Goal: Task Accomplishment & Management: Complete application form

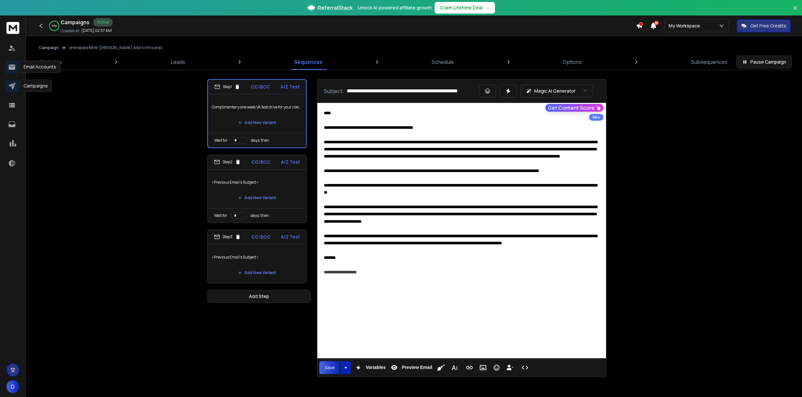
click at [12, 69] on icon at bounding box center [12, 67] width 6 height 5
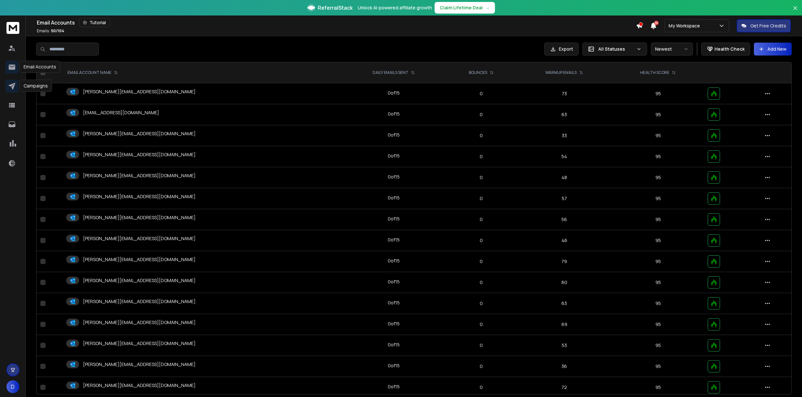
click at [12, 86] on icon at bounding box center [11, 86] width 7 height 7
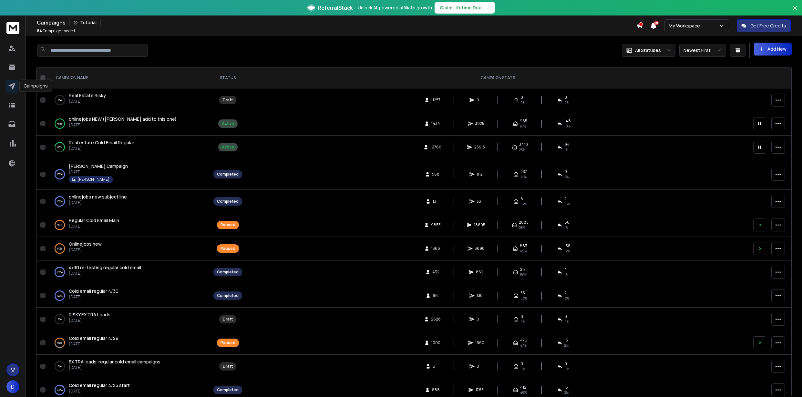
click at [112, 119] on span "onlinejobs NEW (Jeryl add to this one)" at bounding box center [123, 119] width 108 height 6
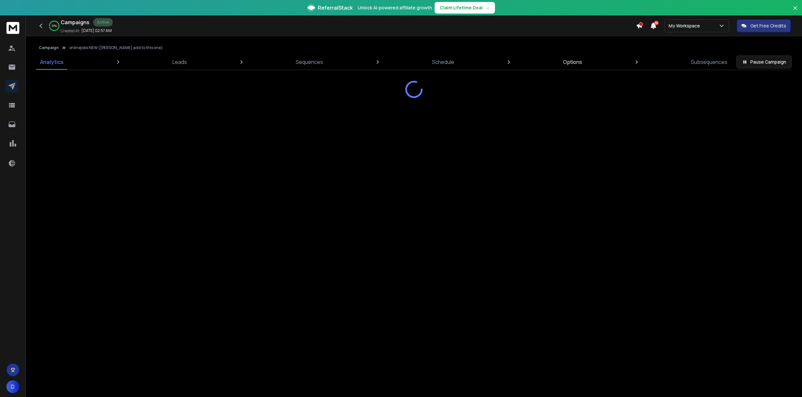
click at [573, 64] on p "Options" at bounding box center [572, 62] width 19 height 8
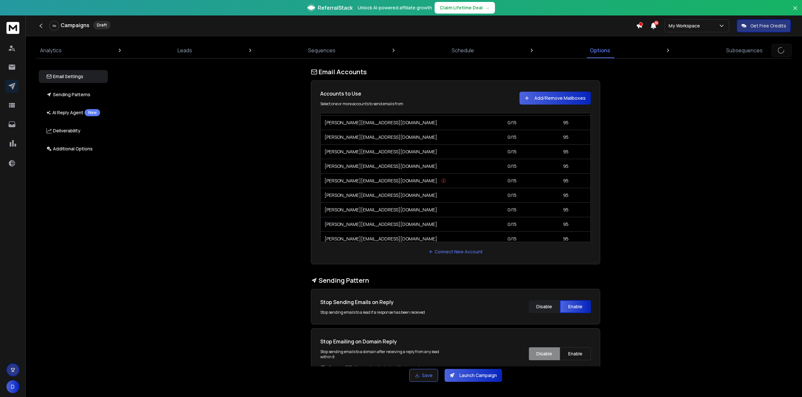
scroll to position [287, 0]
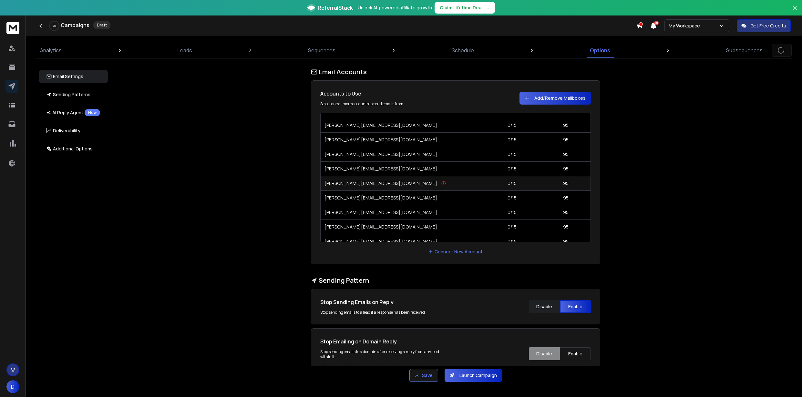
click at [373, 186] on p "[PERSON_NAME][EMAIL_ADDRESS][DOMAIN_NAME]" at bounding box center [380, 183] width 113 height 6
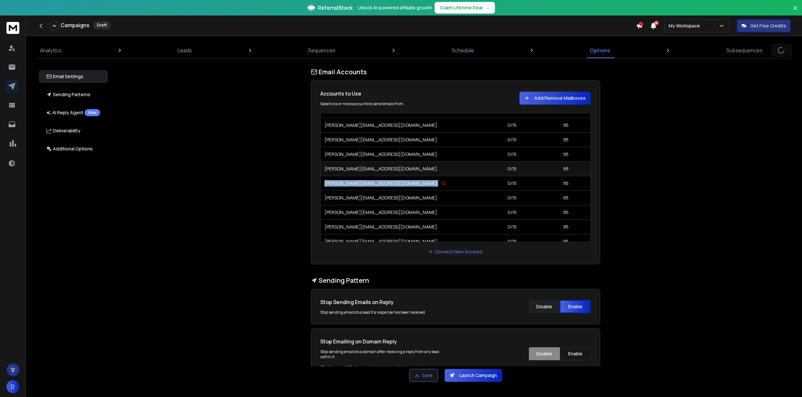
copy div "[PERSON_NAME][EMAIL_ADDRESS][DOMAIN_NAME]"
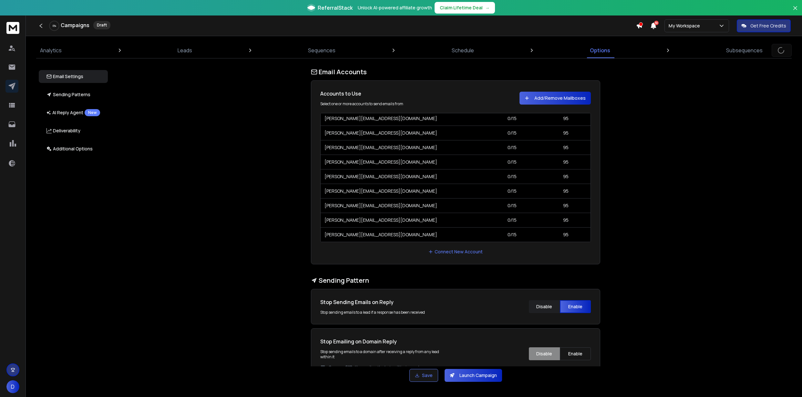
scroll to position [1135, 0]
click at [381, 137] on p "[PERSON_NAME][EMAIL_ADDRESS][DOMAIN_NAME]" at bounding box center [380, 134] width 113 height 6
copy div "[PERSON_NAME][EMAIL_ADDRESS][DOMAIN_NAME]"
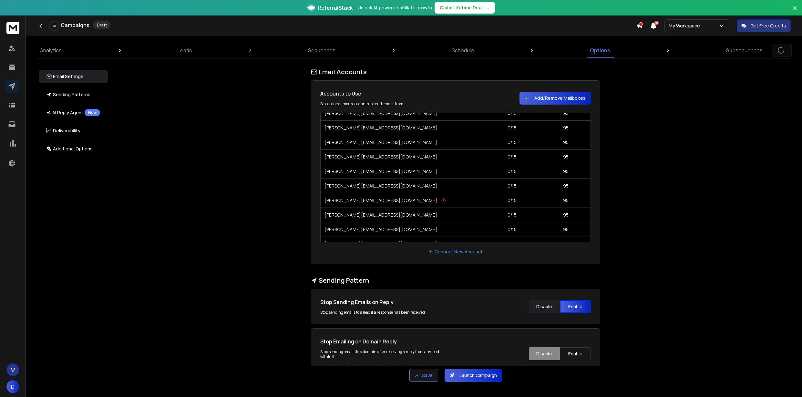
scroll to position [274, 0]
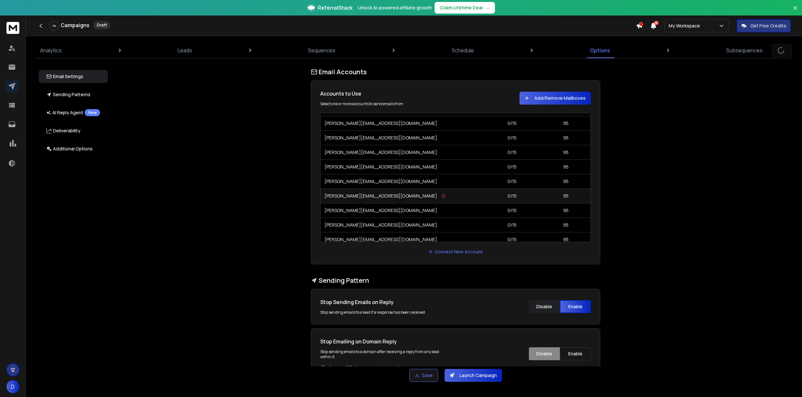
click at [372, 198] on p "[PERSON_NAME][EMAIL_ADDRESS][DOMAIN_NAME]" at bounding box center [380, 196] width 113 height 6
copy div "[PERSON_NAME][EMAIL_ADDRESS][DOMAIN_NAME]"
drag, startPoint x: 373, startPoint y: 215, endPoint x: 373, endPoint y: 197, distance: 18.1
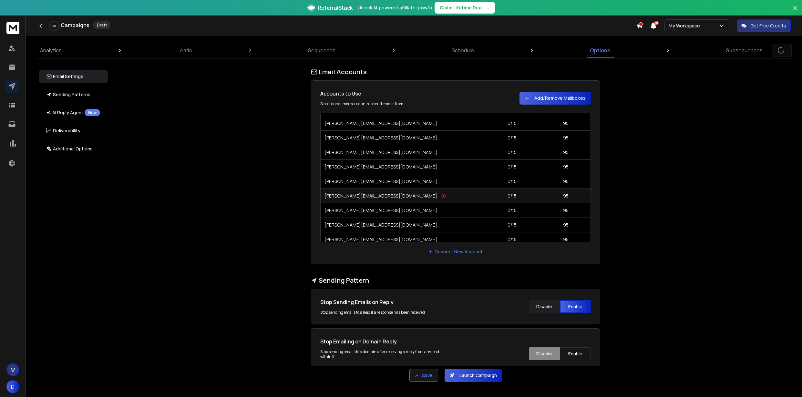
click at [372, 214] on p "[PERSON_NAME][EMAIL_ADDRESS][DOMAIN_NAME]" at bounding box center [380, 210] width 113 height 6
drag, startPoint x: 379, startPoint y: 199, endPoint x: 321, endPoint y: 199, distance: 57.8
click at [324, 199] on div "[PERSON_NAME][EMAIL_ADDRESS][DOMAIN_NAME]" at bounding box center [401, 196] width 155 height 6
copy p "[PERSON_NAME][EMAIL_ADDRESS][DOMAIN_NAME]"
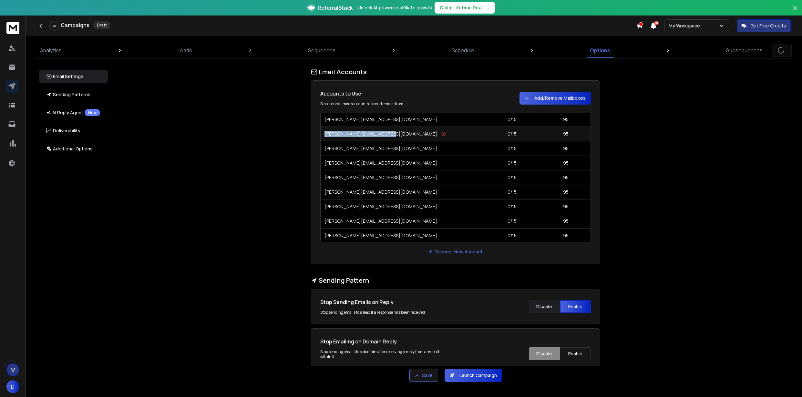
drag, startPoint x: 383, startPoint y: 142, endPoint x: 321, endPoint y: 143, distance: 62.6
click at [324, 137] on div "[PERSON_NAME][EMAIL_ADDRESS][DOMAIN_NAME]" at bounding box center [401, 134] width 155 height 6
copy p "[PERSON_NAME][EMAIL_ADDRESS][DOMAIN_NAME]"
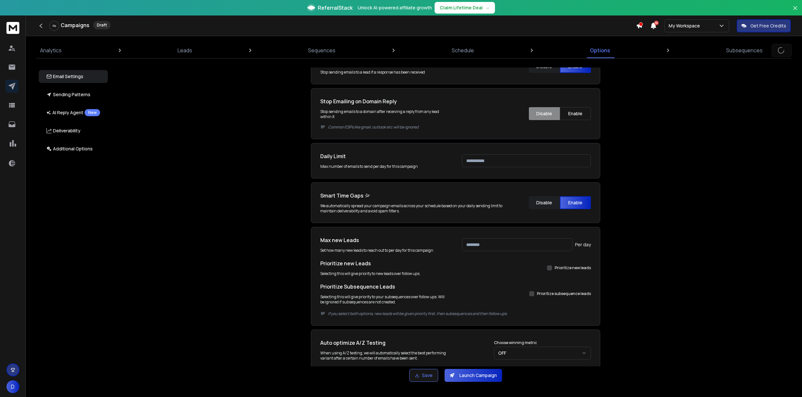
scroll to position [143, 0]
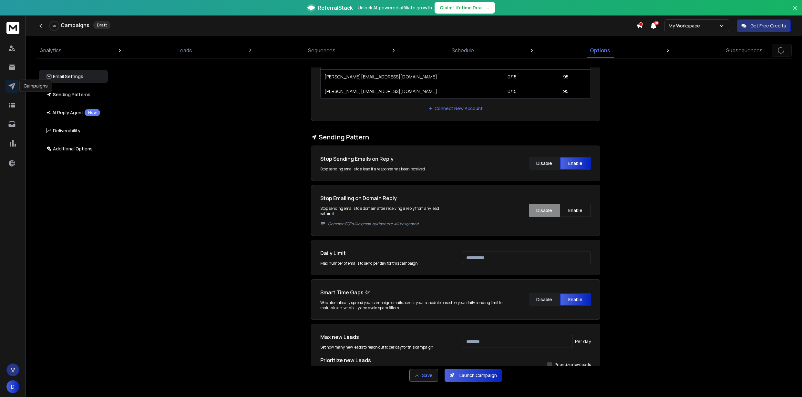
click at [13, 85] on icon at bounding box center [12, 86] width 8 height 8
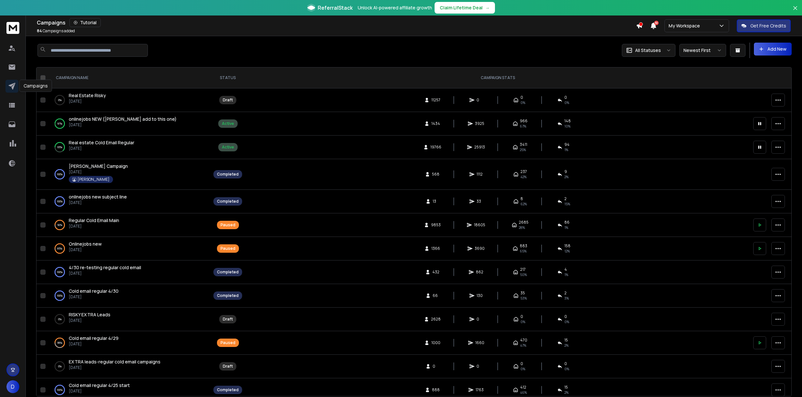
click at [103, 146] on p "[DATE]" at bounding box center [102, 148] width 66 height 5
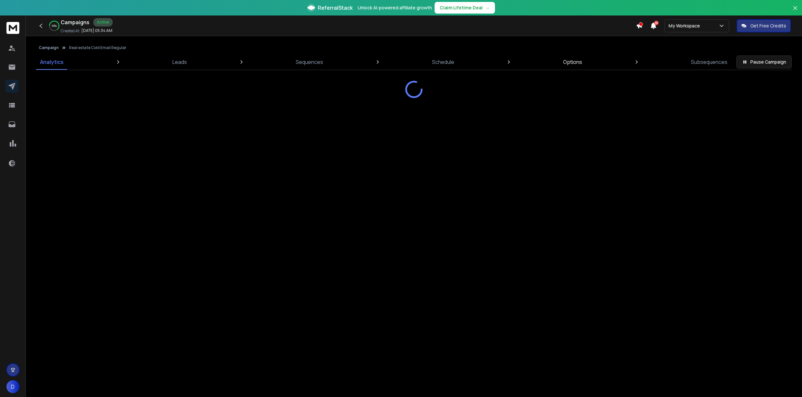
click at [564, 64] on p "Options" at bounding box center [572, 62] width 19 height 8
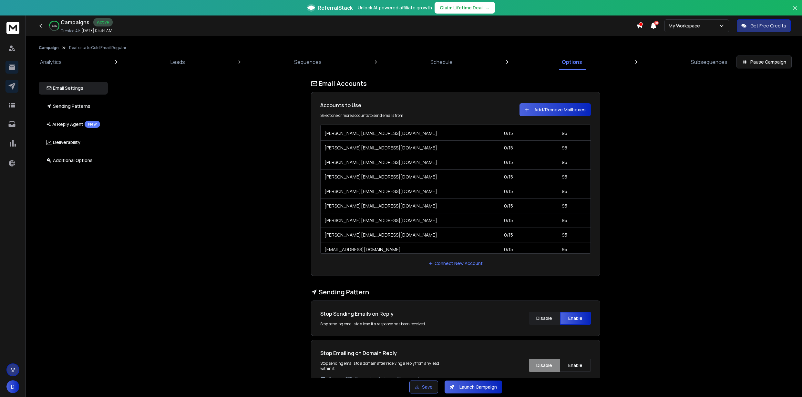
scroll to position [346, 0]
click at [16, 68] on link at bounding box center [11, 67] width 13 height 13
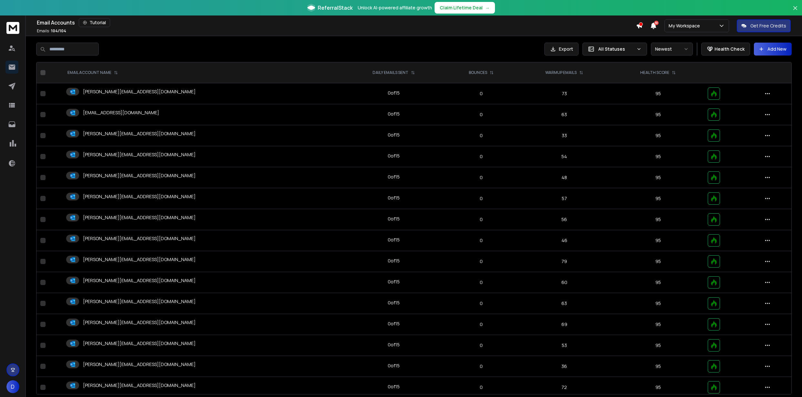
click at [180, 92] on div "[PERSON_NAME][EMAIL_ADDRESS][DOMAIN_NAME]" at bounding box center [201, 92] width 271 height 8
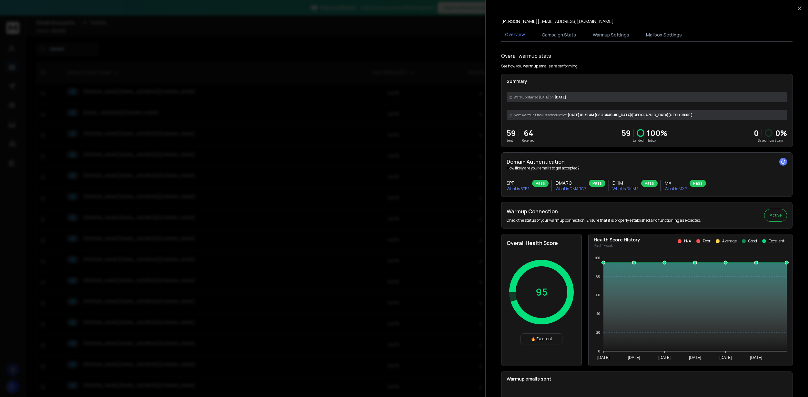
click at [200, 190] on div at bounding box center [404, 198] width 808 height 397
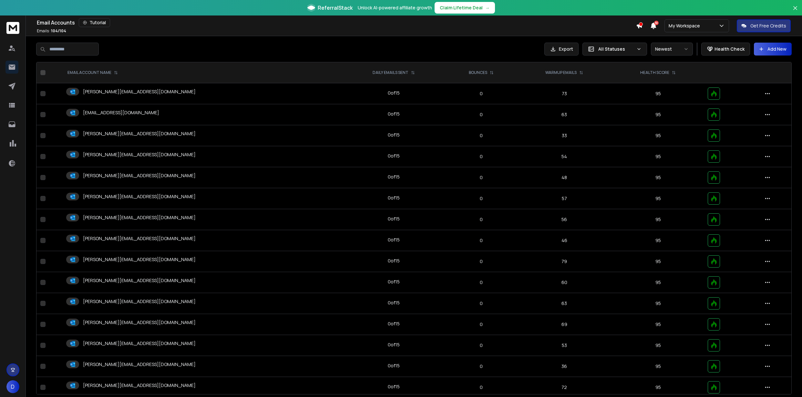
click at [117, 93] on p "[PERSON_NAME][EMAIL_ADDRESS][DOMAIN_NAME]" at bounding box center [139, 91] width 113 height 6
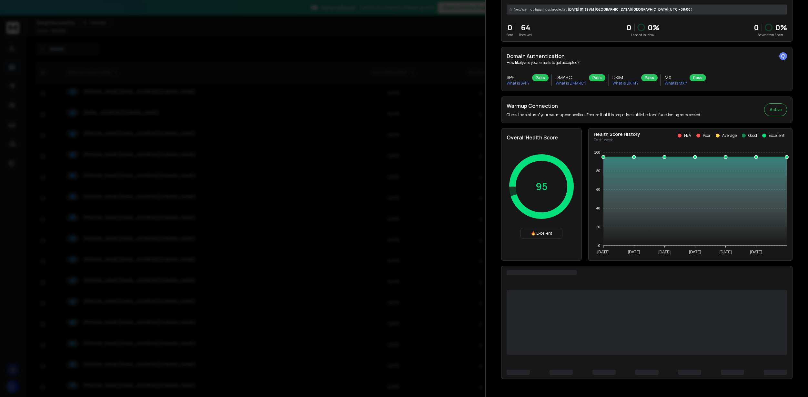
scroll to position [106, 0]
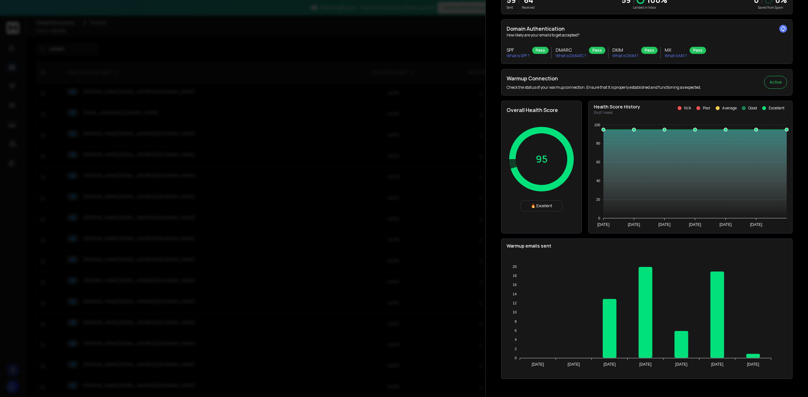
click at [223, 193] on div at bounding box center [404, 198] width 808 height 397
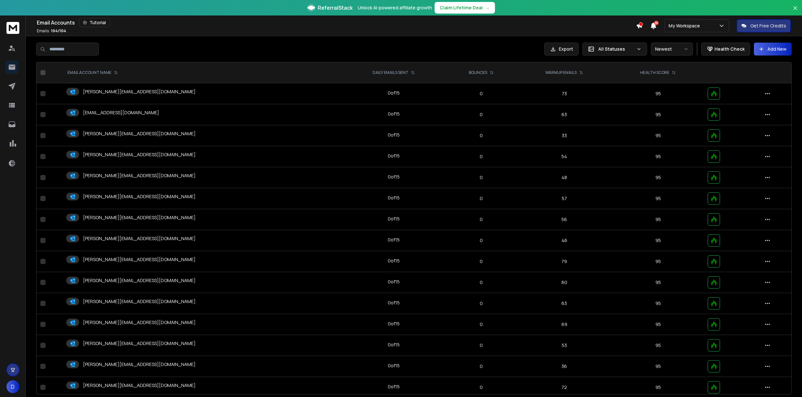
click at [117, 114] on p "[EMAIL_ADDRESS][DOMAIN_NAME]" at bounding box center [121, 112] width 76 height 6
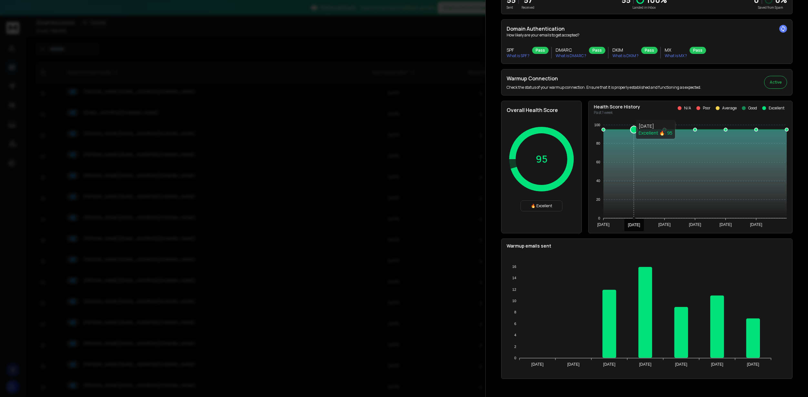
click at [159, 175] on div at bounding box center [404, 198] width 808 height 397
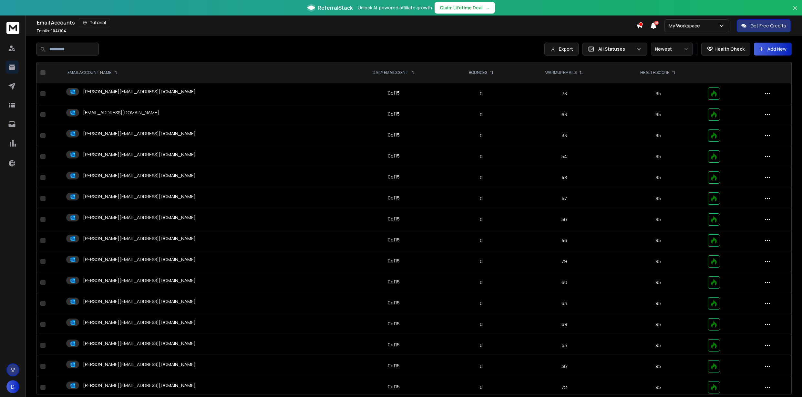
click at [41, 114] on button "button" at bounding box center [42, 114] width 5 height 5
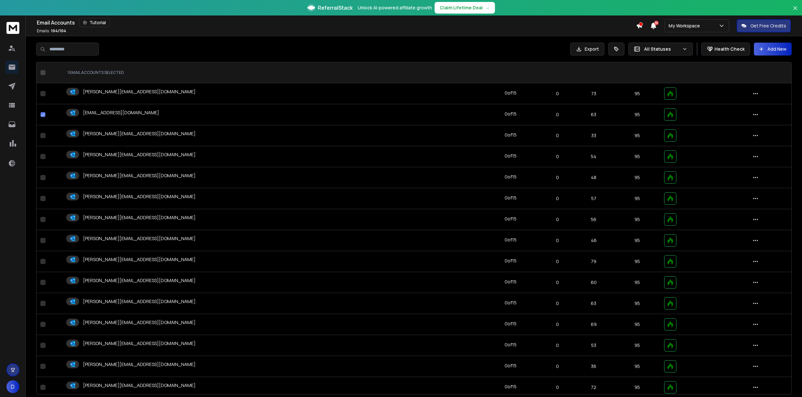
click at [93, 139] on td "[PERSON_NAME][EMAIL_ADDRESS][DOMAIN_NAME]" at bounding box center [270, 135] width 417 height 21
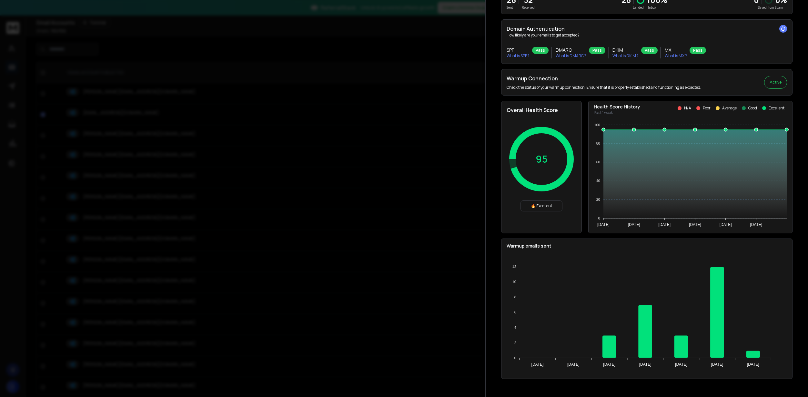
click at [239, 168] on div at bounding box center [404, 198] width 808 height 397
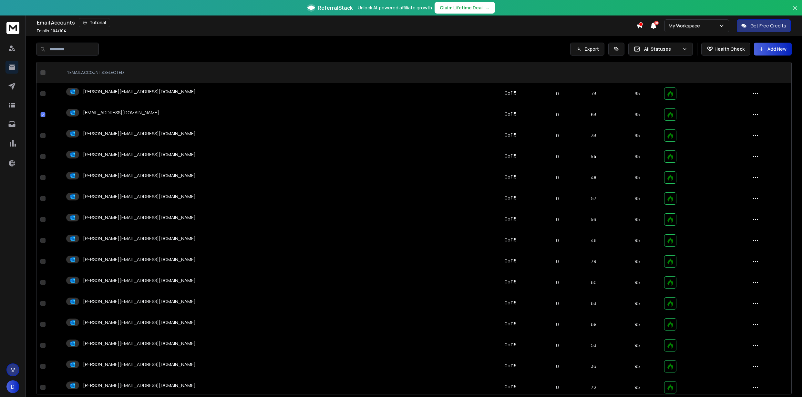
click at [45, 136] on button "button" at bounding box center [42, 135] width 5 height 5
click at [105, 137] on p "[PERSON_NAME][EMAIL_ADDRESS][DOMAIN_NAME]" at bounding box center [139, 133] width 113 height 6
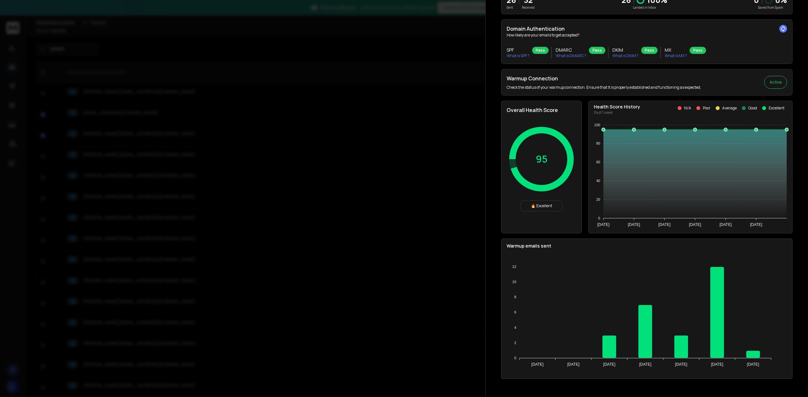
click at [315, 164] on div at bounding box center [404, 198] width 808 height 397
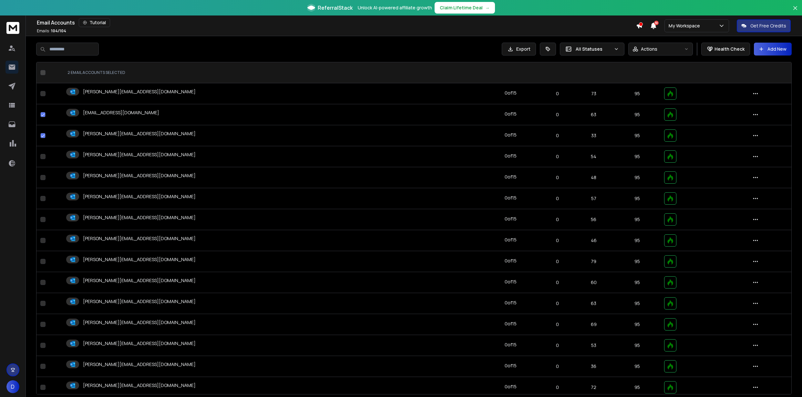
click at [114, 155] on p "[PERSON_NAME][EMAIL_ADDRESS][DOMAIN_NAME]" at bounding box center [139, 154] width 113 height 6
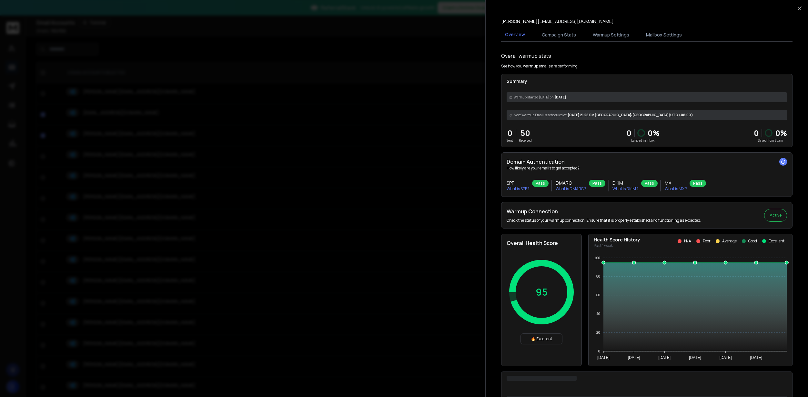
scroll to position [106, 0]
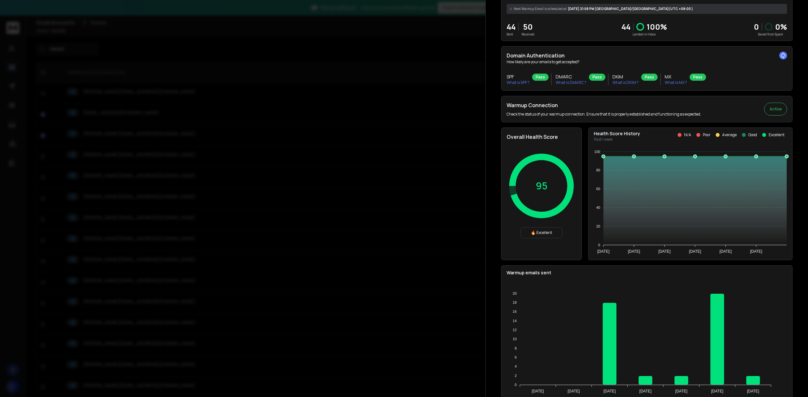
click at [247, 194] on div at bounding box center [404, 198] width 808 height 397
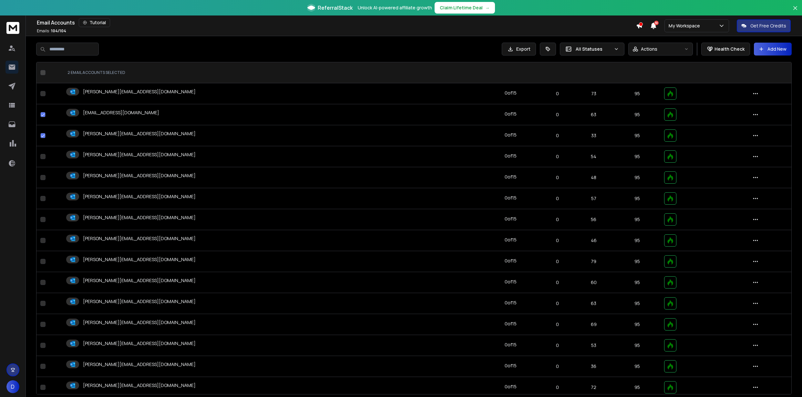
click at [117, 179] on p "[PERSON_NAME][EMAIL_ADDRESS][DOMAIN_NAME]" at bounding box center [139, 175] width 113 height 6
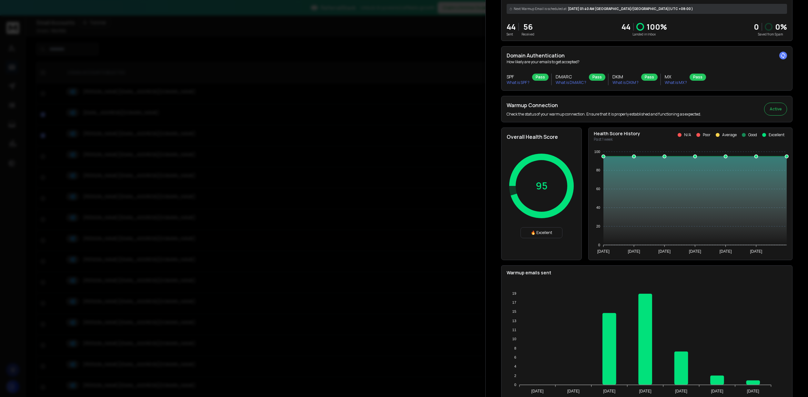
click at [218, 194] on div at bounding box center [404, 198] width 808 height 397
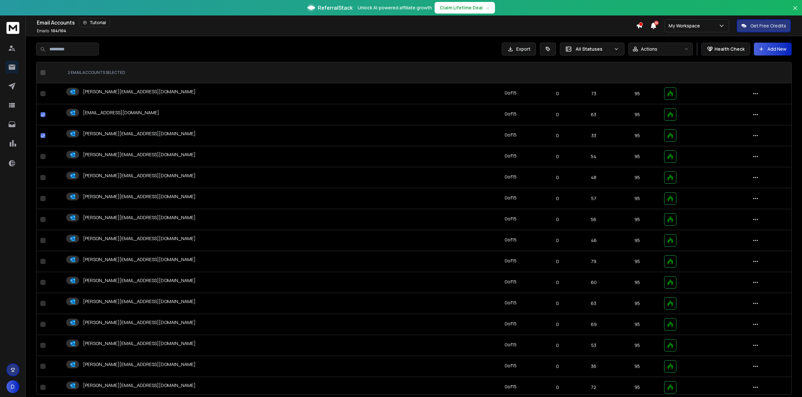
click at [144, 217] on div "[PERSON_NAME][EMAIL_ADDRESS][DOMAIN_NAME]" at bounding box center [271, 218] width 410 height 8
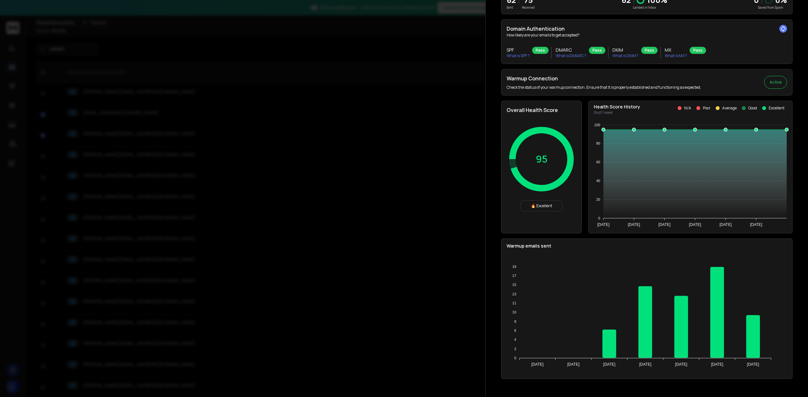
click at [201, 205] on div at bounding box center [404, 198] width 808 height 397
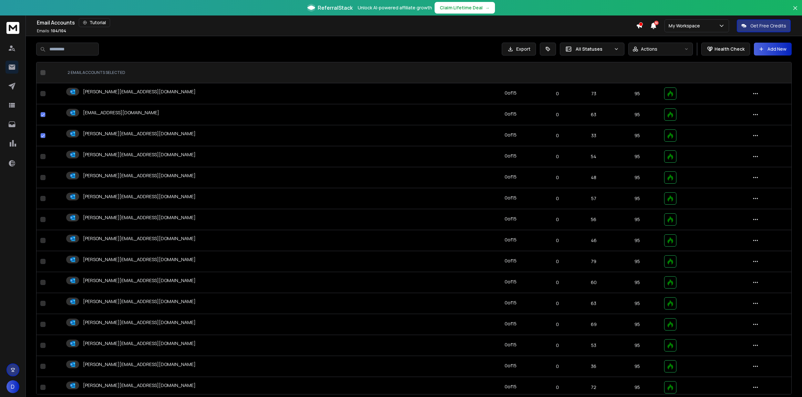
click at [130, 259] on p "[PERSON_NAME][EMAIL_ADDRESS][DOMAIN_NAME]" at bounding box center [139, 259] width 113 height 6
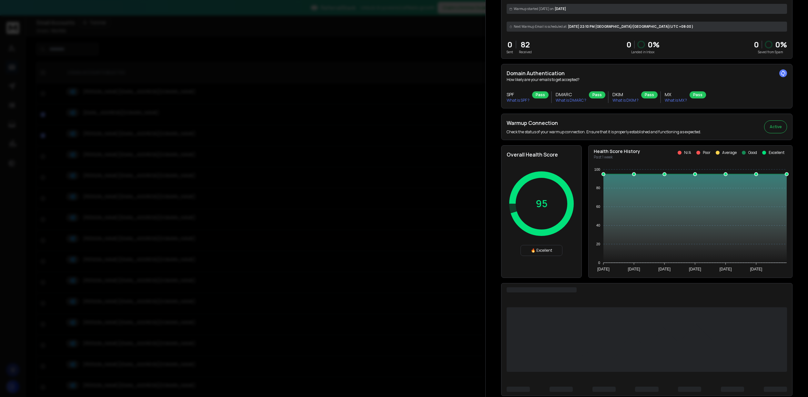
scroll to position [106, 0]
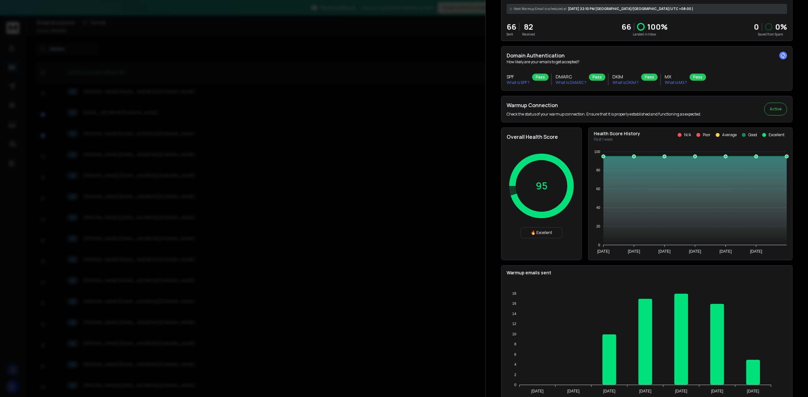
click at [182, 228] on div at bounding box center [404, 198] width 808 height 397
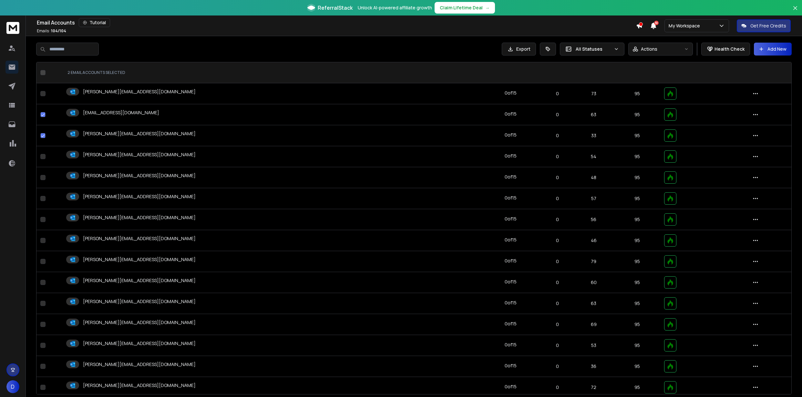
click at [138, 281] on p "[PERSON_NAME][EMAIL_ADDRESS][DOMAIN_NAME]" at bounding box center [139, 280] width 113 height 6
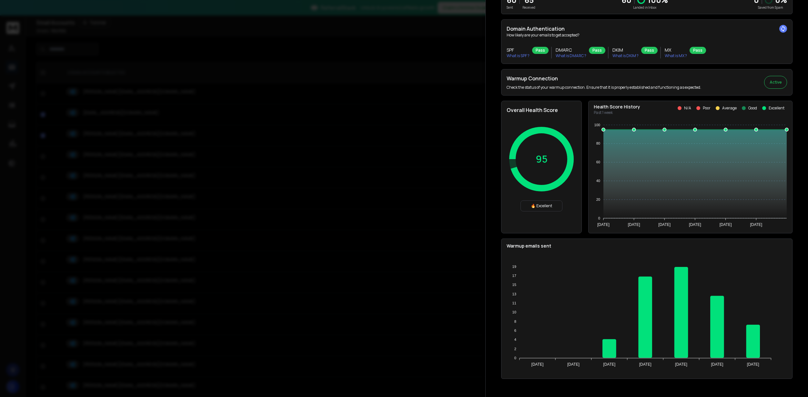
click at [265, 248] on div at bounding box center [404, 198] width 808 height 397
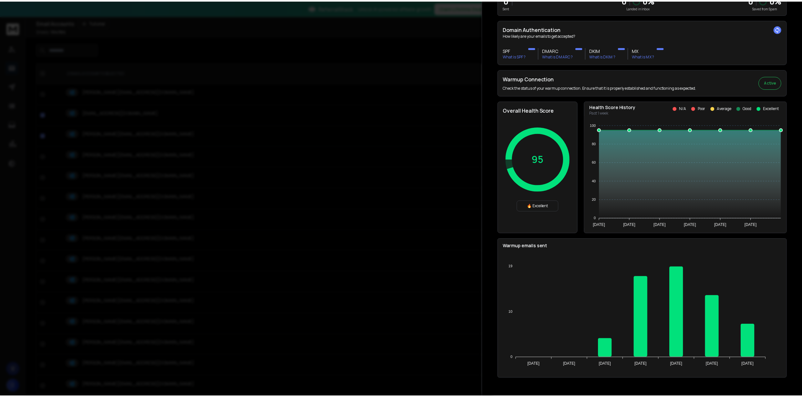
scroll to position [116, 0]
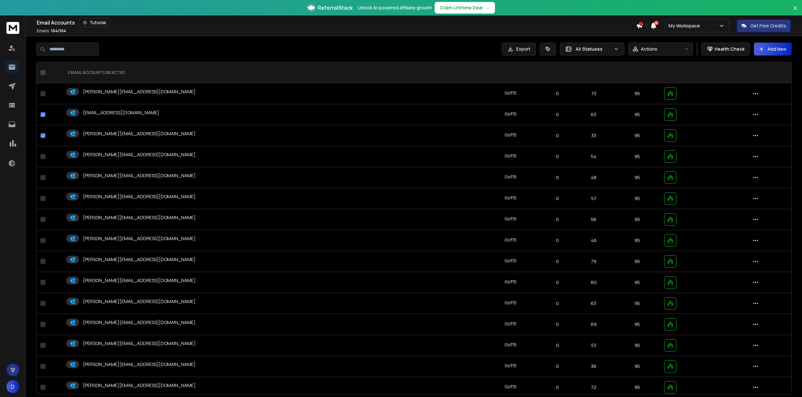
click at [43, 286] on td at bounding box center [49, 282] width 26 height 21
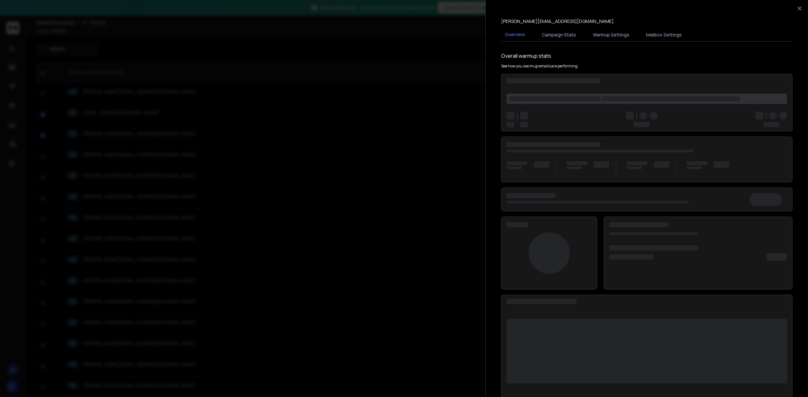
click at [39, 283] on div at bounding box center [404, 198] width 808 height 397
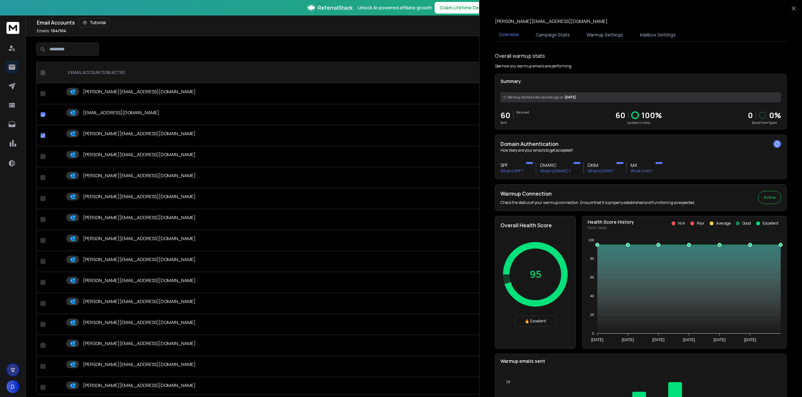
click at [42, 283] on button "button" at bounding box center [42, 282] width 5 height 5
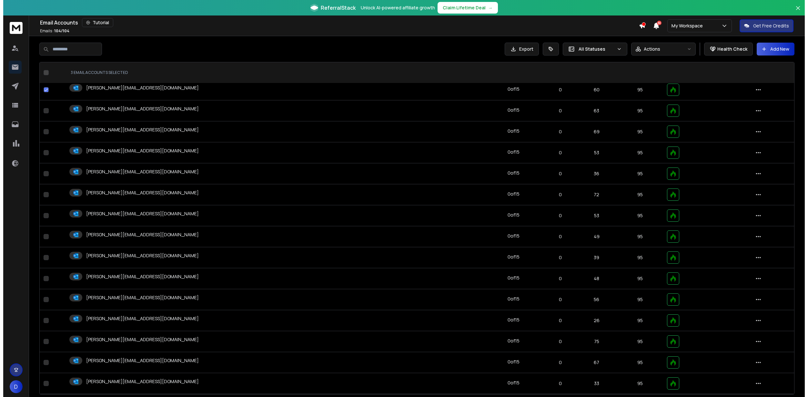
scroll to position [193, 0]
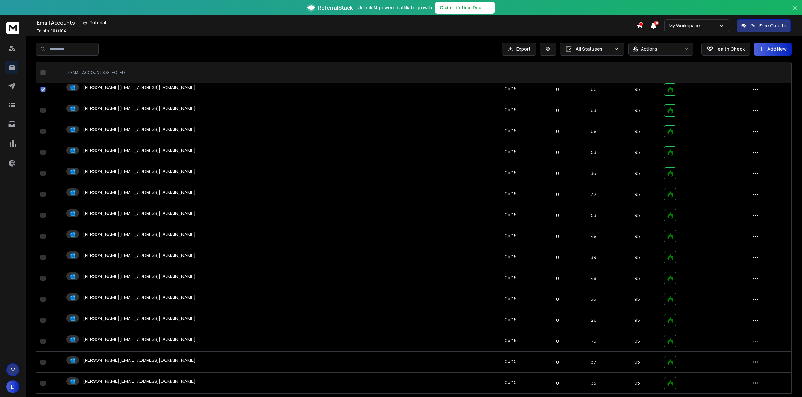
click at [130, 112] on p "[PERSON_NAME][EMAIL_ADDRESS][DOMAIN_NAME]" at bounding box center [139, 108] width 113 height 6
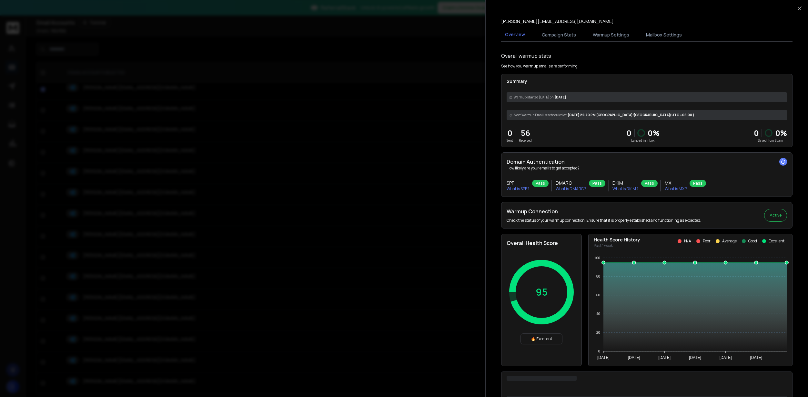
scroll to position [106, 0]
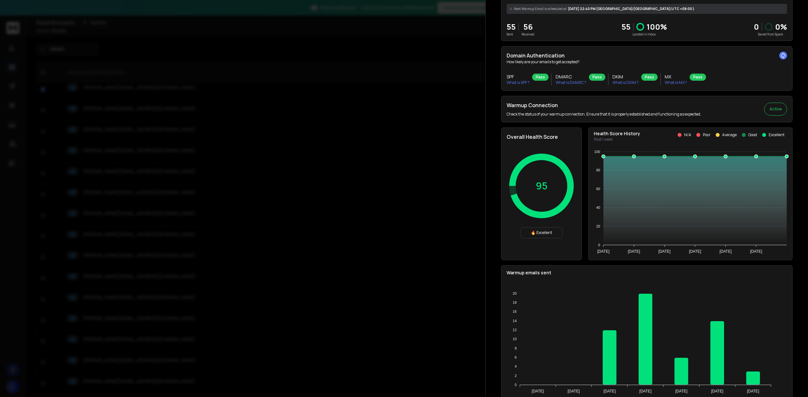
click at [91, 187] on div at bounding box center [404, 198] width 808 height 397
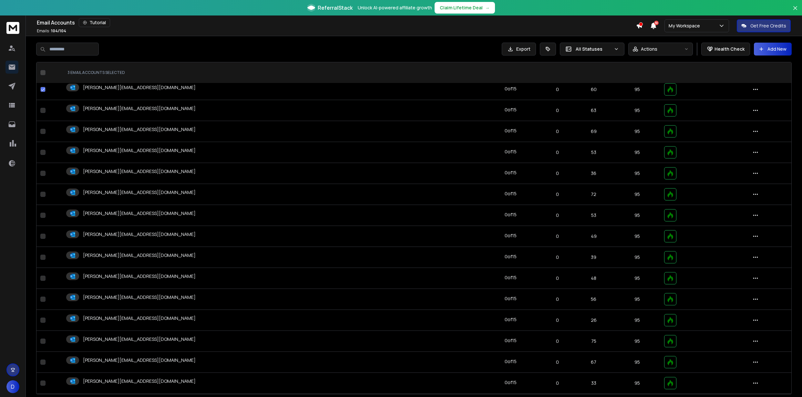
click at [108, 130] on p "[PERSON_NAME][EMAIL_ADDRESS][DOMAIN_NAME]" at bounding box center [139, 129] width 113 height 6
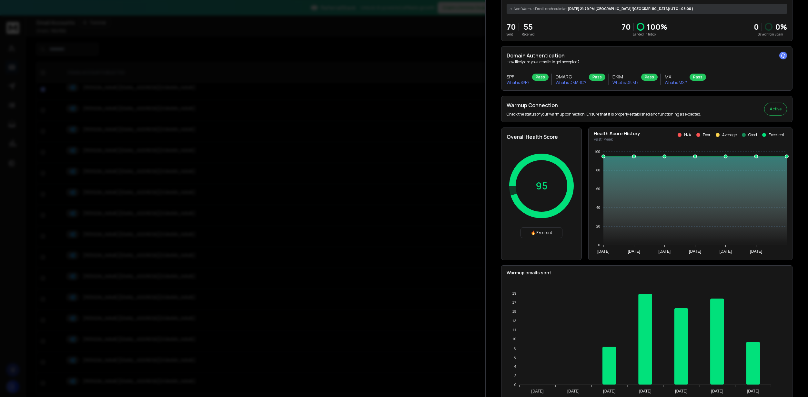
click at [163, 212] on div at bounding box center [404, 198] width 808 height 397
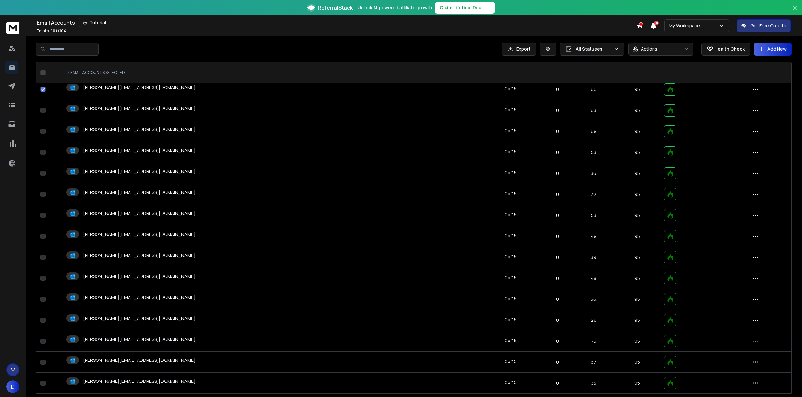
click at [118, 154] on p "[PERSON_NAME][EMAIL_ADDRESS][DOMAIN_NAME]" at bounding box center [139, 150] width 113 height 6
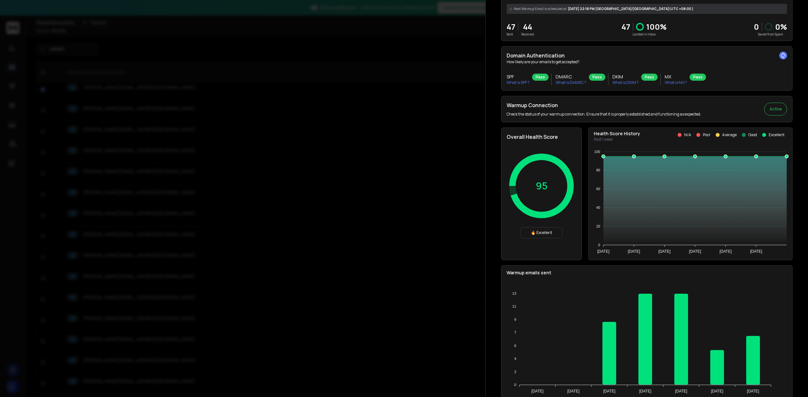
click at [186, 208] on div at bounding box center [404, 198] width 808 height 397
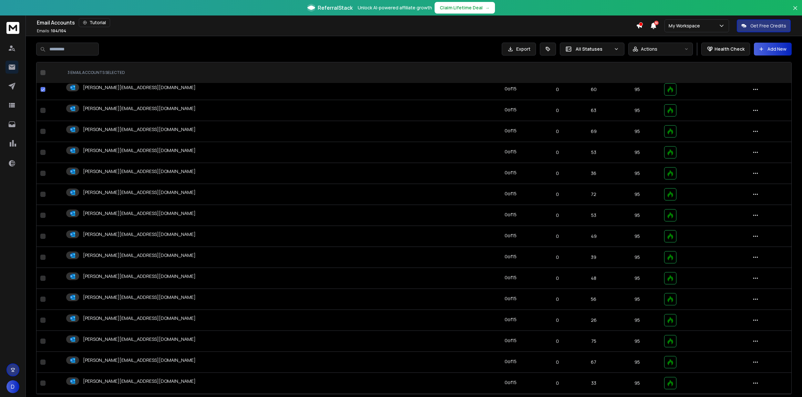
click at [150, 179] on td "[PERSON_NAME][EMAIL_ADDRESS][DOMAIN_NAME]" at bounding box center [270, 173] width 417 height 21
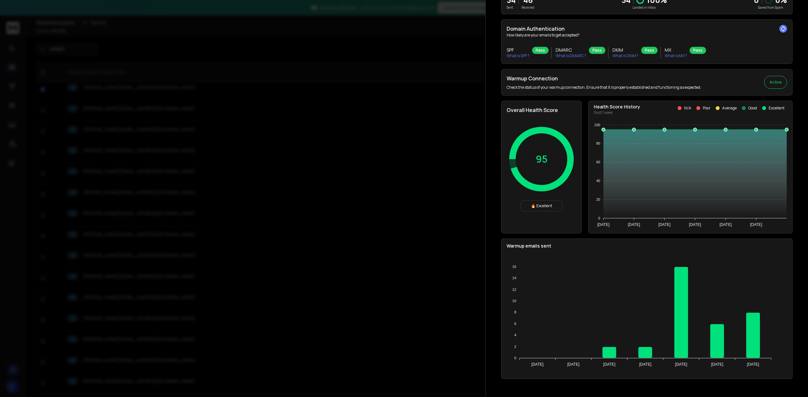
click at [304, 202] on div at bounding box center [404, 198] width 808 height 397
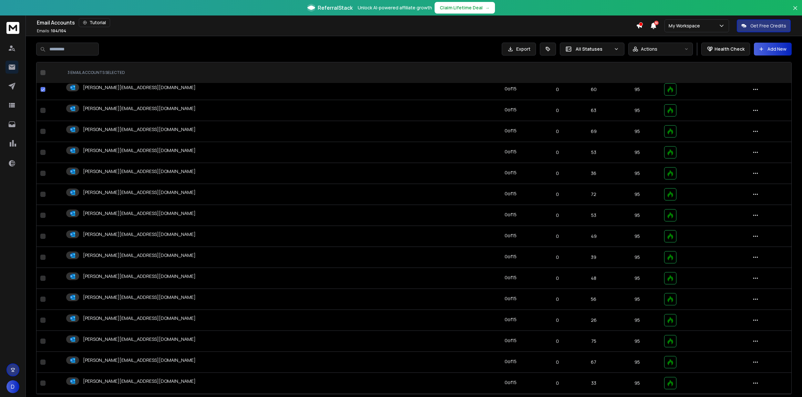
click at [157, 196] on div "[PERSON_NAME][EMAIL_ADDRESS][DOMAIN_NAME]" at bounding box center [271, 192] width 410 height 8
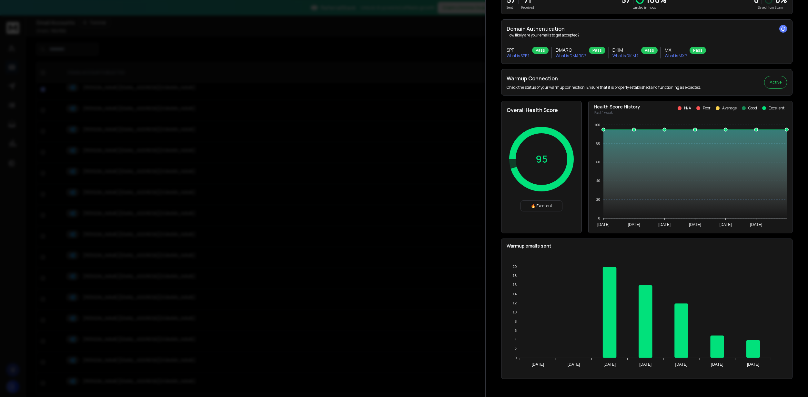
click at [244, 215] on div at bounding box center [404, 198] width 808 height 397
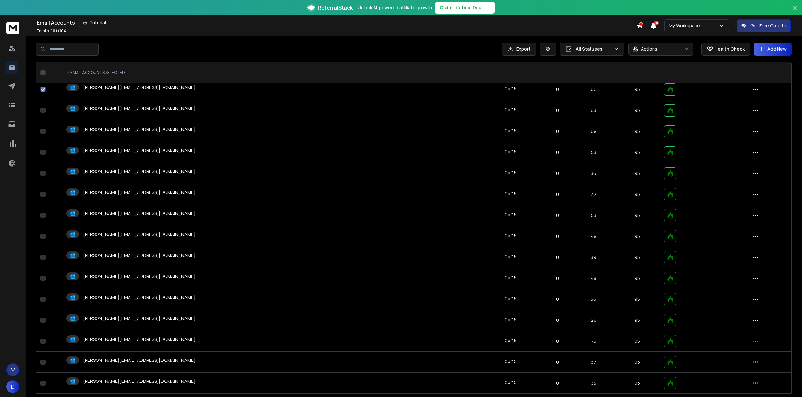
click at [143, 216] on div "[PERSON_NAME][EMAIL_ADDRESS][DOMAIN_NAME]" at bounding box center [271, 213] width 410 height 8
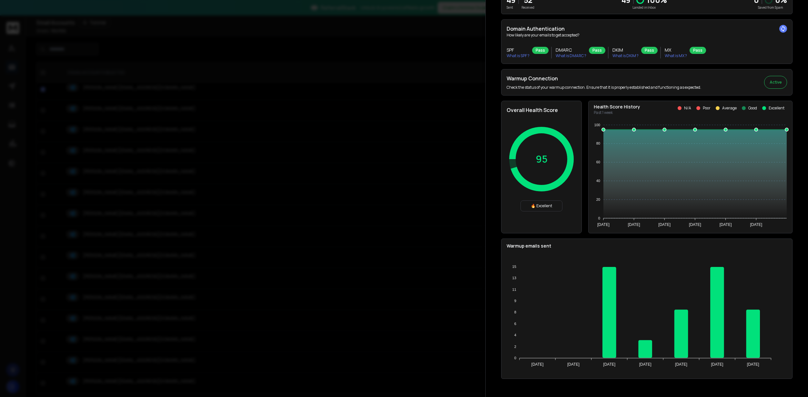
click at [297, 237] on div at bounding box center [404, 198] width 808 height 397
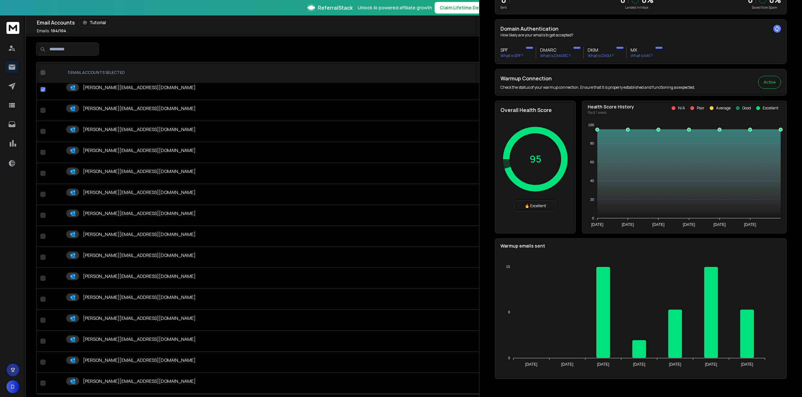
click at [134, 247] on td "[PERSON_NAME][EMAIL_ADDRESS][DOMAIN_NAME]" at bounding box center [270, 236] width 417 height 21
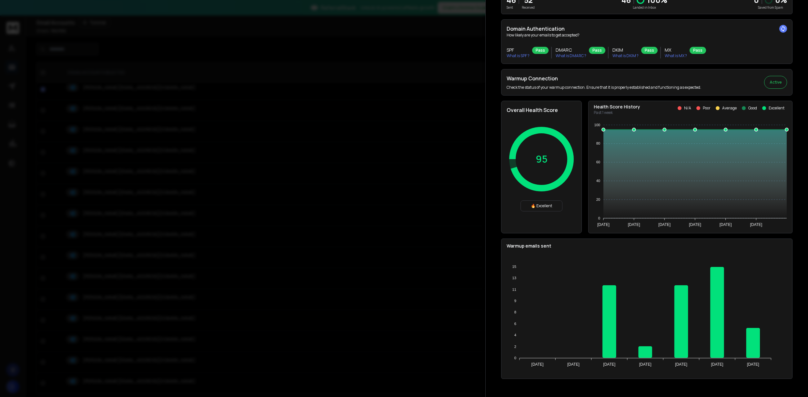
click at [238, 245] on div at bounding box center [404, 198] width 808 height 397
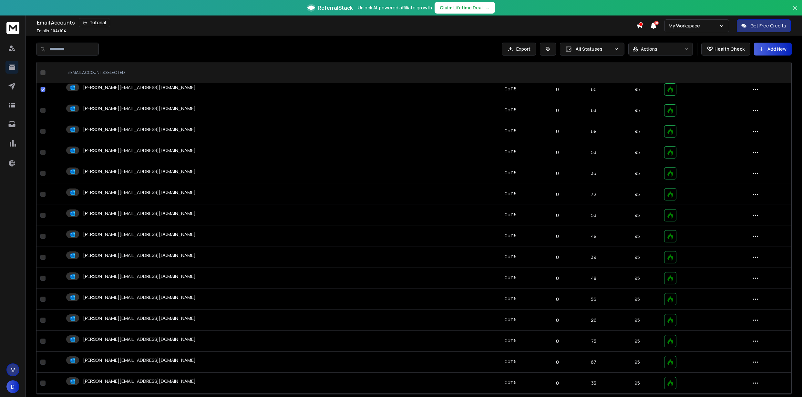
click at [120, 258] on p "[PERSON_NAME][EMAIL_ADDRESS][DOMAIN_NAME]" at bounding box center [139, 255] width 113 height 6
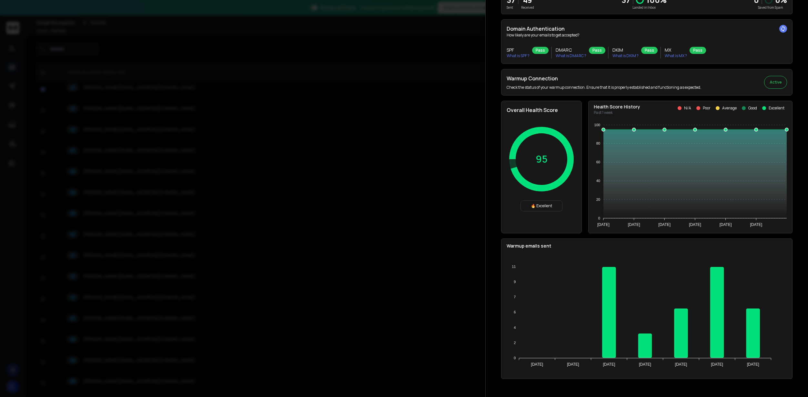
click at [334, 258] on div at bounding box center [404, 198] width 808 height 397
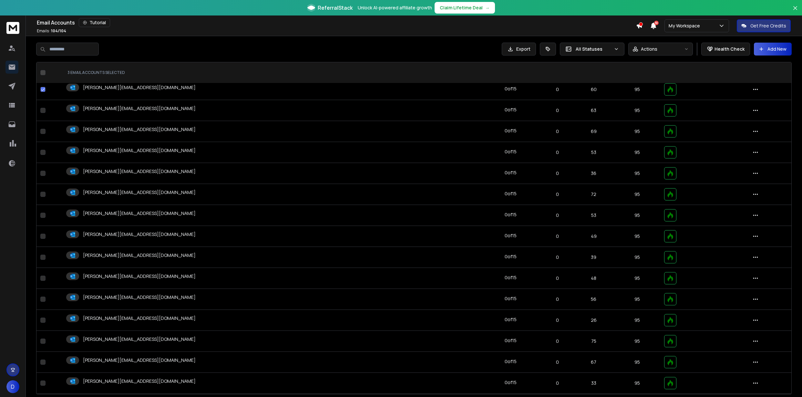
click at [138, 265] on td "[PERSON_NAME][EMAIL_ADDRESS][DOMAIN_NAME]" at bounding box center [270, 257] width 417 height 21
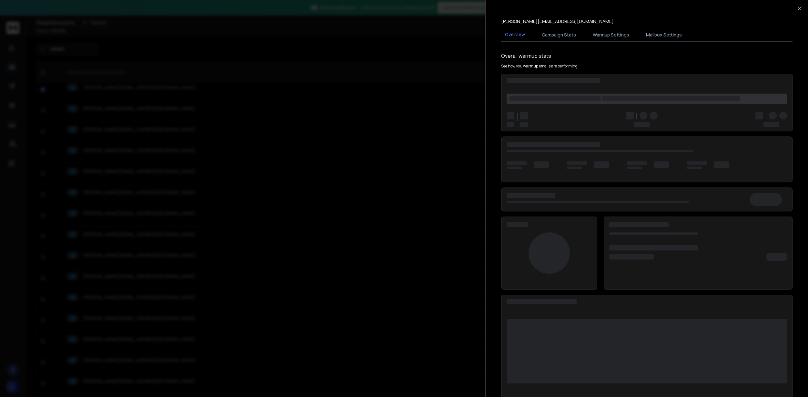
click at [132, 277] on div at bounding box center [404, 198] width 808 height 397
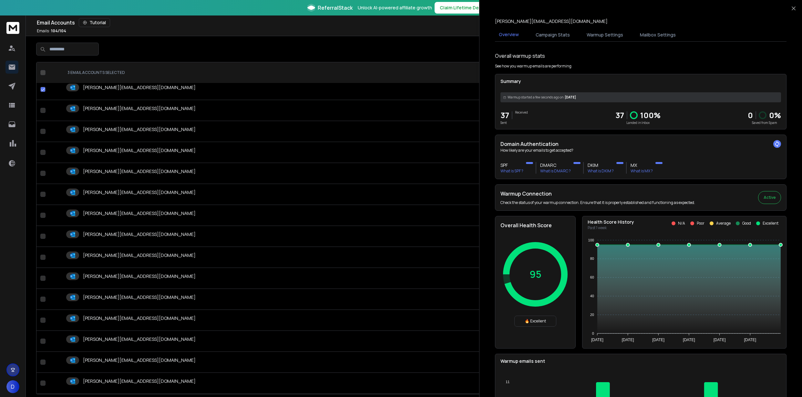
click at [129, 279] on p "[PERSON_NAME][EMAIL_ADDRESS][DOMAIN_NAME]" at bounding box center [139, 276] width 113 height 6
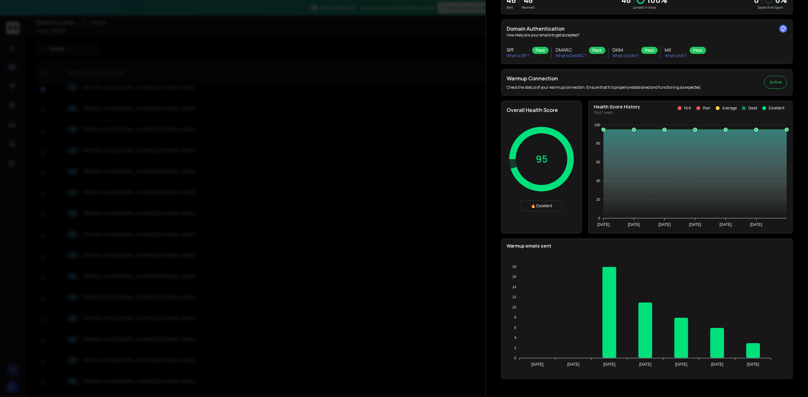
click at [185, 241] on div at bounding box center [404, 198] width 808 height 397
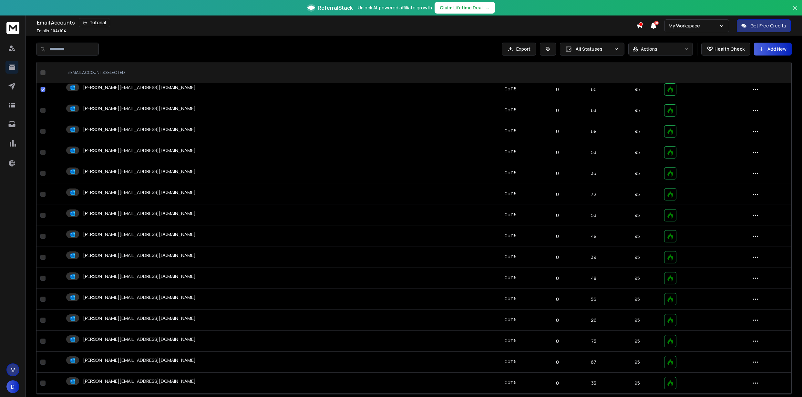
click at [123, 295] on td "[PERSON_NAME][EMAIL_ADDRESS][DOMAIN_NAME]" at bounding box center [270, 299] width 417 height 21
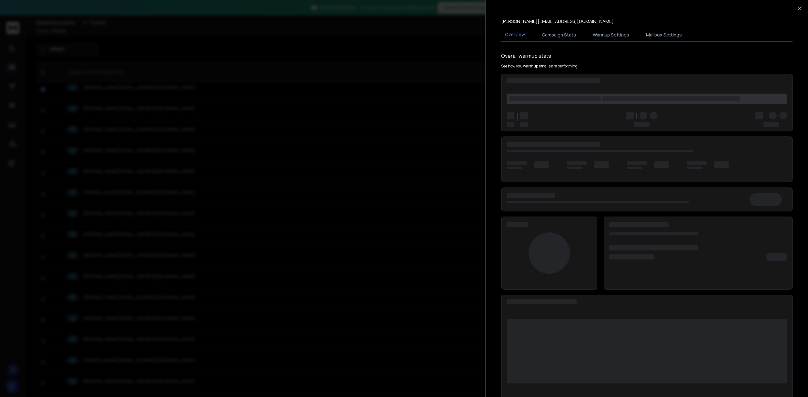
click at [128, 307] on div at bounding box center [404, 198] width 808 height 397
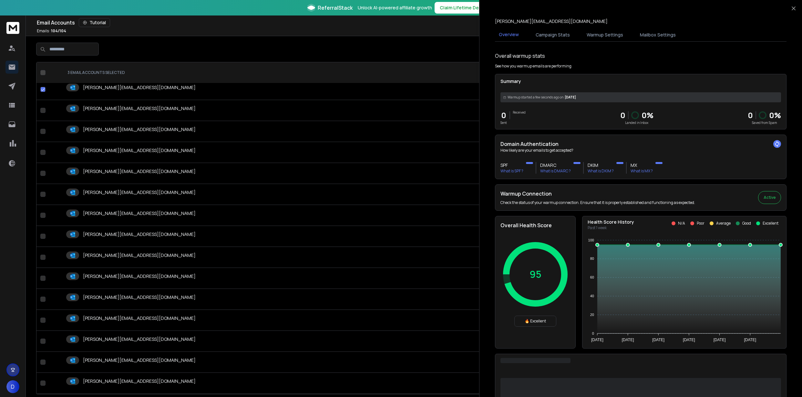
click at [128, 305] on td "[PERSON_NAME][EMAIL_ADDRESS][DOMAIN_NAME]" at bounding box center [270, 299] width 417 height 21
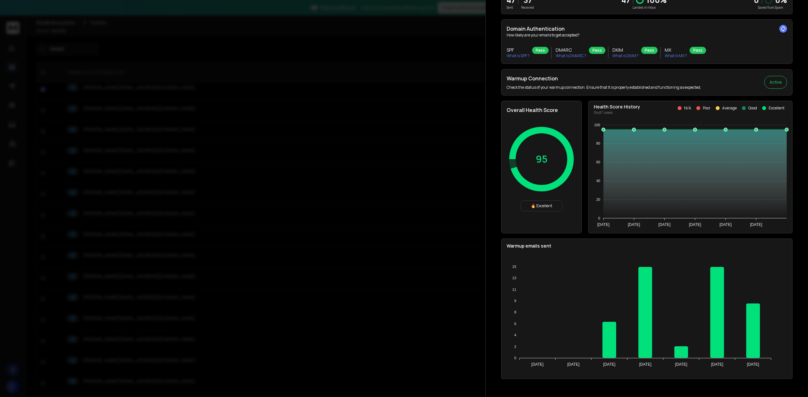
click at [361, 286] on div at bounding box center [404, 198] width 808 height 397
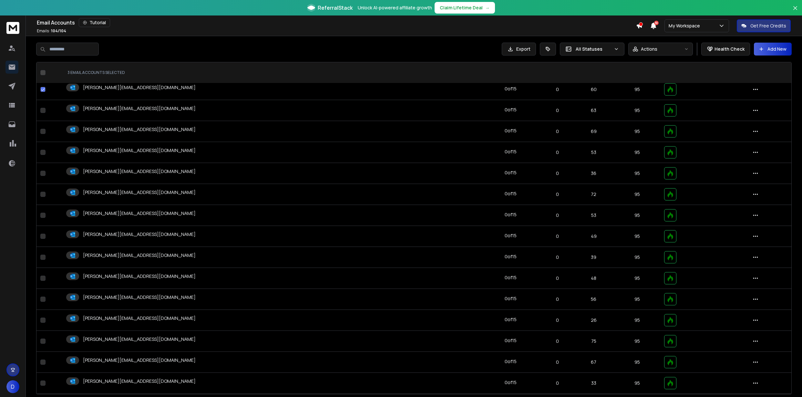
click at [124, 331] on td "[PERSON_NAME][EMAIL_ADDRESS][DOMAIN_NAME]" at bounding box center [270, 320] width 417 height 21
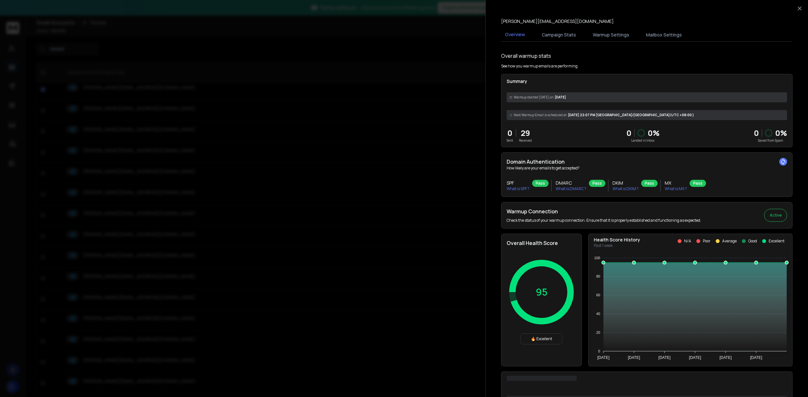
scroll to position [106, 0]
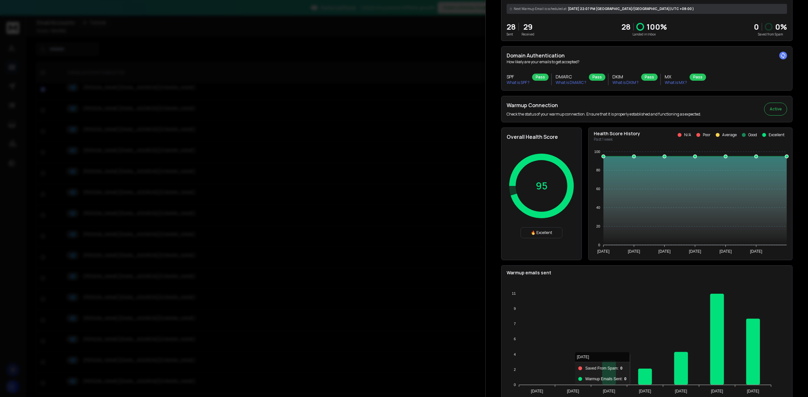
click at [364, 299] on div at bounding box center [404, 198] width 808 height 397
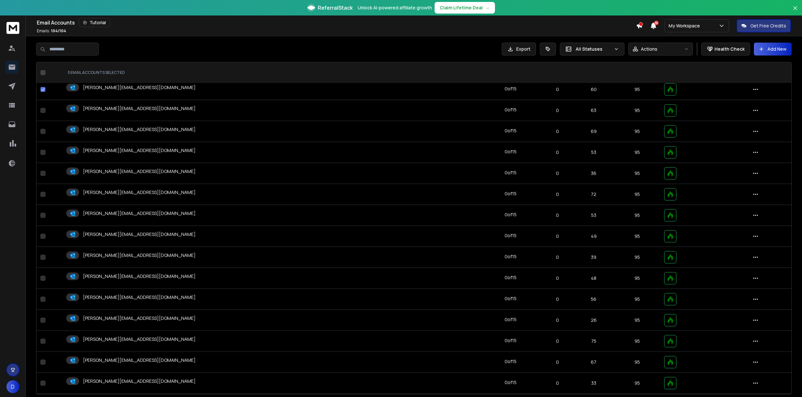
click at [132, 336] on td "[PERSON_NAME][EMAIL_ADDRESS][DOMAIN_NAME]" at bounding box center [270, 341] width 417 height 21
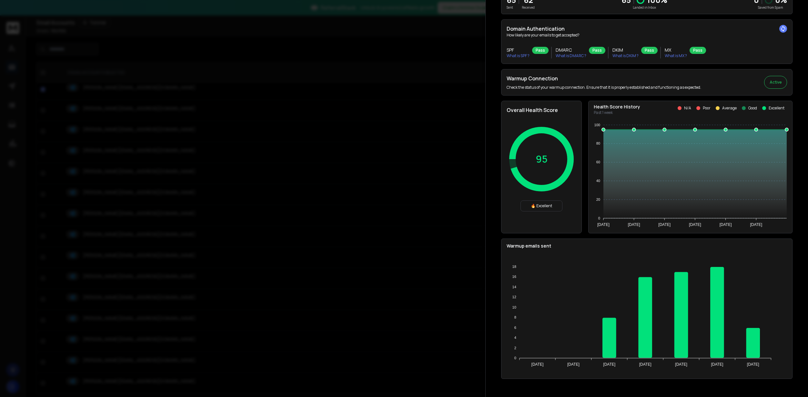
click at [304, 302] on div at bounding box center [404, 198] width 808 height 397
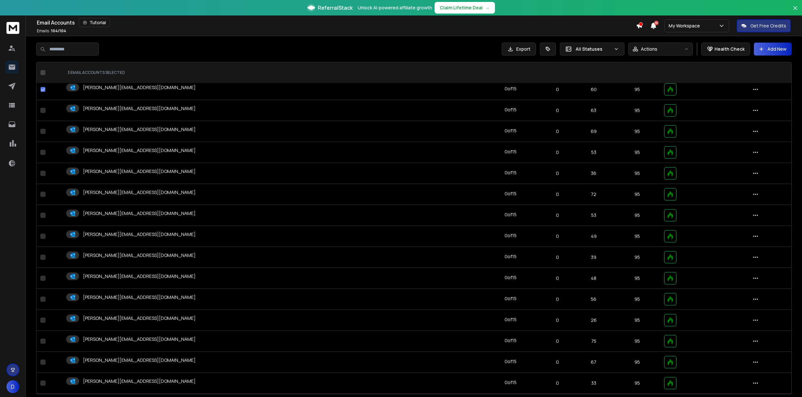
click at [178, 362] on div "[PERSON_NAME][EMAIL_ADDRESS][DOMAIN_NAME]" at bounding box center [271, 360] width 410 height 8
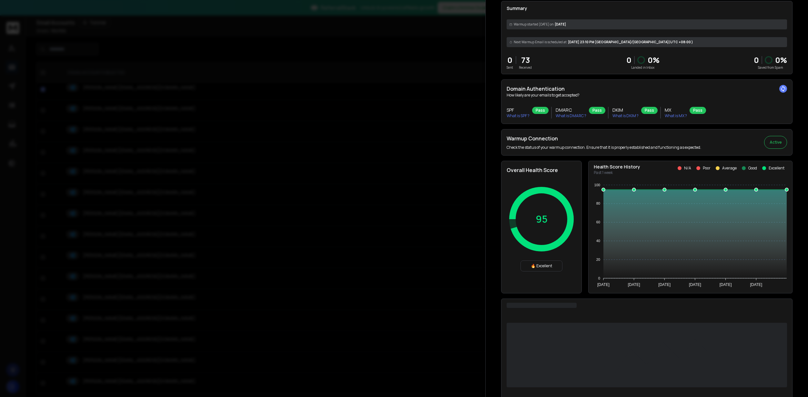
scroll to position [106, 0]
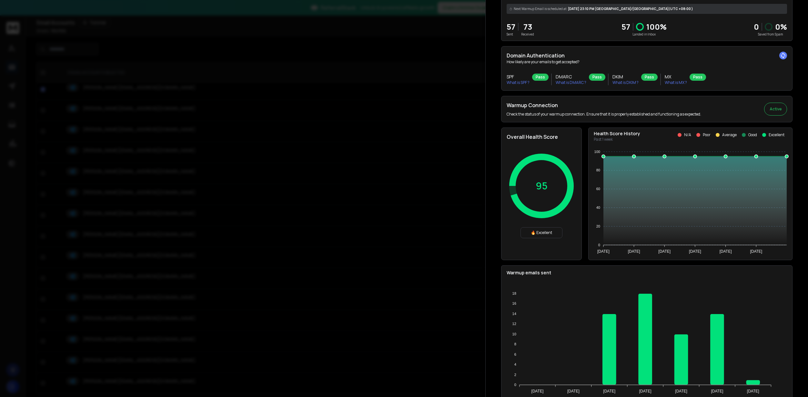
click at [229, 299] on div at bounding box center [404, 198] width 808 height 397
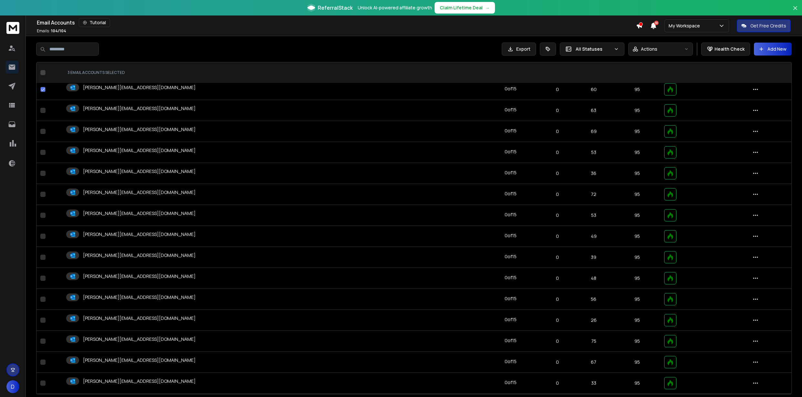
click at [153, 385] on div "[PERSON_NAME][EMAIL_ADDRESS][DOMAIN_NAME]" at bounding box center [271, 381] width 410 height 8
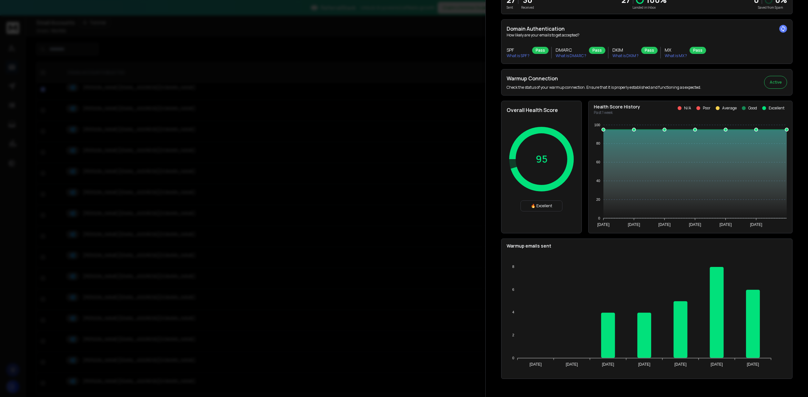
click at [244, 300] on div at bounding box center [404, 198] width 808 height 397
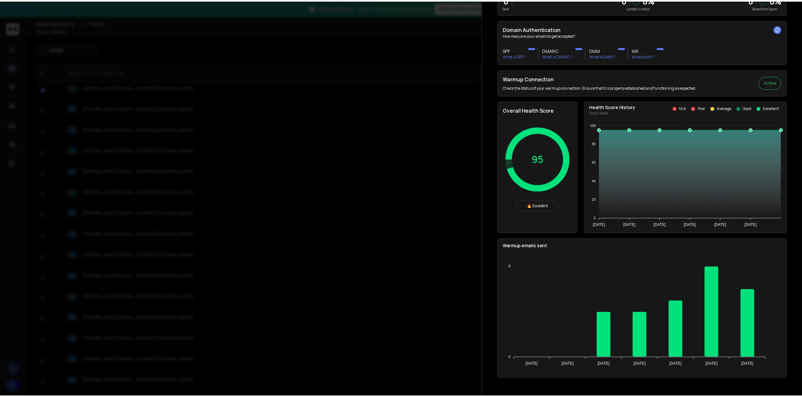
scroll to position [116, 0]
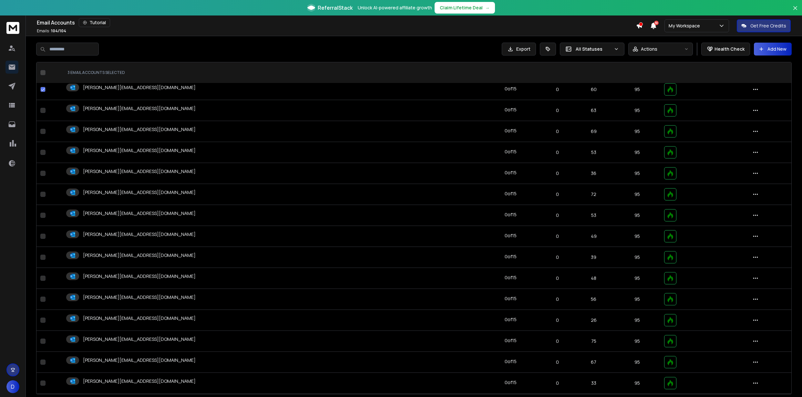
click at [43, 386] on button "button" at bounding box center [42, 382] width 5 height 5
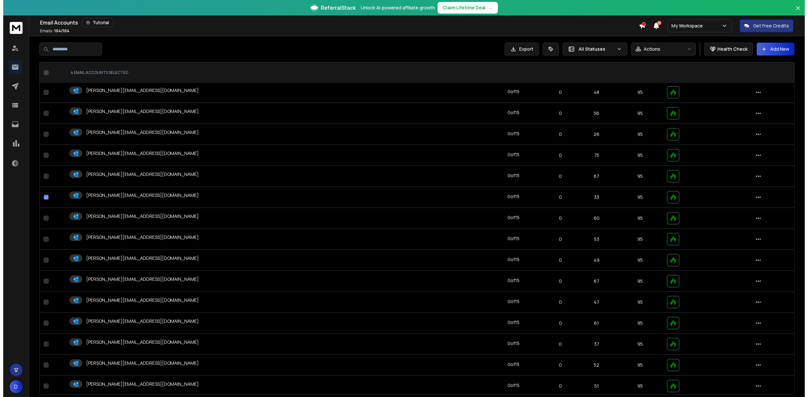
scroll to position [480, 0]
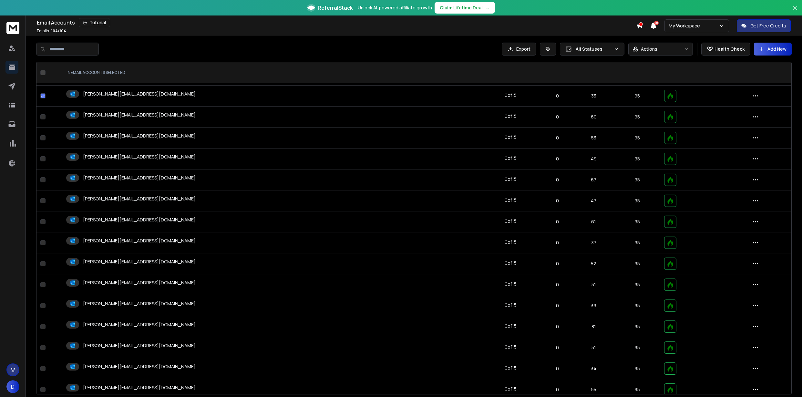
click at [117, 118] on p "[PERSON_NAME][EMAIL_ADDRESS][DOMAIN_NAME]" at bounding box center [139, 115] width 113 height 6
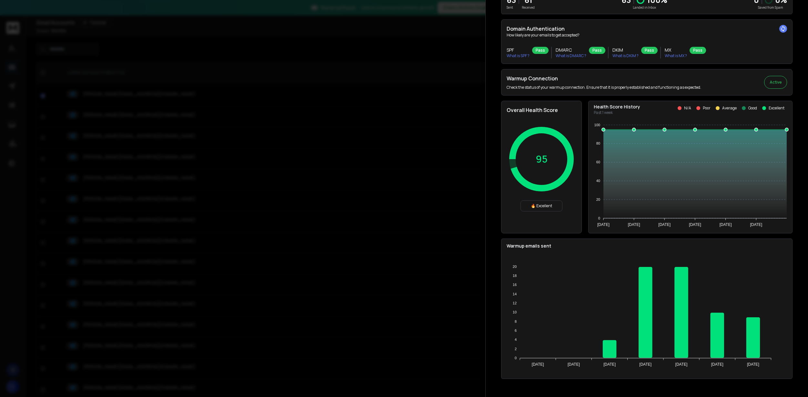
click at [156, 156] on div at bounding box center [404, 198] width 808 height 397
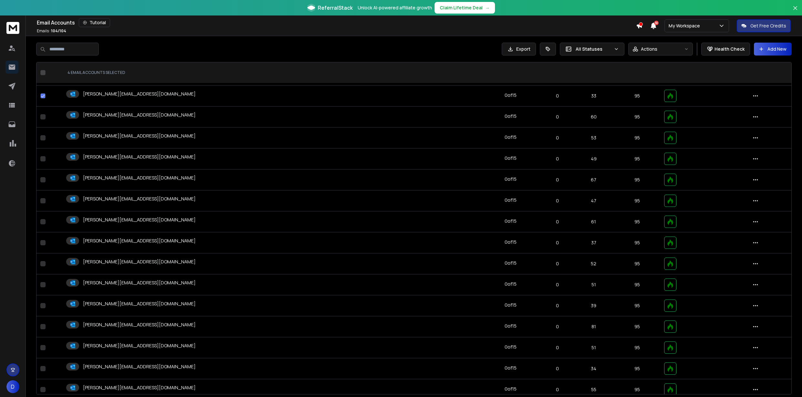
click at [125, 146] on td "[PERSON_NAME][EMAIL_ADDRESS][DOMAIN_NAME]" at bounding box center [270, 137] width 417 height 21
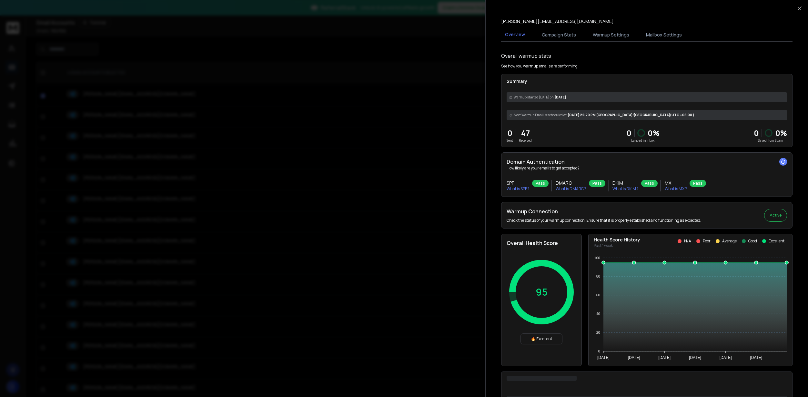
scroll to position [106, 0]
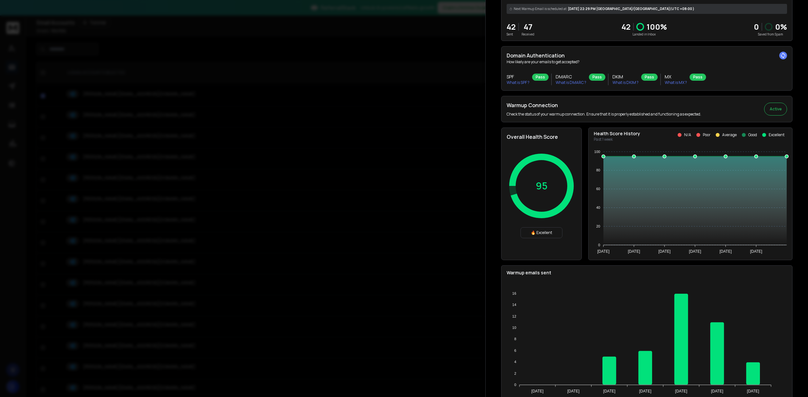
click at [394, 176] on div at bounding box center [404, 198] width 808 height 397
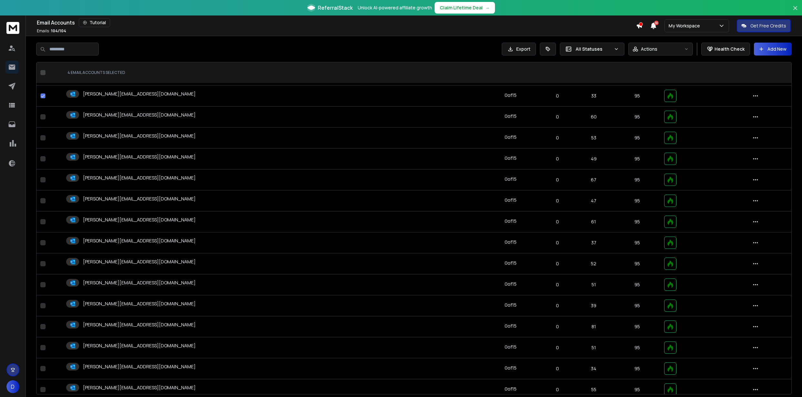
click at [134, 160] on p "[PERSON_NAME][EMAIL_ADDRESS][DOMAIN_NAME]" at bounding box center [139, 157] width 113 height 6
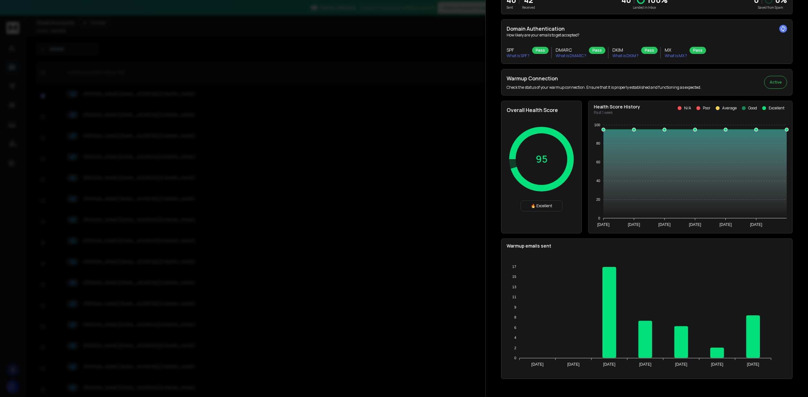
click at [258, 192] on div at bounding box center [404, 198] width 808 height 397
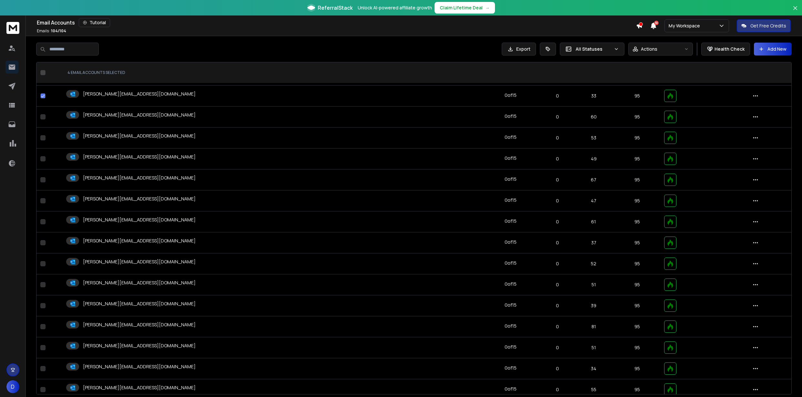
click at [143, 185] on td "[PERSON_NAME][EMAIL_ADDRESS][DOMAIN_NAME]" at bounding box center [270, 179] width 417 height 21
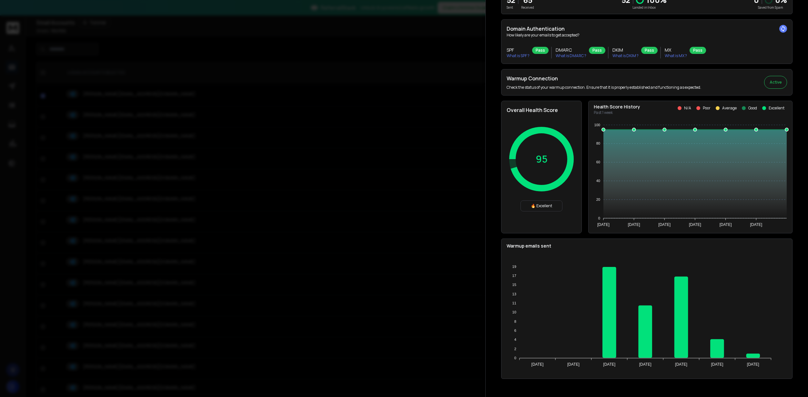
click at [293, 229] on div at bounding box center [404, 198] width 808 height 397
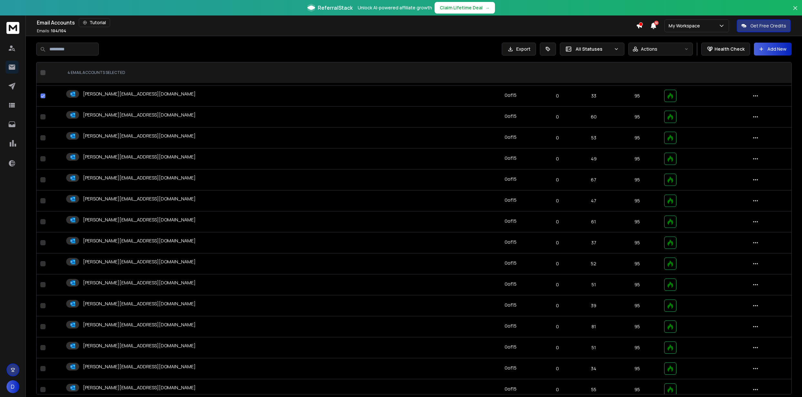
click at [154, 211] on td "[PERSON_NAME][EMAIL_ADDRESS][DOMAIN_NAME]" at bounding box center [270, 200] width 417 height 21
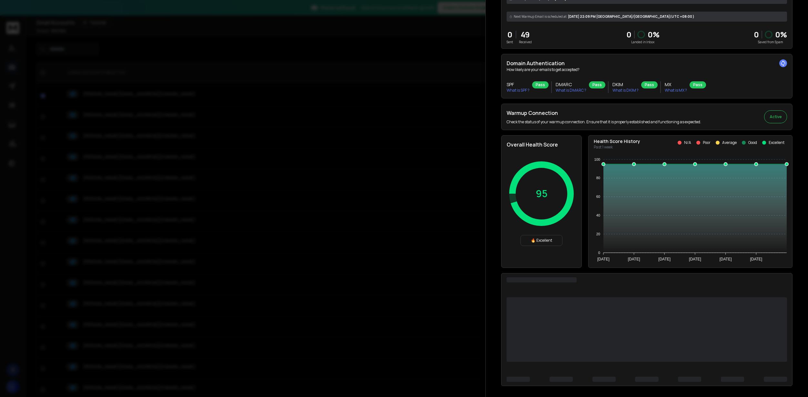
scroll to position [106, 0]
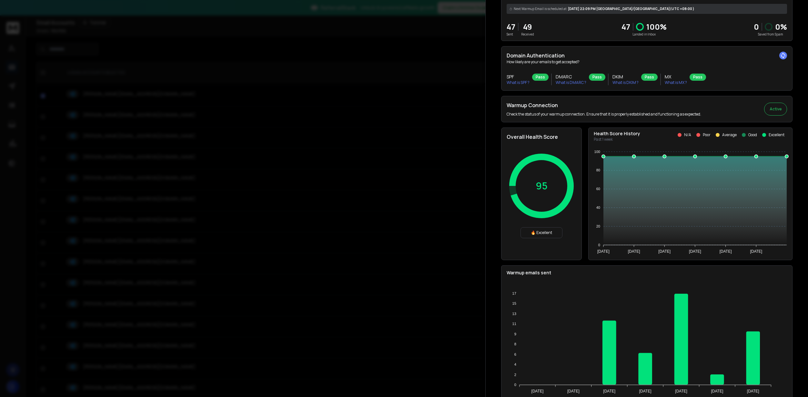
click at [314, 207] on div at bounding box center [404, 198] width 808 height 397
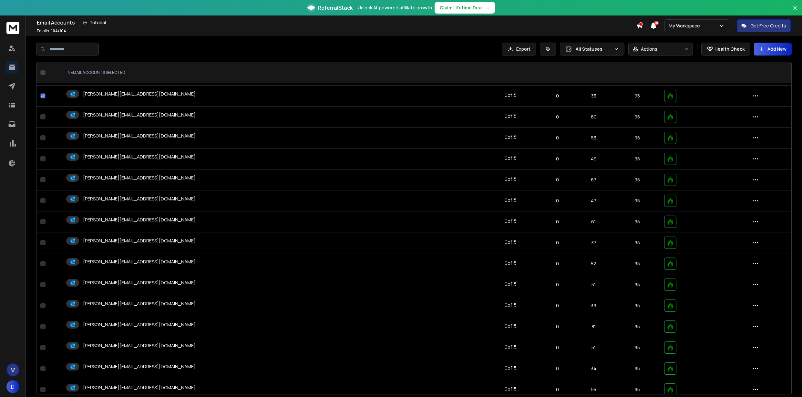
click at [138, 224] on div "[PERSON_NAME][EMAIL_ADDRESS][DOMAIN_NAME]" at bounding box center [130, 220] width 129 height 8
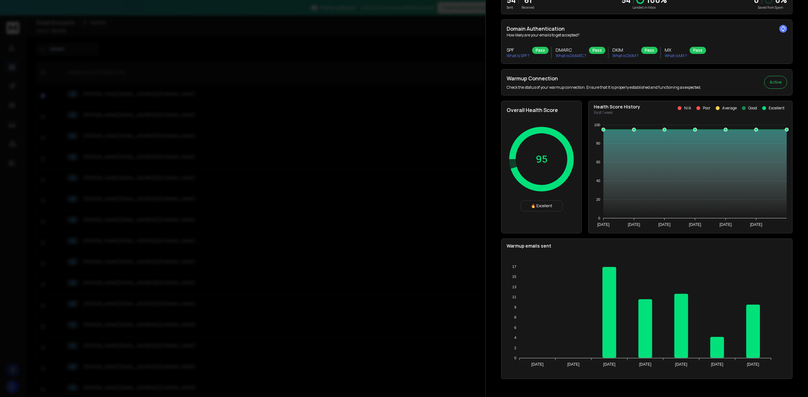
click at [301, 268] on div at bounding box center [404, 198] width 808 height 397
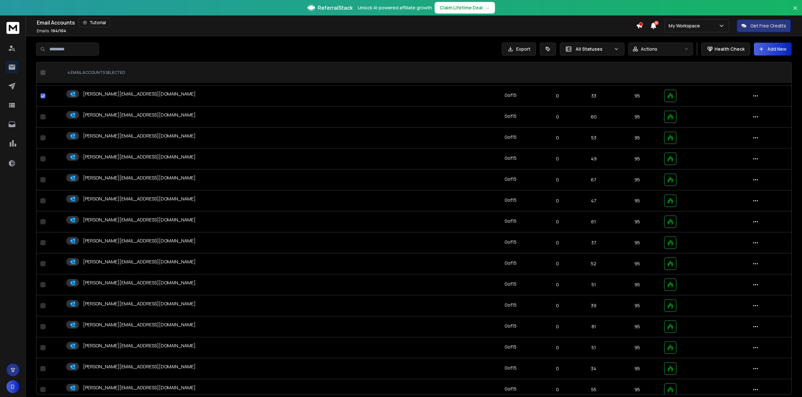
click at [171, 248] on td "[PERSON_NAME][EMAIL_ADDRESS][DOMAIN_NAME]" at bounding box center [270, 242] width 417 height 21
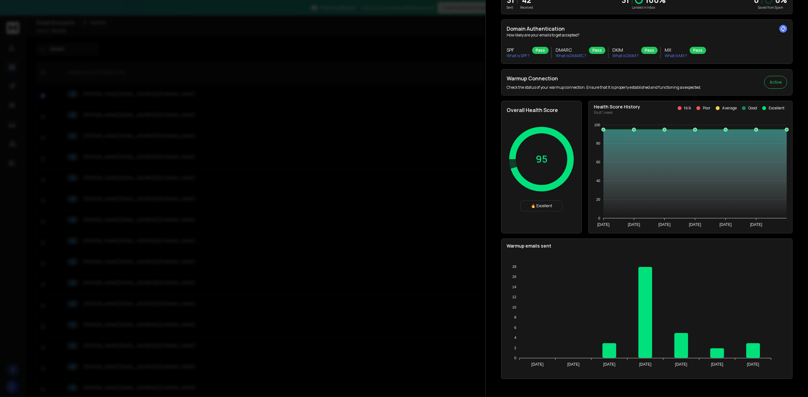
click at [242, 275] on div at bounding box center [404, 198] width 808 height 397
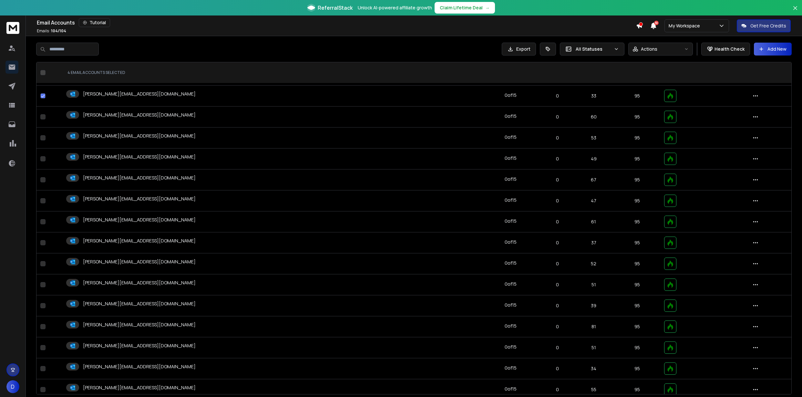
click at [136, 272] on td "[PERSON_NAME][EMAIL_ADDRESS][DOMAIN_NAME]" at bounding box center [270, 263] width 417 height 21
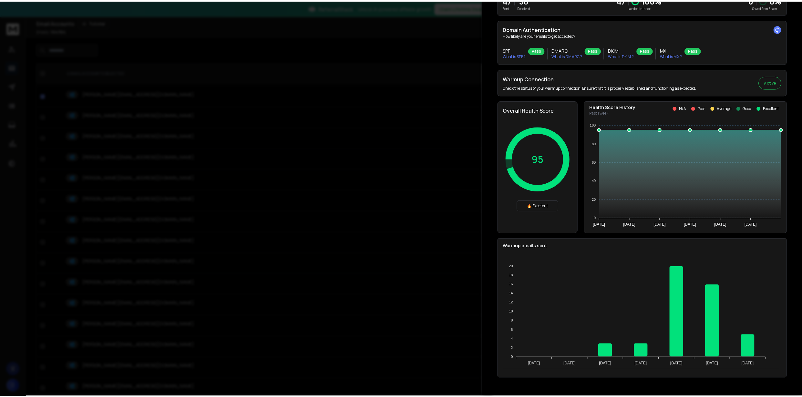
scroll to position [0, 0]
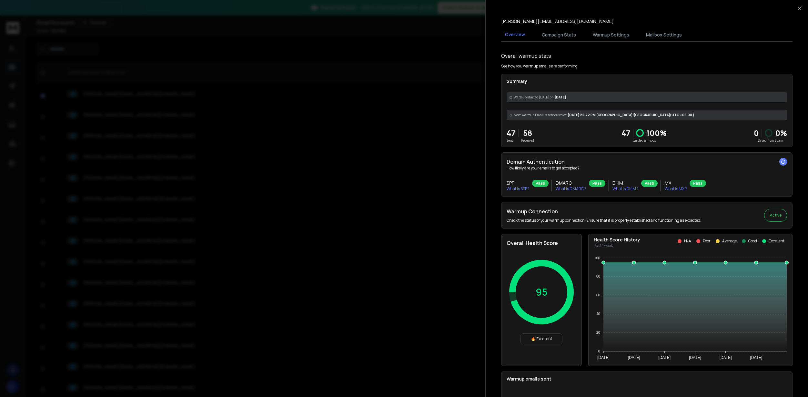
click at [189, 180] on div at bounding box center [404, 198] width 808 height 397
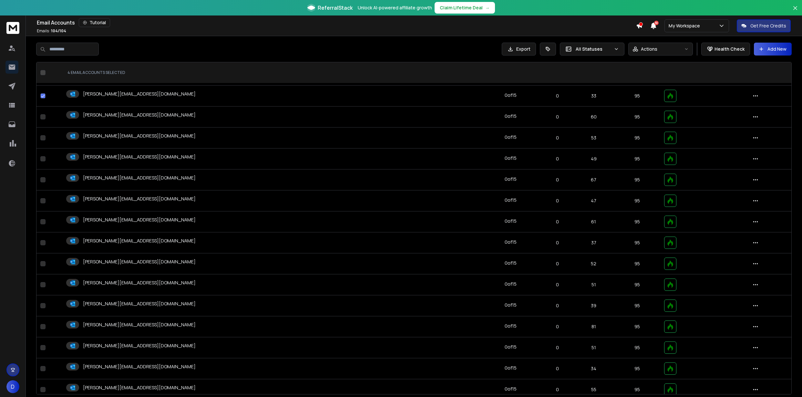
click at [46, 119] on div at bounding box center [51, 116] width 22 height 5
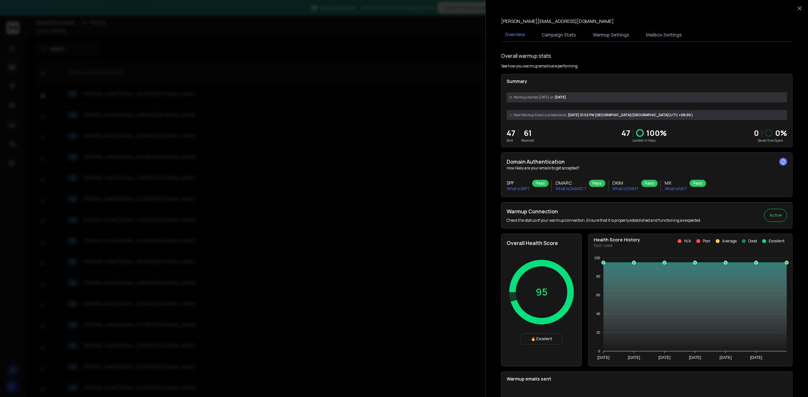
click at [230, 153] on div at bounding box center [404, 198] width 808 height 397
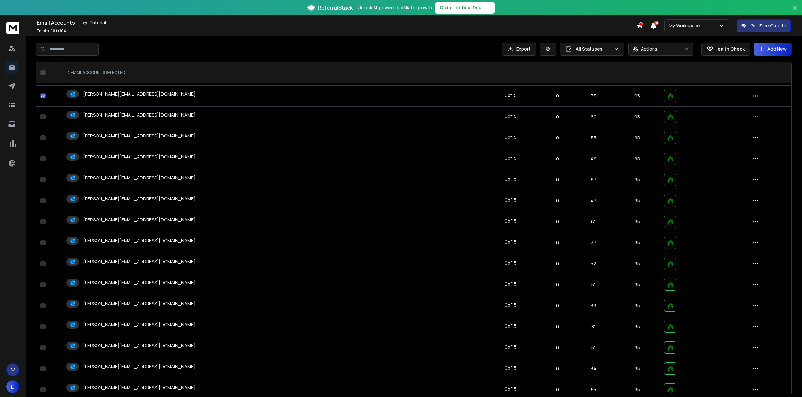
click at [105, 125] on td "[PERSON_NAME][EMAIL_ADDRESS][DOMAIN_NAME]" at bounding box center [270, 116] width 417 height 21
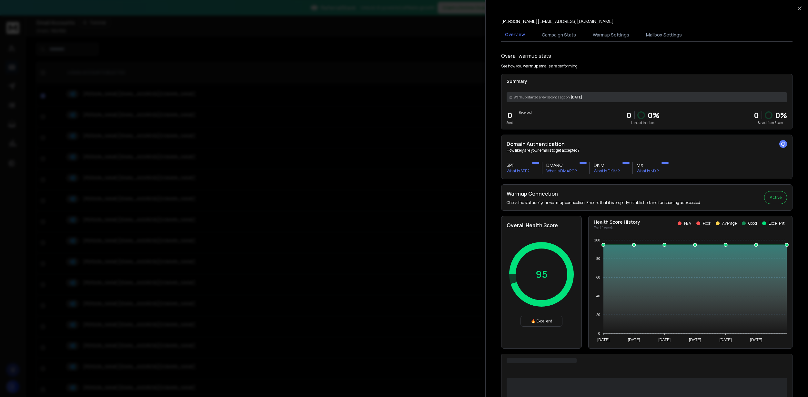
click at [122, 154] on div at bounding box center [404, 198] width 808 height 397
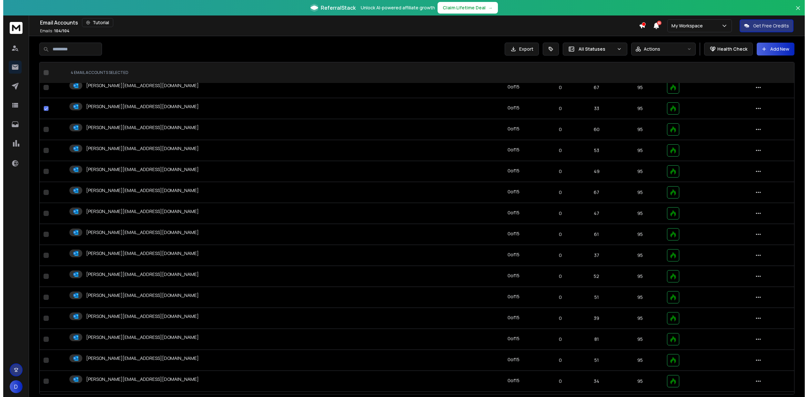
scroll to position [480, 0]
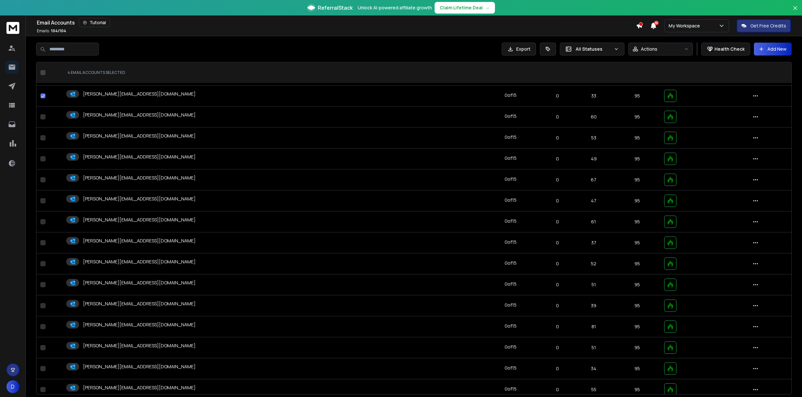
click at [127, 117] on p "[PERSON_NAME][EMAIL_ADDRESS][DOMAIN_NAME]" at bounding box center [139, 115] width 113 height 6
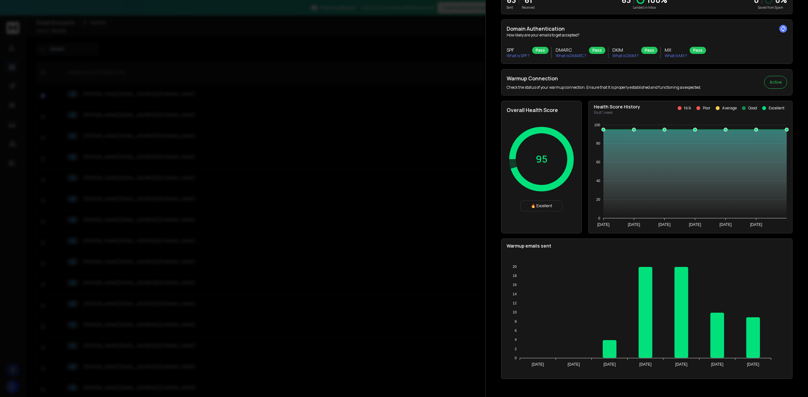
click at [237, 176] on div at bounding box center [404, 198] width 808 height 397
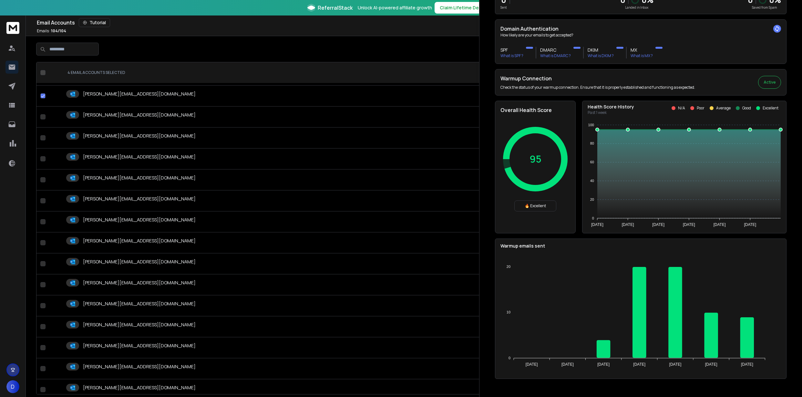
click at [109, 140] on div "[PERSON_NAME][EMAIL_ADDRESS][DOMAIN_NAME]" at bounding box center [130, 136] width 129 height 8
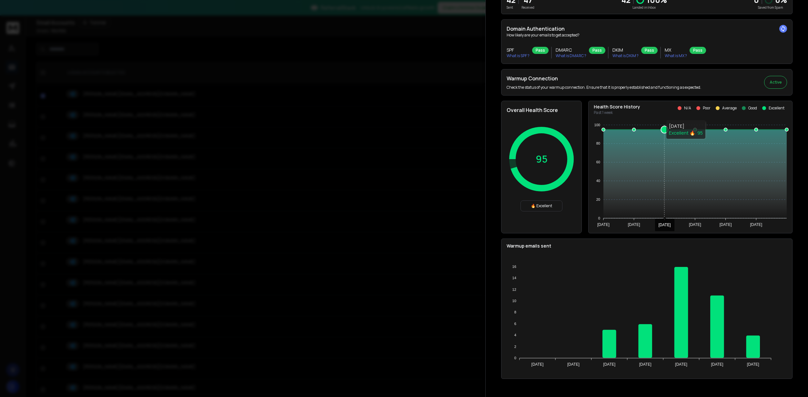
click at [306, 187] on div at bounding box center [404, 198] width 808 height 397
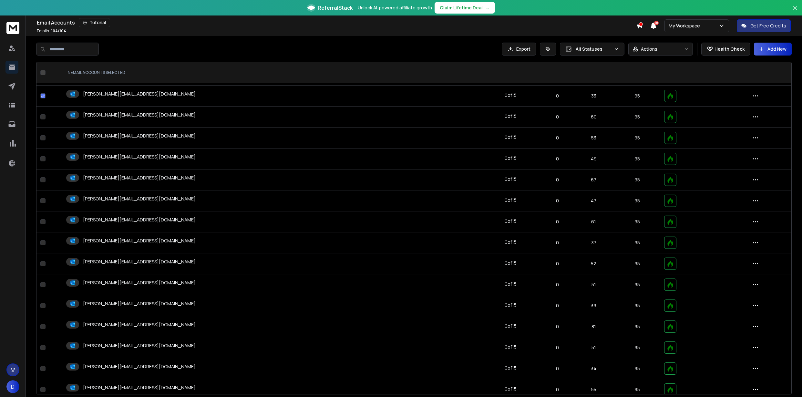
click at [125, 155] on td "[PERSON_NAME][EMAIL_ADDRESS][DOMAIN_NAME]" at bounding box center [270, 158] width 417 height 21
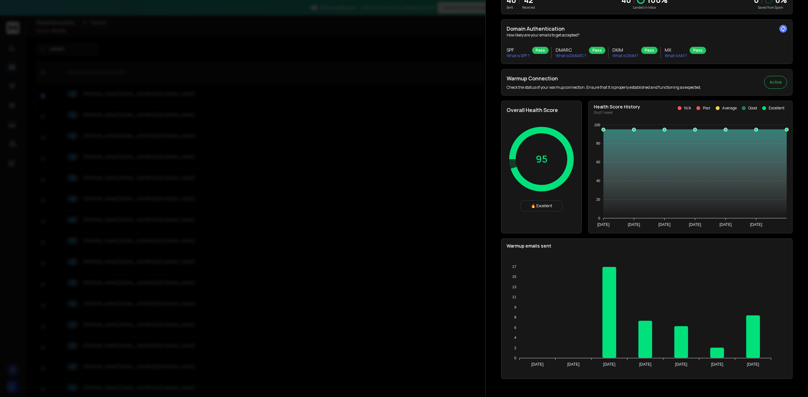
click at [176, 192] on div at bounding box center [404, 198] width 808 height 397
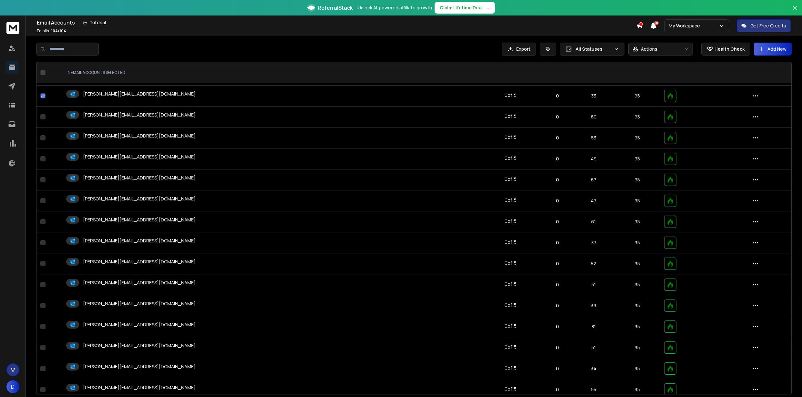
click at [155, 185] on td "[PERSON_NAME][EMAIL_ADDRESS][DOMAIN_NAME]" at bounding box center [270, 179] width 417 height 21
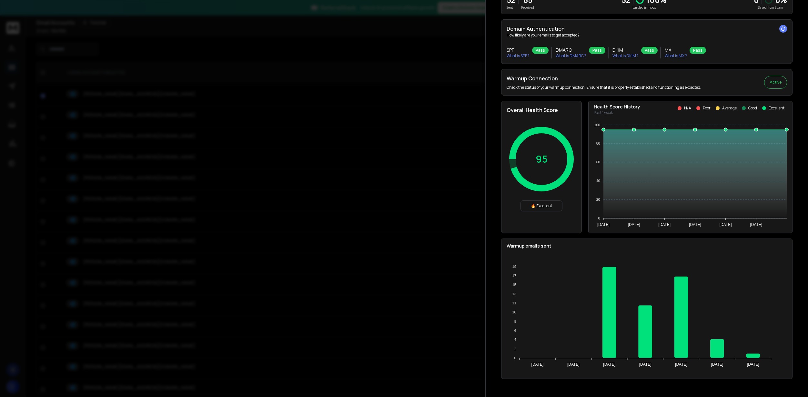
click at [237, 222] on div at bounding box center [404, 198] width 808 height 397
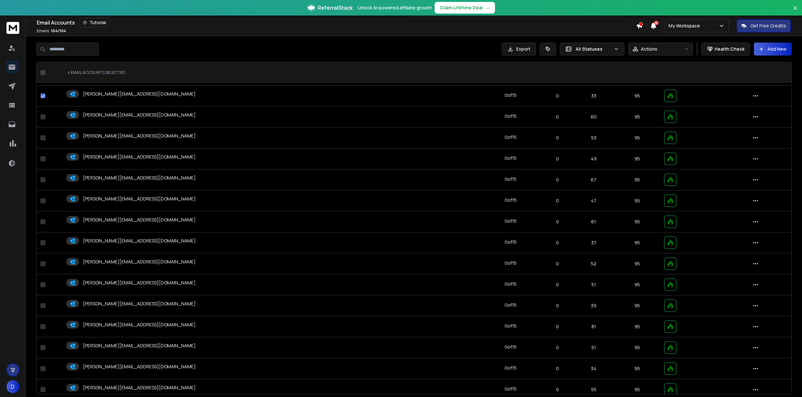
click at [144, 200] on p "[PERSON_NAME][EMAIL_ADDRESS][DOMAIN_NAME]" at bounding box center [139, 199] width 113 height 6
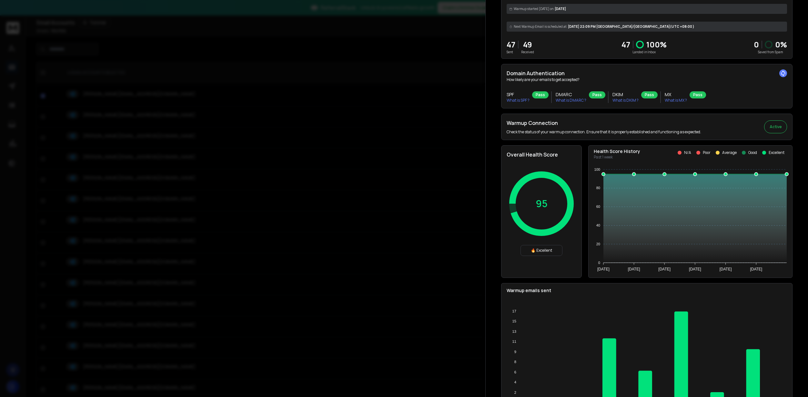
scroll to position [106, 0]
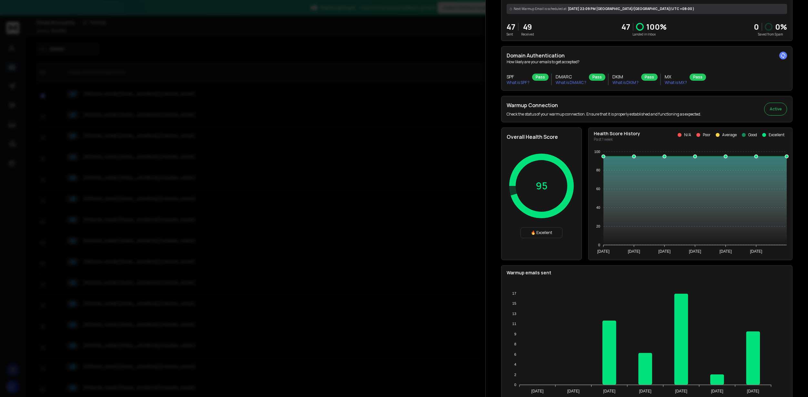
click at [128, 239] on div at bounding box center [404, 198] width 808 height 397
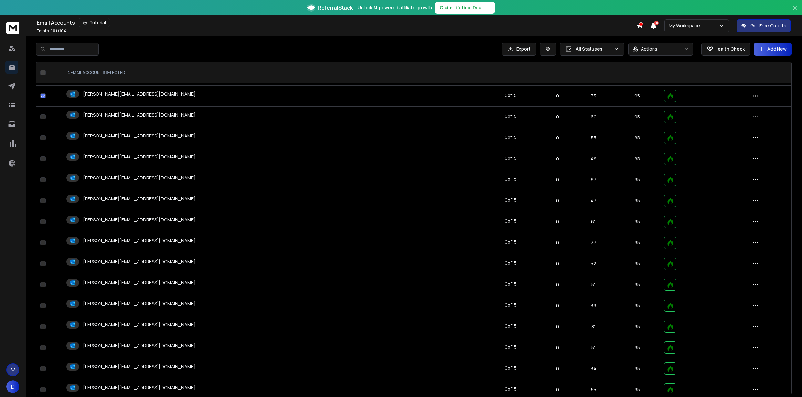
click at [119, 228] on td "[PERSON_NAME][EMAIL_ADDRESS][DOMAIN_NAME]" at bounding box center [270, 221] width 417 height 21
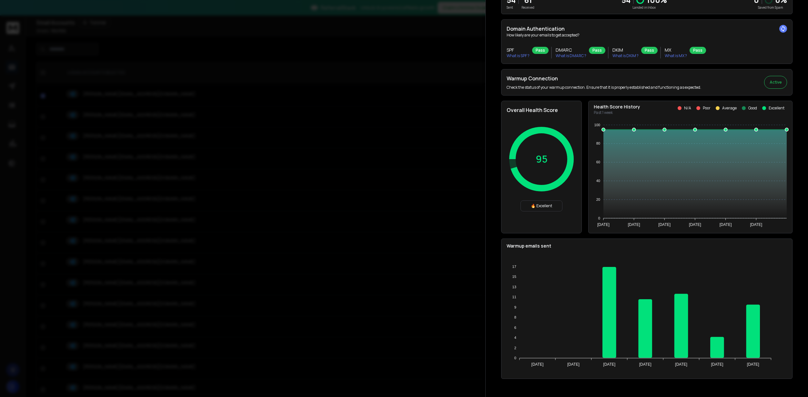
click at [203, 274] on div at bounding box center [404, 198] width 808 height 397
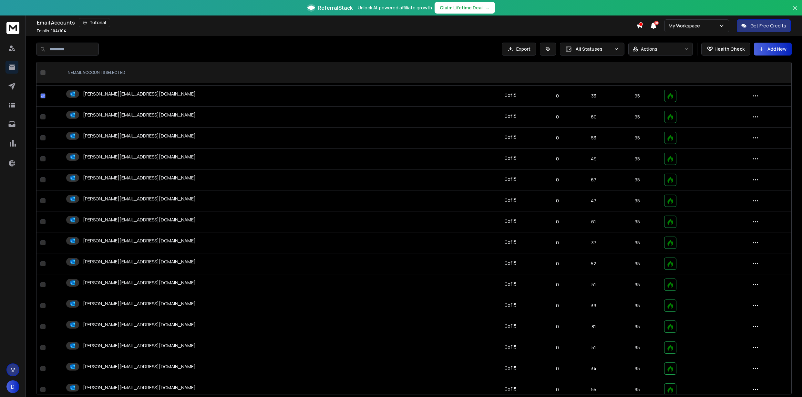
click at [132, 248] on td "[PERSON_NAME][EMAIL_ADDRESS][DOMAIN_NAME]" at bounding box center [270, 242] width 417 height 21
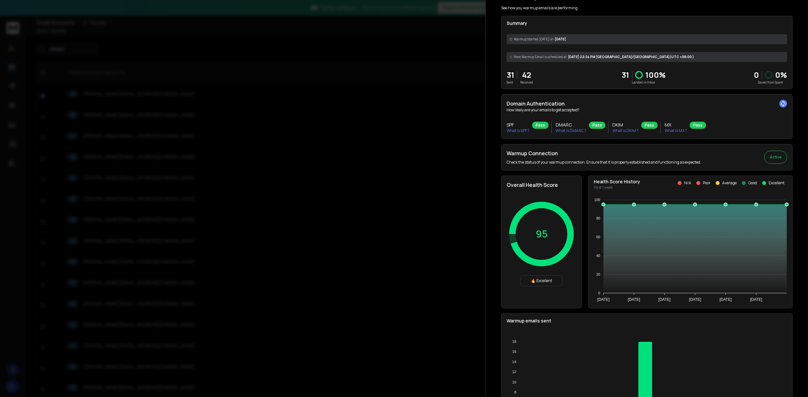
scroll to position [106, 0]
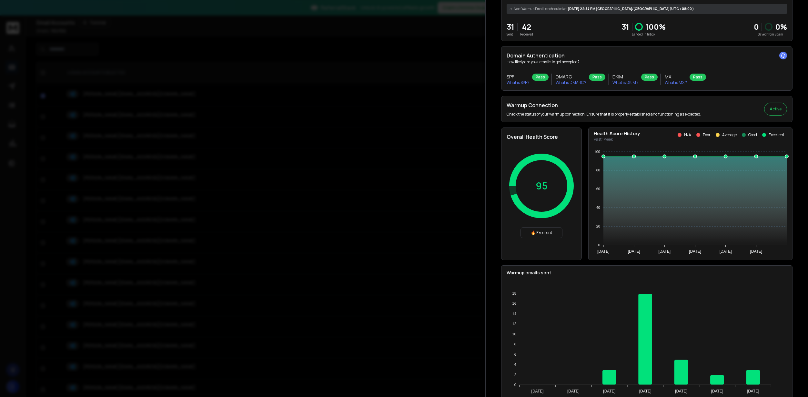
click at [93, 270] on div at bounding box center [404, 198] width 808 height 397
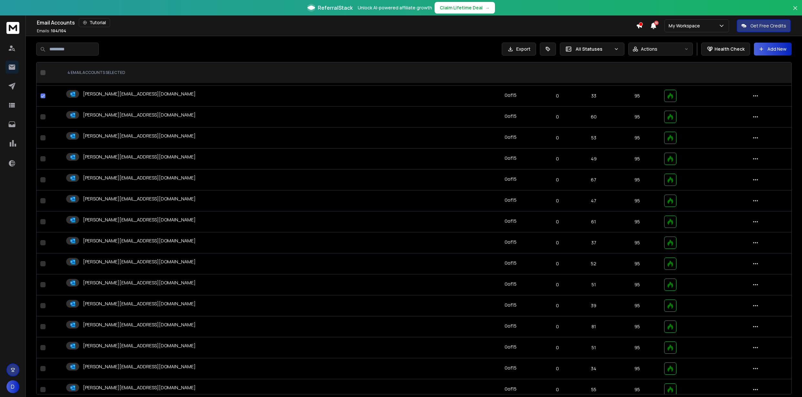
click at [115, 270] on td "[PERSON_NAME][EMAIL_ADDRESS][DOMAIN_NAME]" at bounding box center [270, 263] width 417 height 21
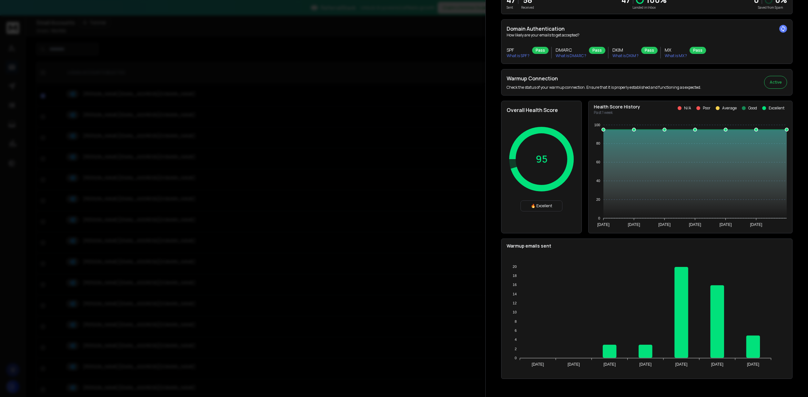
click at [129, 254] on div at bounding box center [404, 198] width 808 height 397
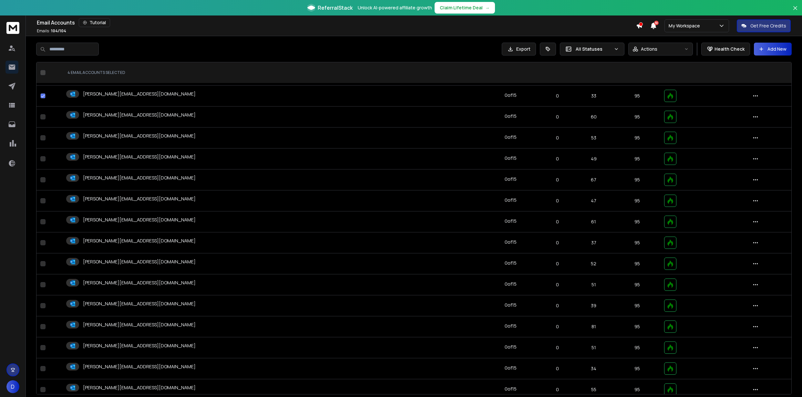
click at [45, 266] on button "button" at bounding box center [42, 263] width 5 height 5
click at [119, 286] on p "[PERSON_NAME][EMAIL_ADDRESS][DOMAIN_NAME]" at bounding box center [139, 282] width 113 height 6
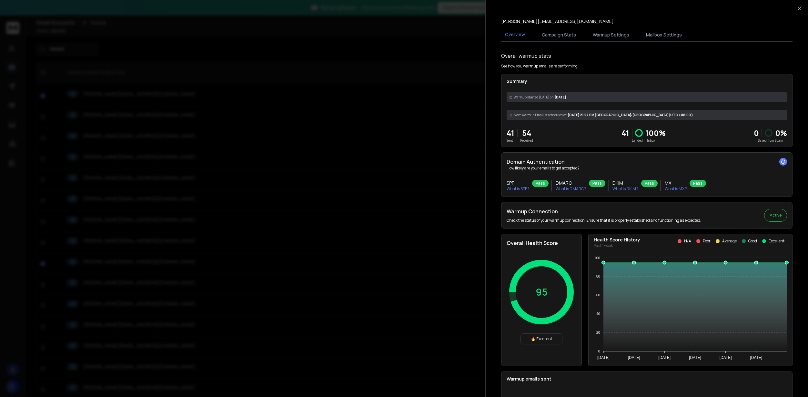
click at [247, 152] on div at bounding box center [404, 198] width 808 height 397
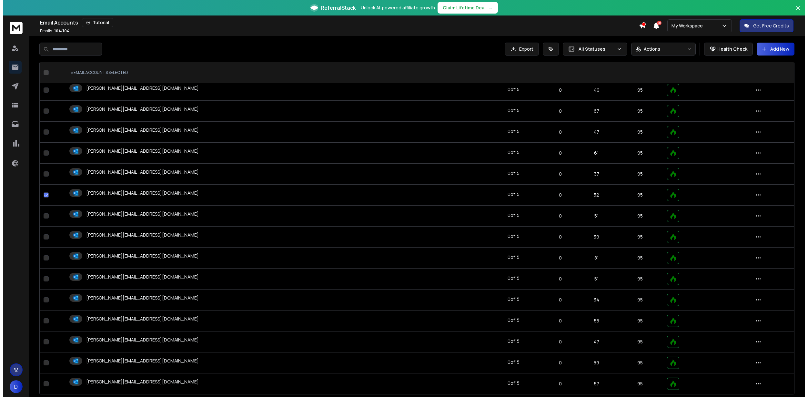
scroll to position [552, 0]
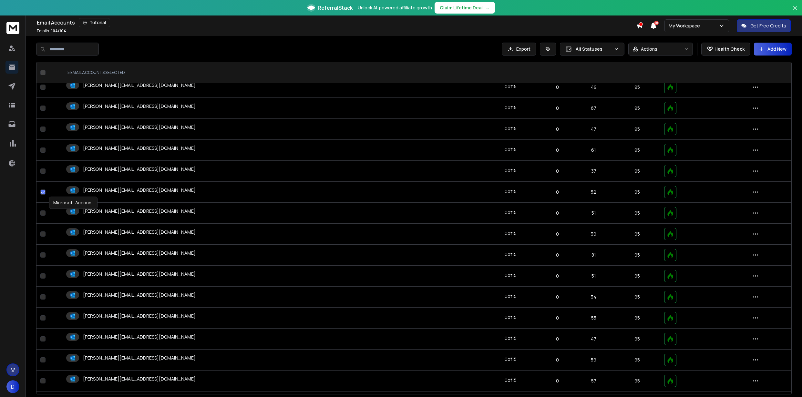
click at [44, 214] on button "button" at bounding box center [42, 212] width 5 height 5
click at [122, 235] on p "[PERSON_NAME][EMAIL_ADDRESS][DOMAIN_NAME]" at bounding box center [139, 232] width 113 height 6
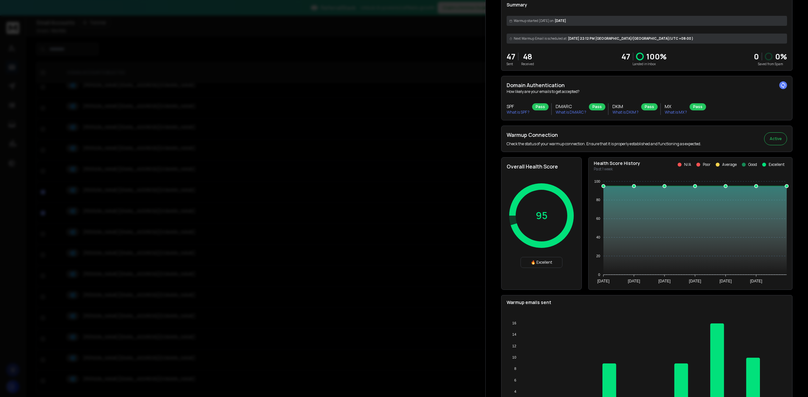
scroll to position [106, 0]
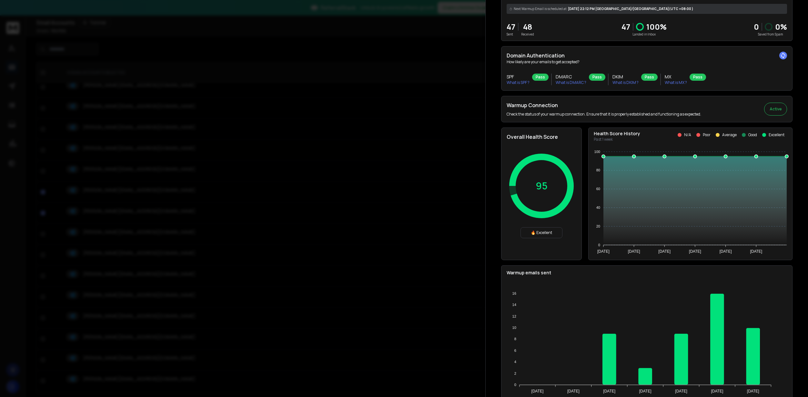
click at [197, 231] on div at bounding box center [404, 198] width 808 height 397
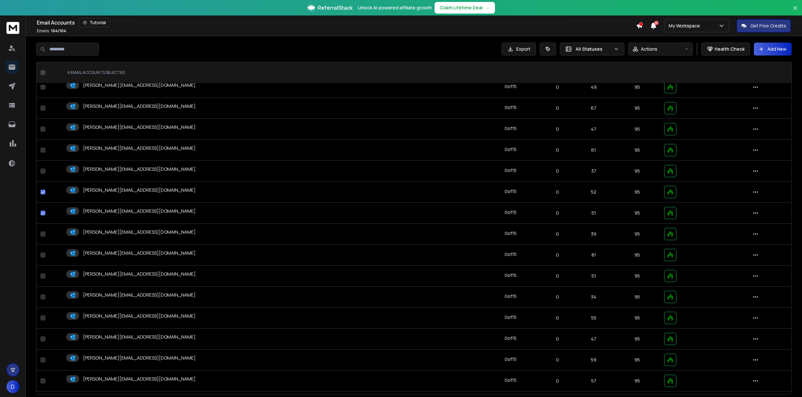
click at [132, 256] on p "[PERSON_NAME][EMAIL_ADDRESS][DOMAIN_NAME]" at bounding box center [139, 253] width 113 height 6
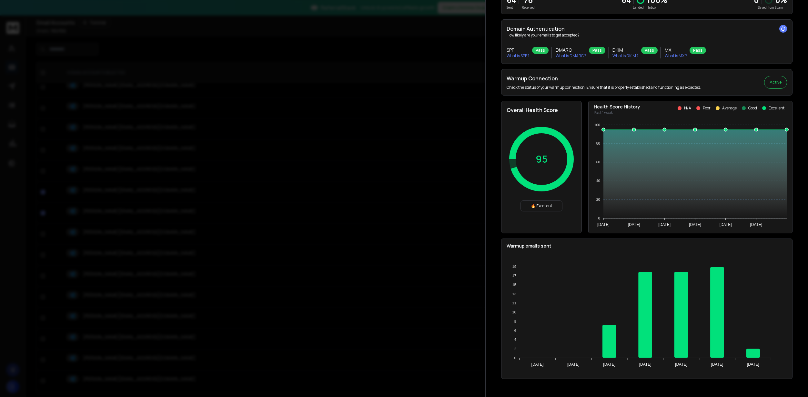
click at [227, 240] on div at bounding box center [404, 198] width 808 height 397
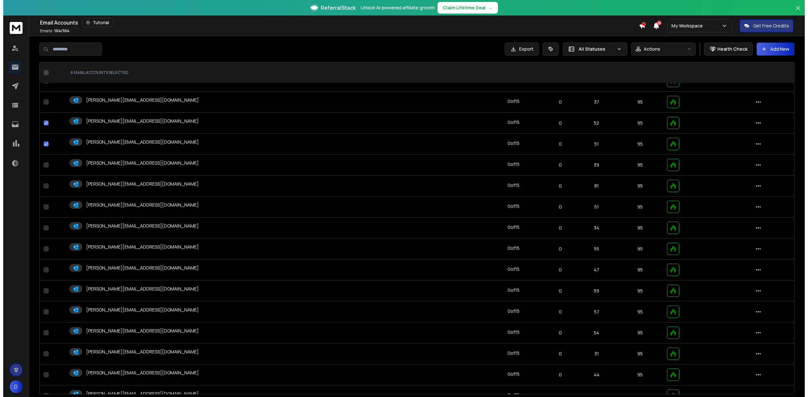
scroll to position [623, 0]
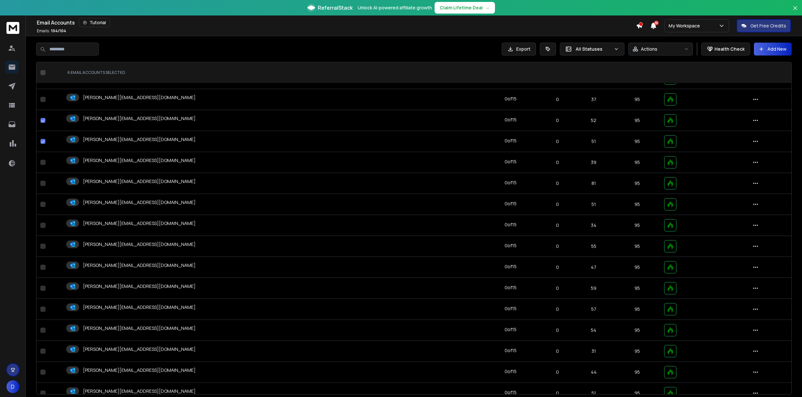
click at [106, 206] on p "[PERSON_NAME][EMAIL_ADDRESS][DOMAIN_NAME]" at bounding box center [139, 202] width 113 height 6
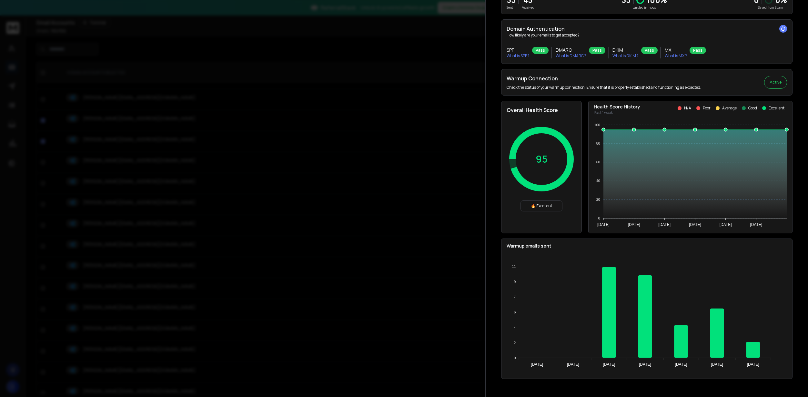
click at [227, 236] on div at bounding box center [404, 198] width 808 height 397
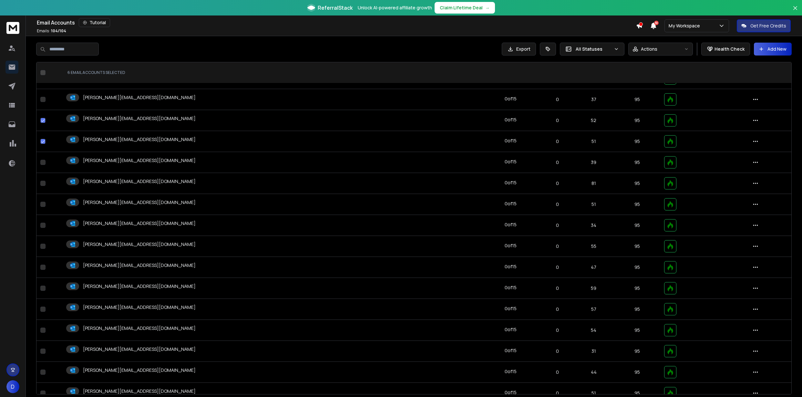
click at [128, 227] on p "[PERSON_NAME][EMAIL_ADDRESS][DOMAIN_NAME]" at bounding box center [139, 223] width 113 height 6
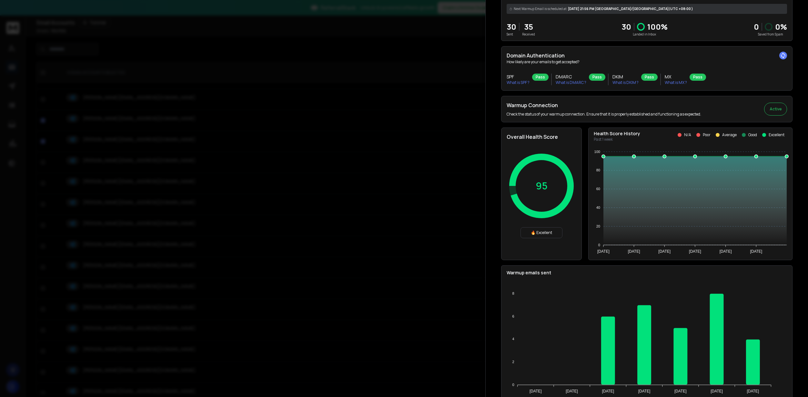
scroll to position [134, 0]
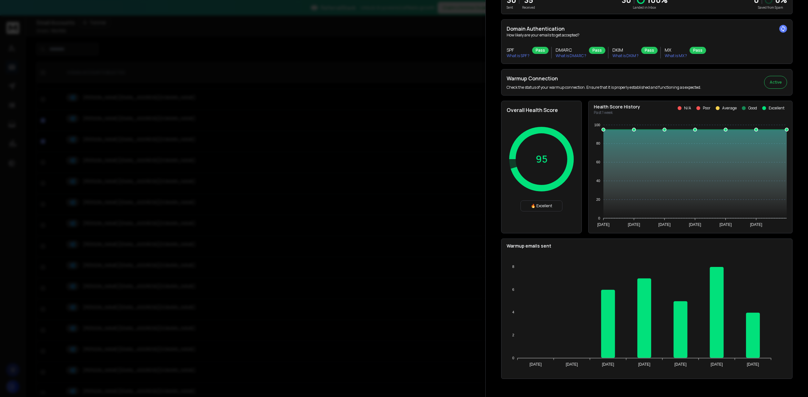
click at [168, 231] on div at bounding box center [404, 198] width 808 height 397
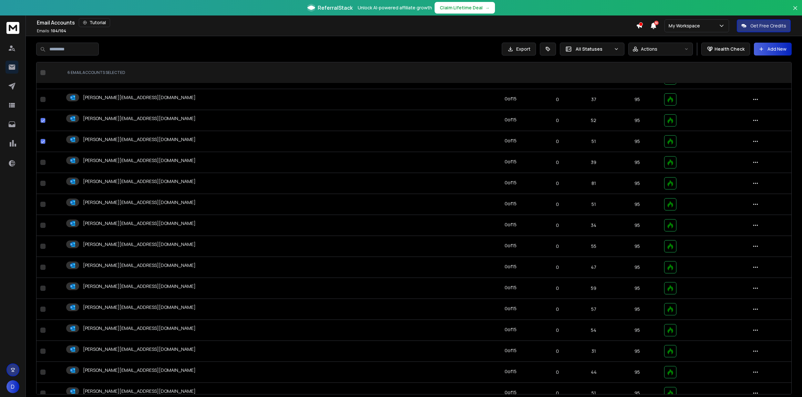
click at [128, 253] on td "[PERSON_NAME][EMAIL_ADDRESS][DOMAIN_NAME]" at bounding box center [270, 246] width 417 height 21
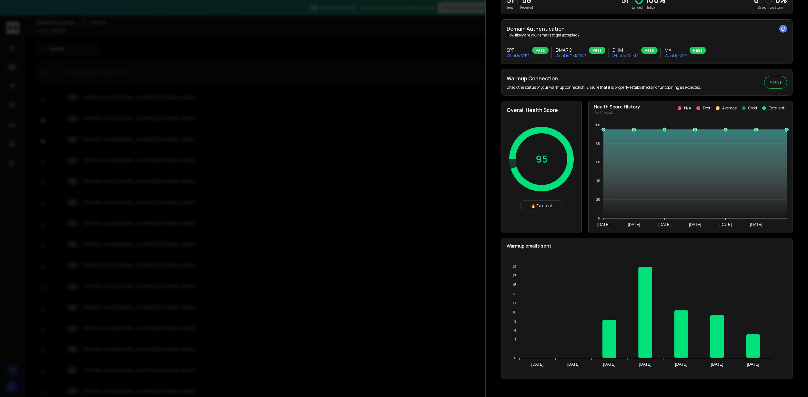
click at [249, 270] on div at bounding box center [404, 198] width 808 height 397
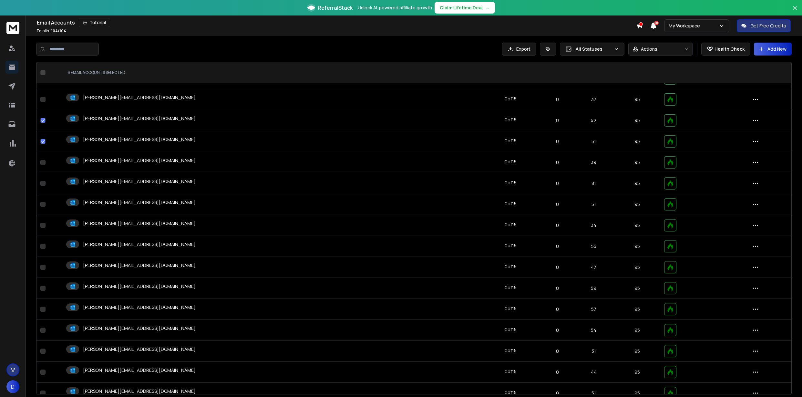
click at [141, 274] on td "[PERSON_NAME][EMAIL_ADDRESS][DOMAIN_NAME]" at bounding box center [270, 267] width 417 height 21
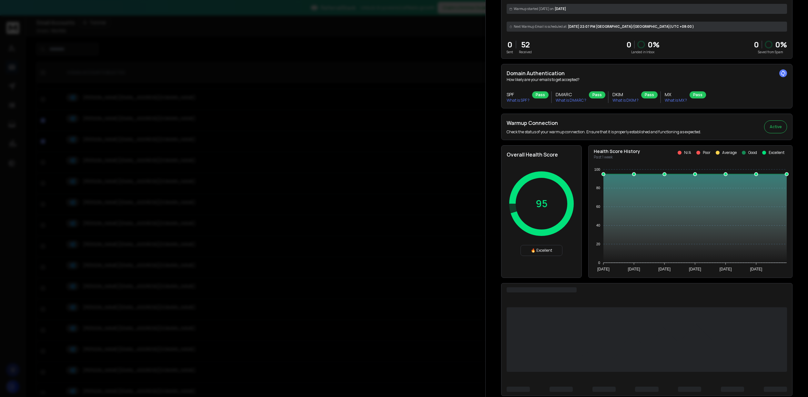
scroll to position [106, 0]
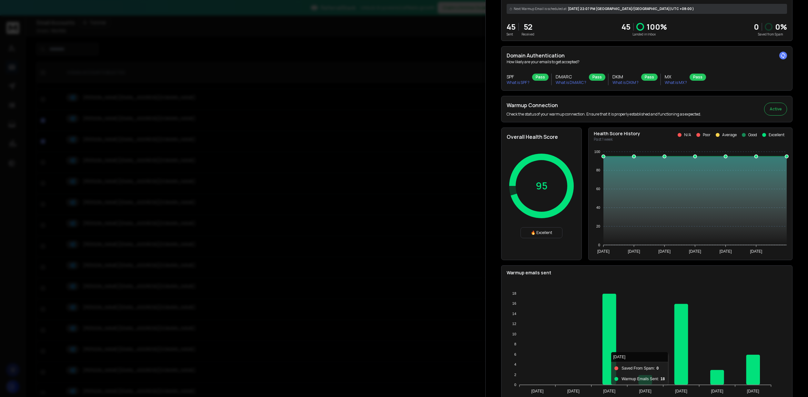
click at [636, 334] on foreignobject at bounding box center [646, 340] width 279 height 113
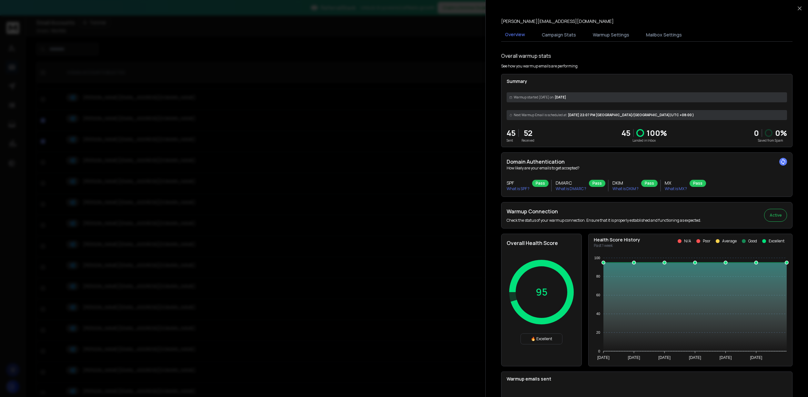
click at [397, 267] on div at bounding box center [404, 198] width 808 height 397
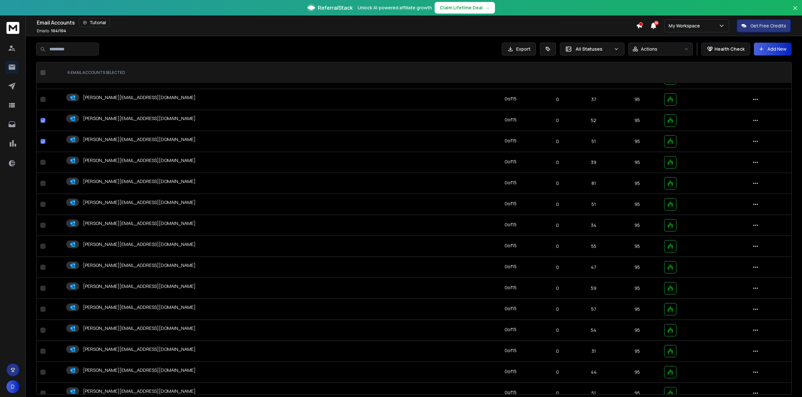
click at [45, 268] on td at bounding box center [49, 267] width 26 height 21
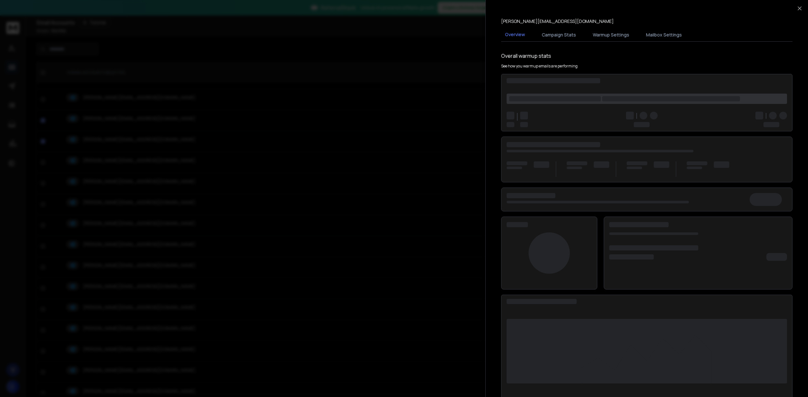
click at [46, 276] on div at bounding box center [404, 198] width 808 height 397
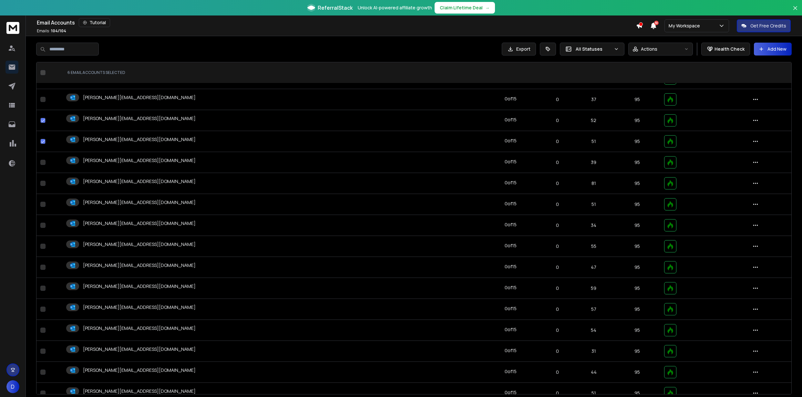
click at [45, 270] on button "button" at bounding box center [42, 267] width 5 height 5
click at [96, 297] on td "[PERSON_NAME][EMAIL_ADDRESS][DOMAIN_NAME]" at bounding box center [270, 288] width 417 height 21
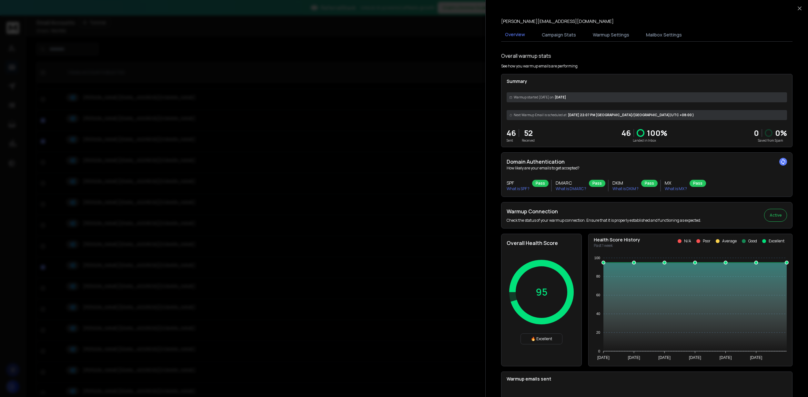
click at [224, 258] on div at bounding box center [404, 198] width 808 height 397
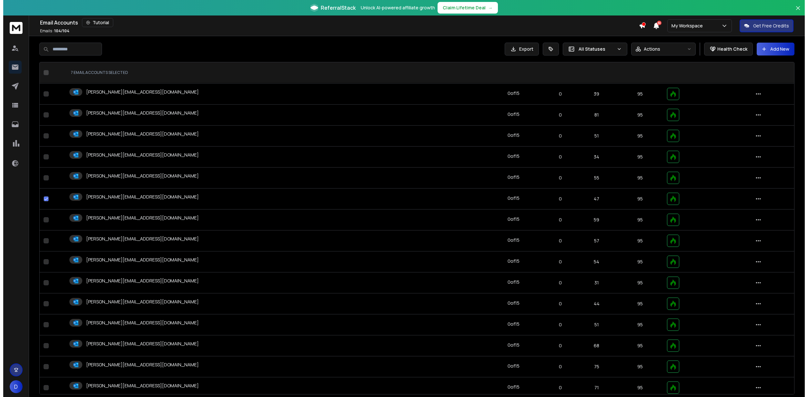
scroll to position [695, 0]
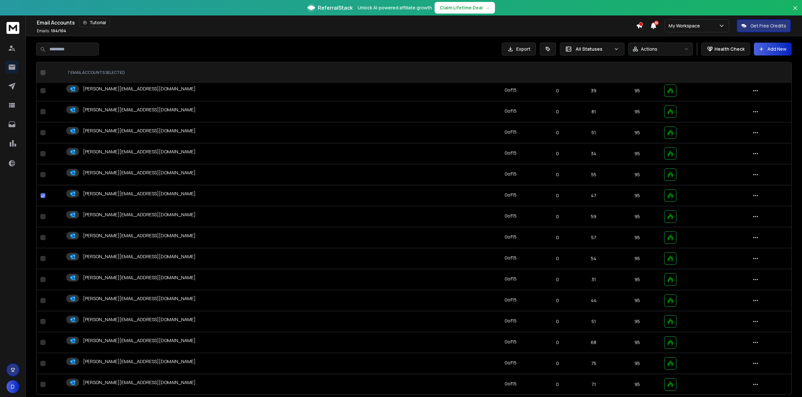
click at [143, 239] on p "[PERSON_NAME][EMAIL_ADDRESS][DOMAIN_NAME]" at bounding box center [139, 235] width 113 height 6
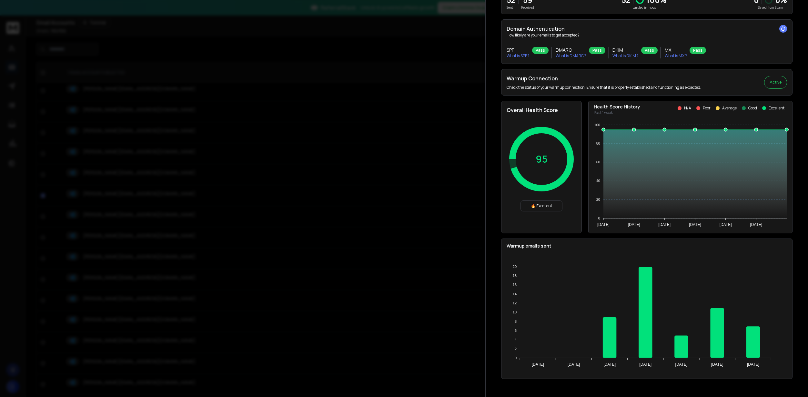
click at [182, 270] on div at bounding box center [404, 198] width 808 height 397
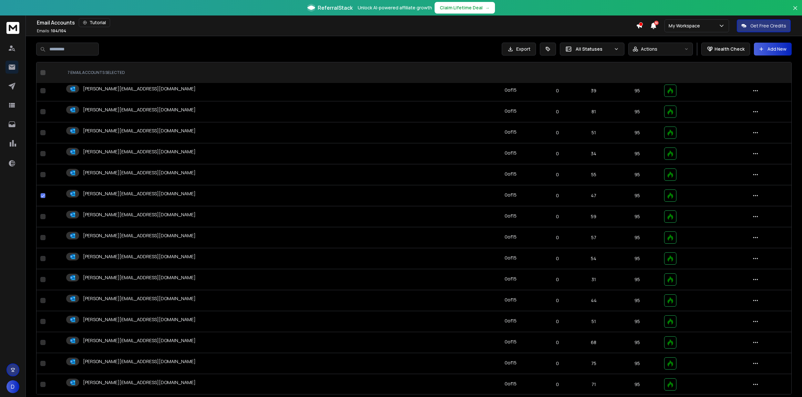
click at [122, 260] on p "[PERSON_NAME][EMAIL_ADDRESS][DOMAIN_NAME]" at bounding box center [139, 256] width 113 height 6
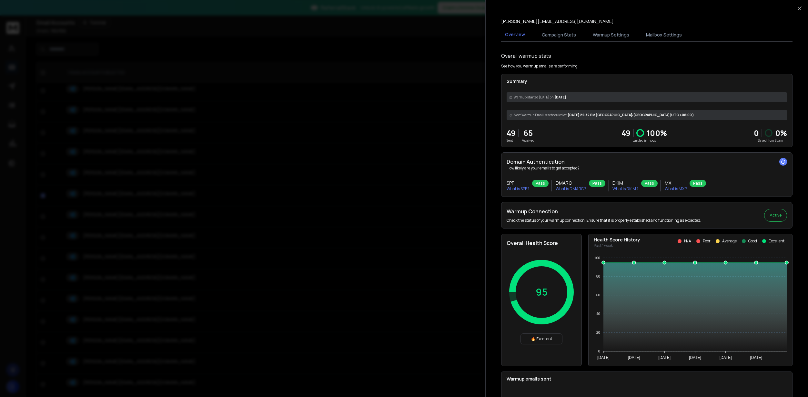
click at [578, 363] on div "Overall Health Score 95 🔥 Excellent" at bounding box center [541, 300] width 81 height 133
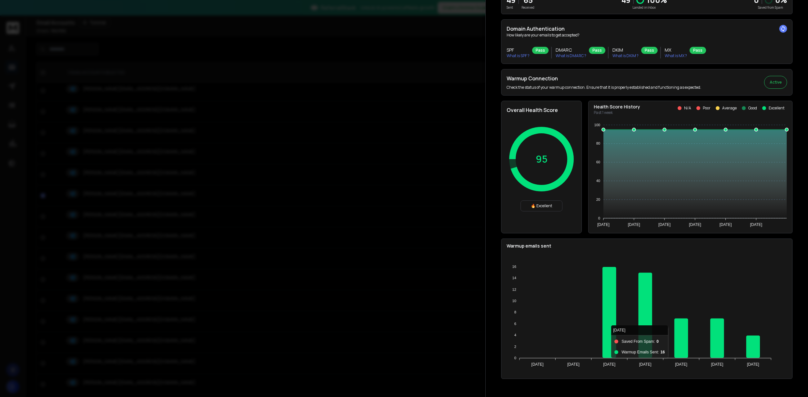
click at [211, 275] on div at bounding box center [404, 198] width 808 height 397
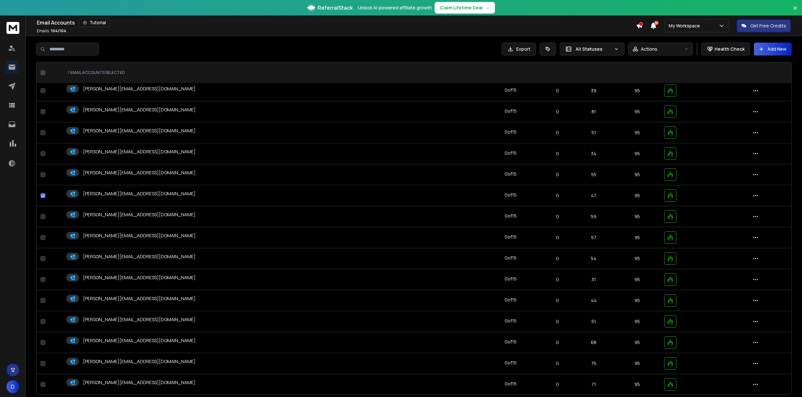
click at [43, 261] on button "button" at bounding box center [42, 258] width 5 height 5
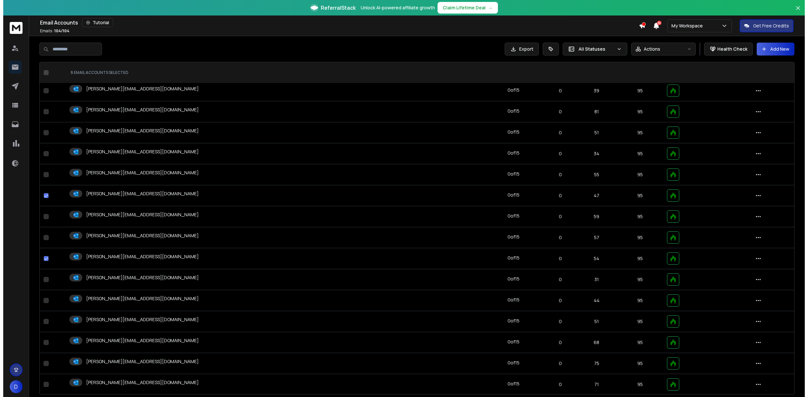
scroll to position [838, 0]
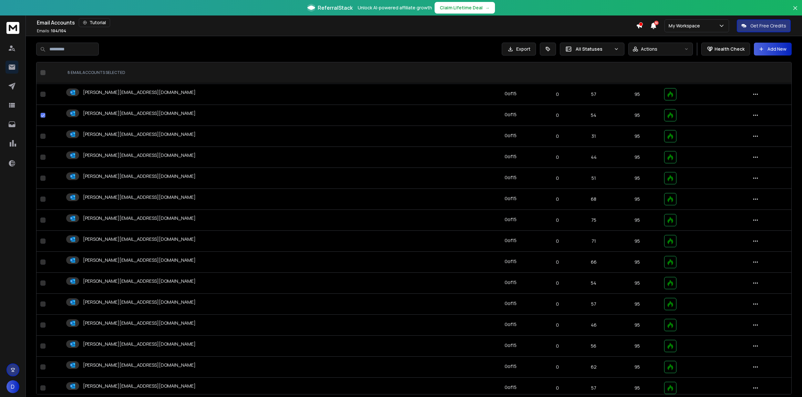
click at [116, 147] on td "[PERSON_NAME][EMAIL_ADDRESS][DOMAIN_NAME]" at bounding box center [270, 136] width 417 height 21
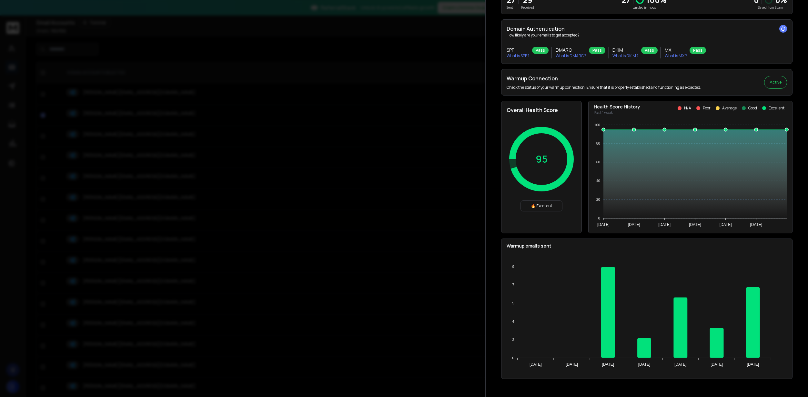
click at [19, 184] on div at bounding box center [404, 198] width 808 height 397
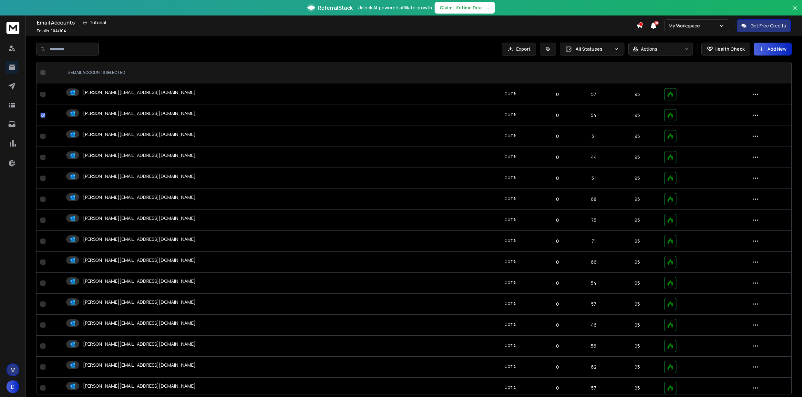
click at [111, 158] on p "[PERSON_NAME][EMAIL_ADDRESS][DOMAIN_NAME]" at bounding box center [139, 155] width 113 height 6
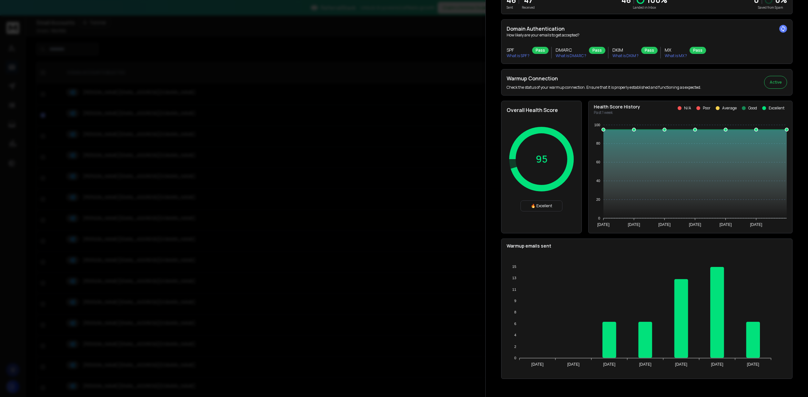
click at [154, 191] on div at bounding box center [404, 198] width 808 height 397
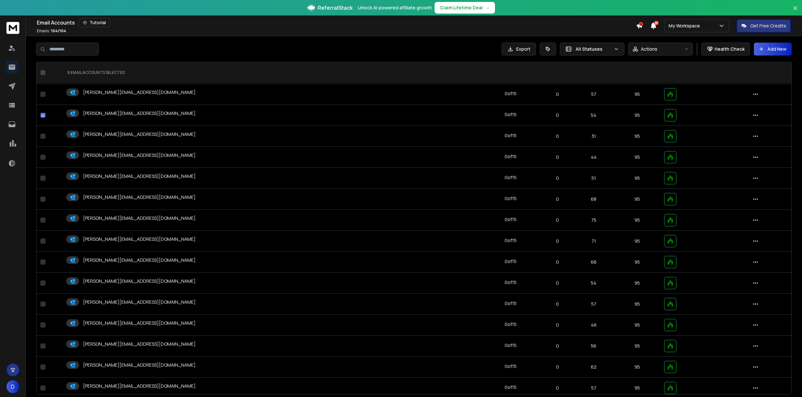
click at [146, 187] on td "[PERSON_NAME][EMAIL_ADDRESS][DOMAIN_NAME]" at bounding box center [270, 178] width 417 height 21
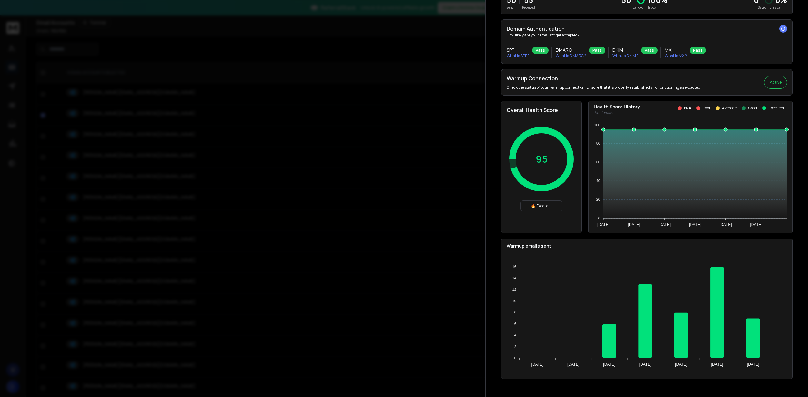
click at [256, 217] on div at bounding box center [404, 198] width 808 height 397
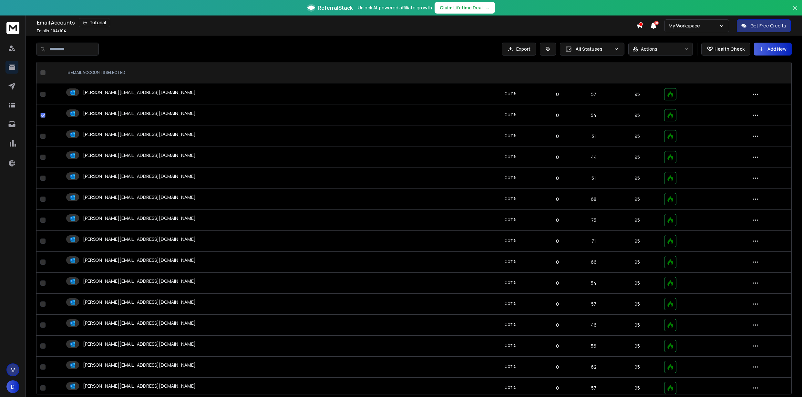
click at [154, 207] on td "[PERSON_NAME][EMAIL_ADDRESS][DOMAIN_NAME]" at bounding box center [270, 199] width 417 height 21
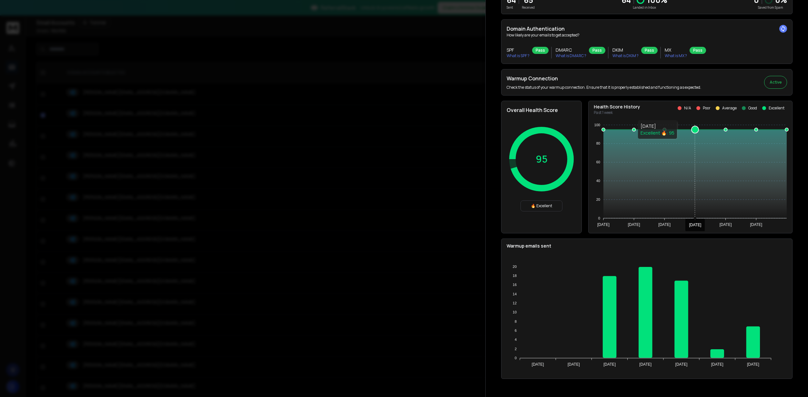
click at [303, 264] on div at bounding box center [404, 198] width 808 height 397
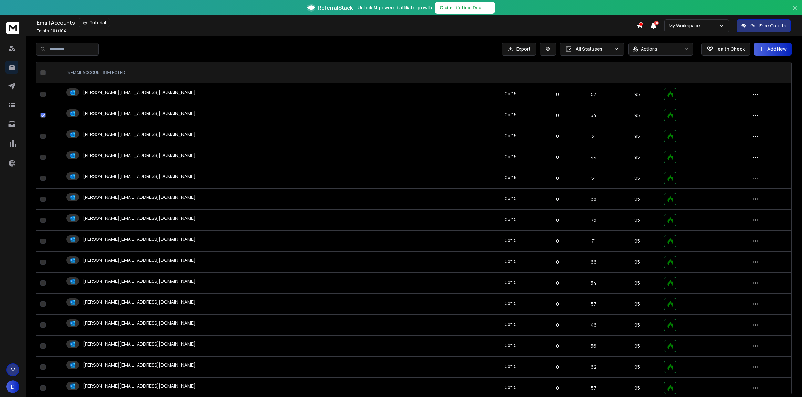
click at [106, 228] on td "[PERSON_NAME][EMAIL_ADDRESS][DOMAIN_NAME]" at bounding box center [270, 220] width 417 height 21
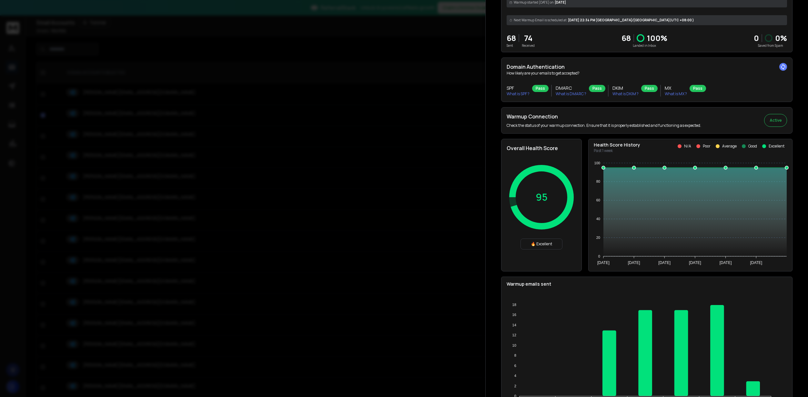
scroll to position [106, 0]
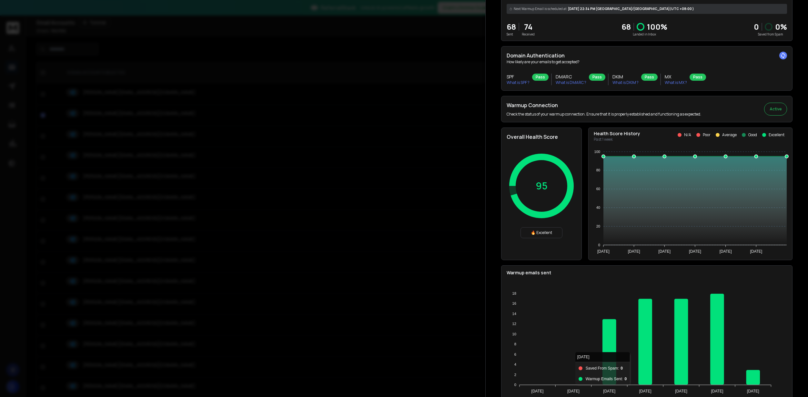
click at [579, 331] on foreignobject at bounding box center [646, 340] width 279 height 113
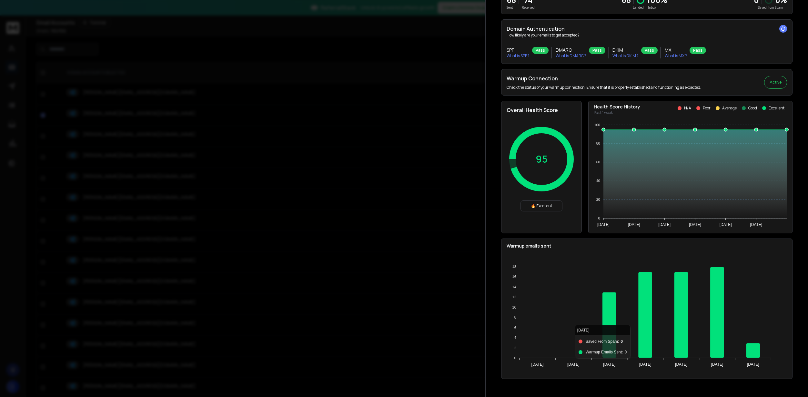
click at [557, 285] on foreignobject at bounding box center [646, 313] width 279 height 113
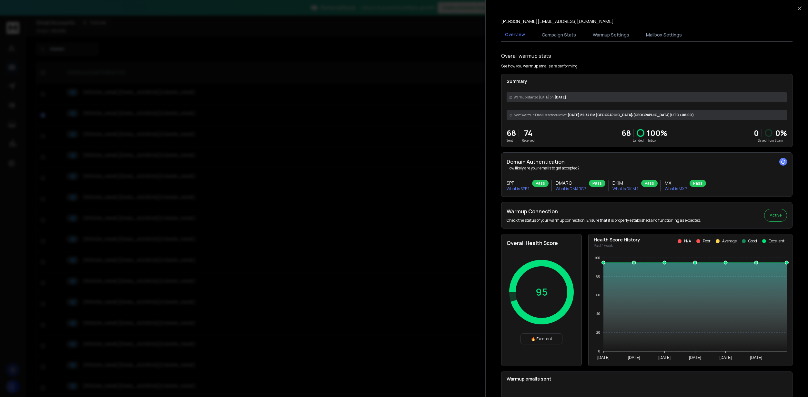
click at [261, 231] on div at bounding box center [404, 198] width 808 height 397
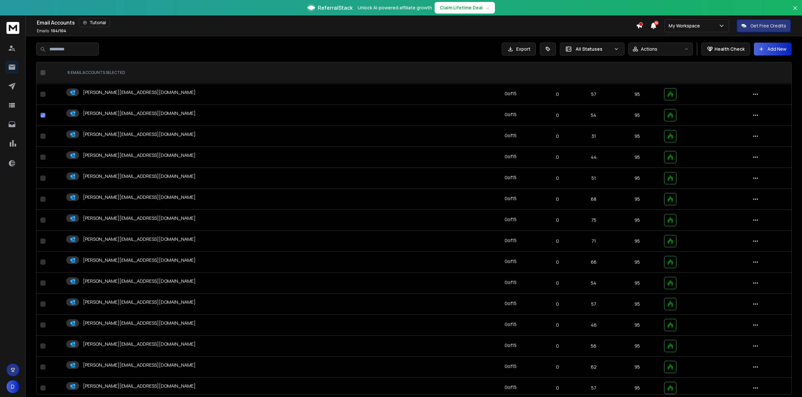
click at [146, 242] on p "[PERSON_NAME][EMAIL_ADDRESS][DOMAIN_NAME]" at bounding box center [139, 239] width 113 height 6
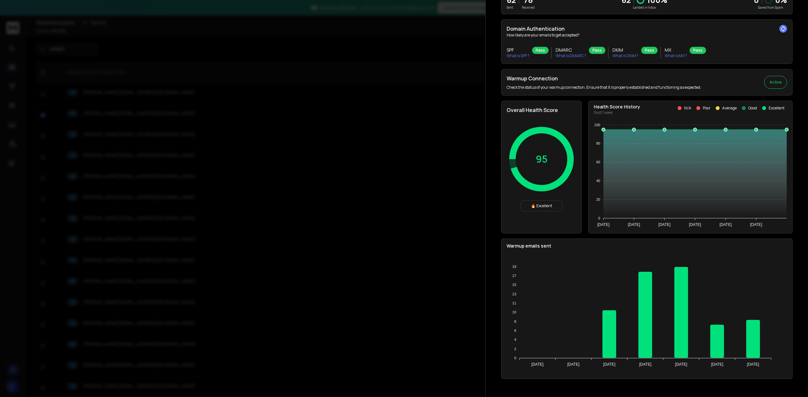
click at [243, 225] on div at bounding box center [404, 198] width 808 height 397
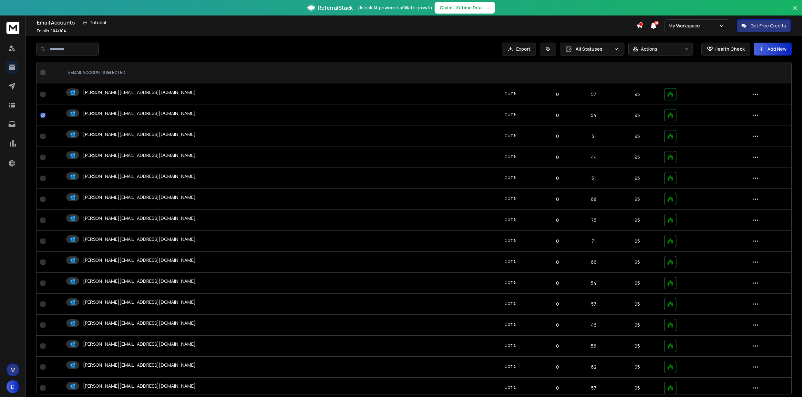
click at [123, 264] on div "[PERSON_NAME][EMAIL_ADDRESS][DOMAIN_NAME]" at bounding box center [130, 260] width 129 height 8
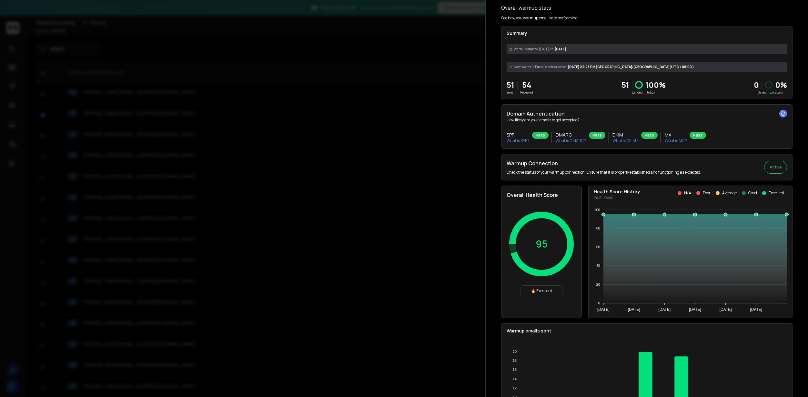
scroll to position [0, 0]
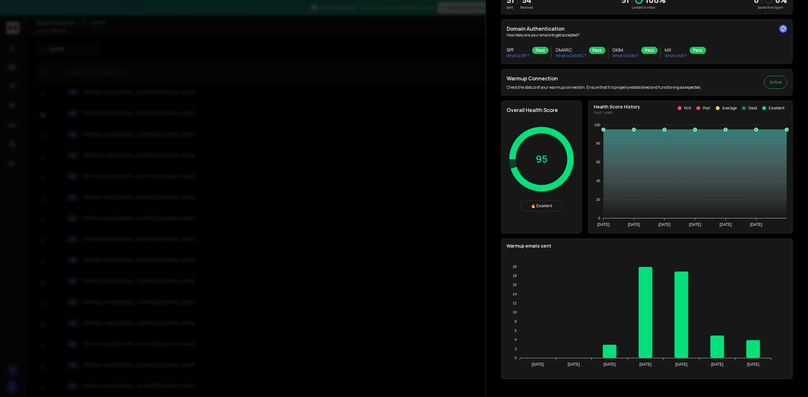
click at [160, 258] on div at bounding box center [404, 198] width 808 height 397
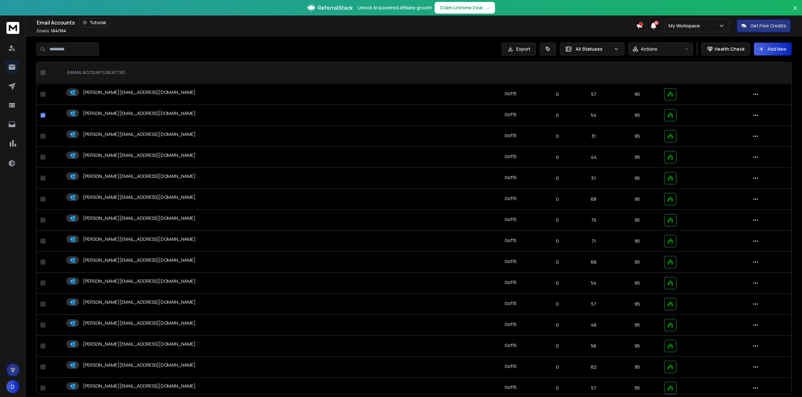
click at [133, 284] on p "[PERSON_NAME][EMAIL_ADDRESS][DOMAIN_NAME]" at bounding box center [139, 281] width 113 height 6
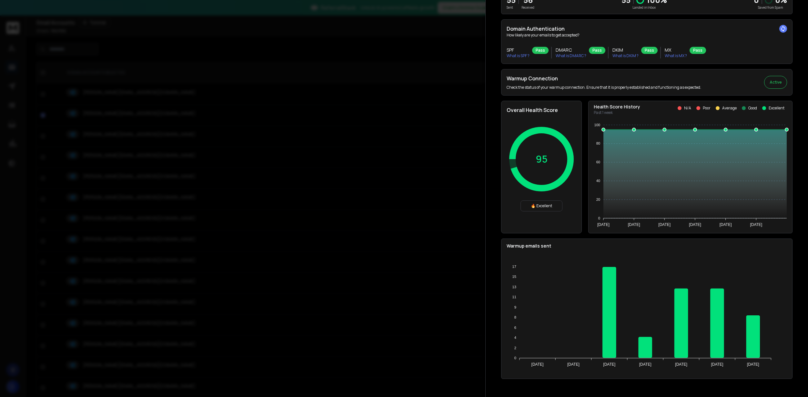
click at [262, 230] on div at bounding box center [404, 198] width 808 height 397
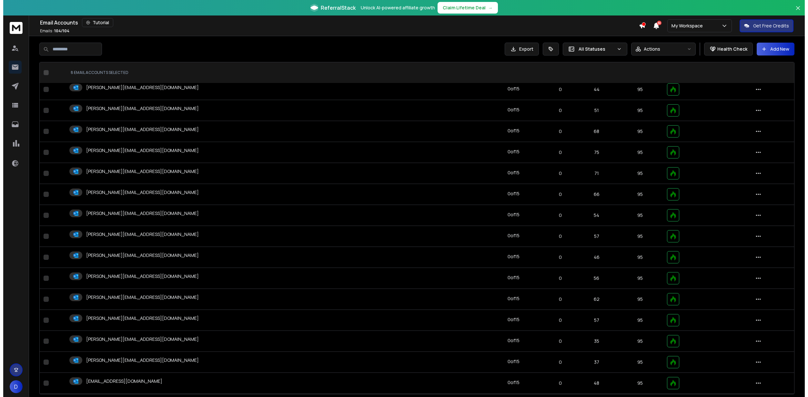
scroll to position [910, 0]
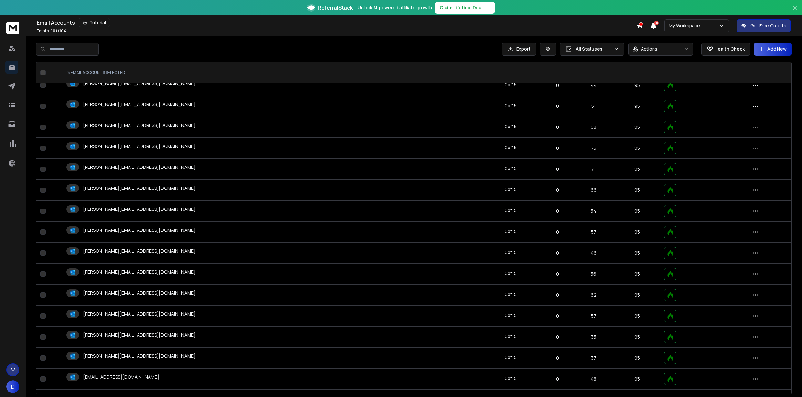
click at [143, 230] on td "[PERSON_NAME][EMAIL_ADDRESS][DOMAIN_NAME]" at bounding box center [270, 232] width 417 height 21
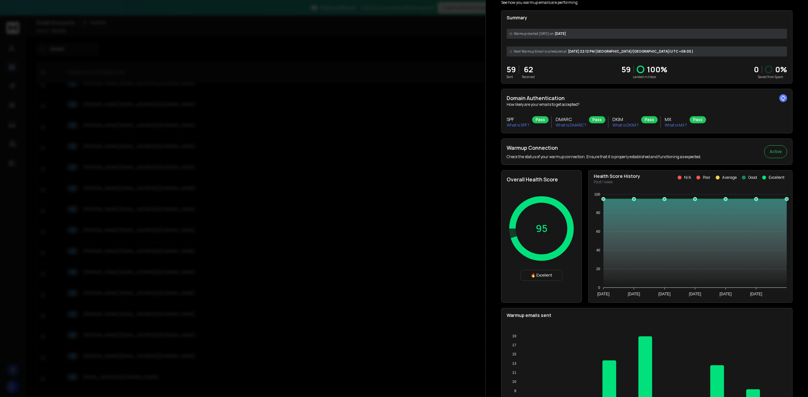
scroll to position [0, 0]
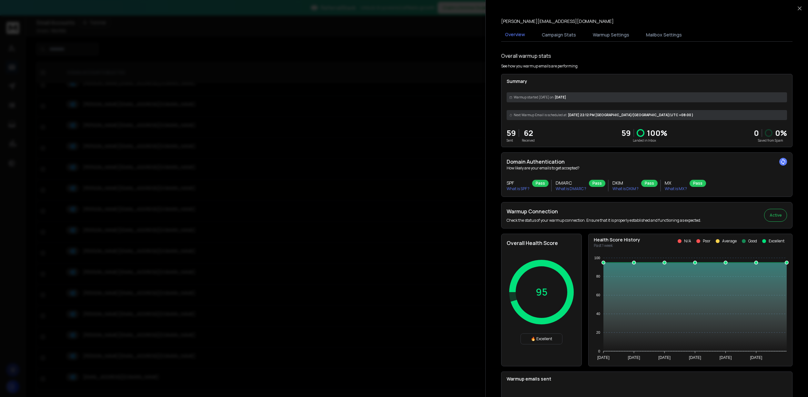
click at [202, 241] on div at bounding box center [404, 198] width 808 height 397
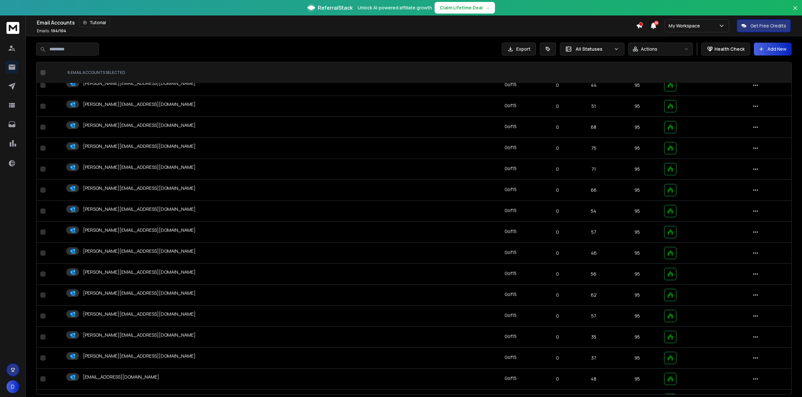
click at [128, 275] on p "[PERSON_NAME][EMAIL_ADDRESS][DOMAIN_NAME]" at bounding box center [139, 272] width 113 height 6
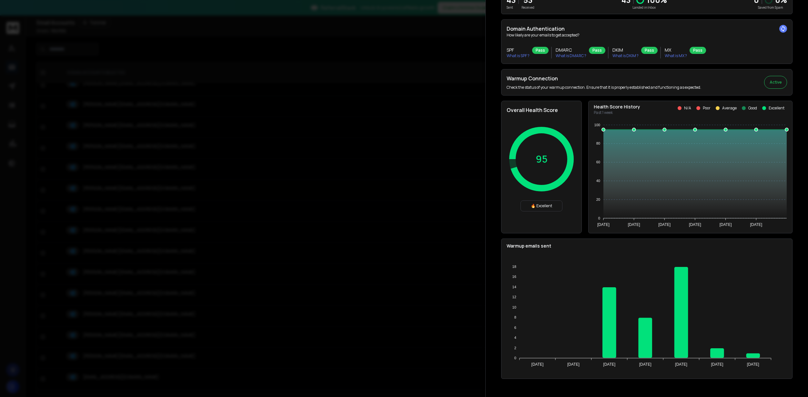
click at [313, 237] on div at bounding box center [404, 198] width 808 height 397
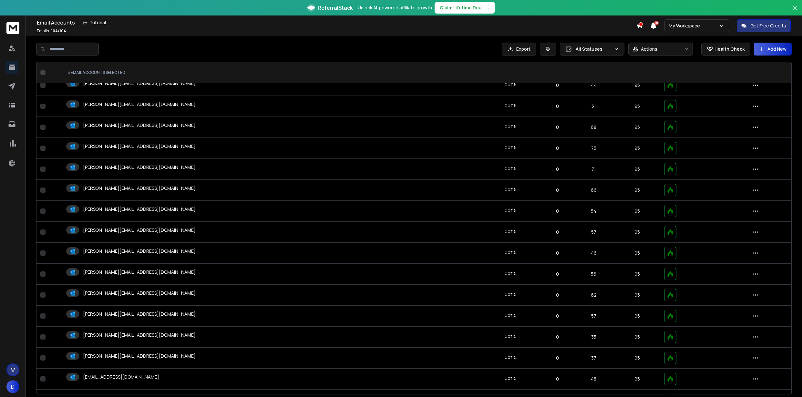
click at [144, 317] on p "[PERSON_NAME][EMAIL_ADDRESS][DOMAIN_NAME]" at bounding box center [139, 314] width 113 height 6
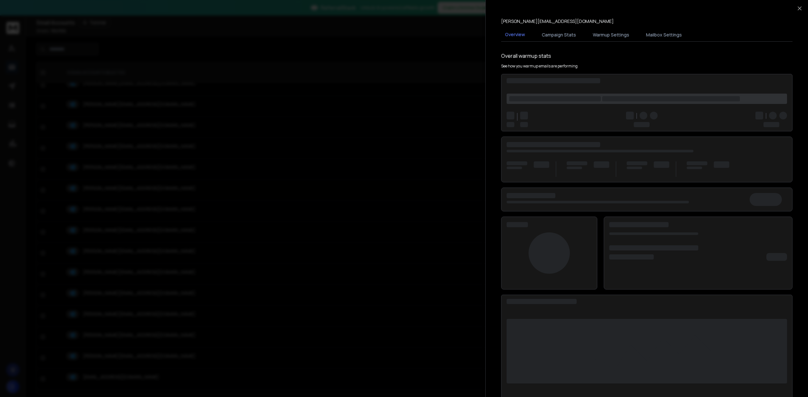
click at [124, 295] on div at bounding box center [404, 198] width 808 height 397
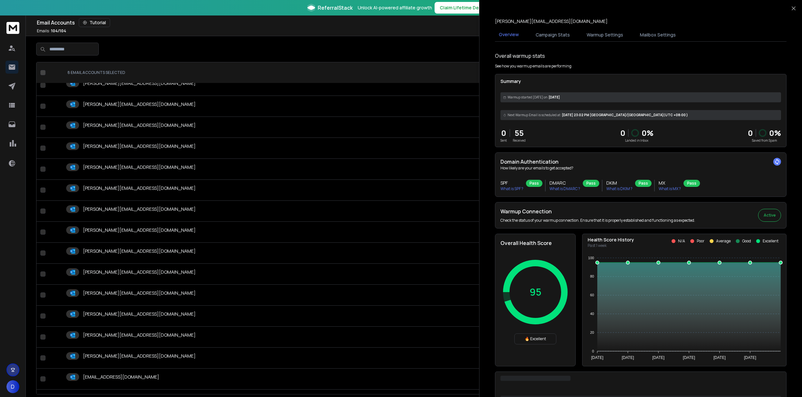
click at [114, 296] on p "[PERSON_NAME][EMAIL_ADDRESS][DOMAIN_NAME]" at bounding box center [139, 293] width 113 height 6
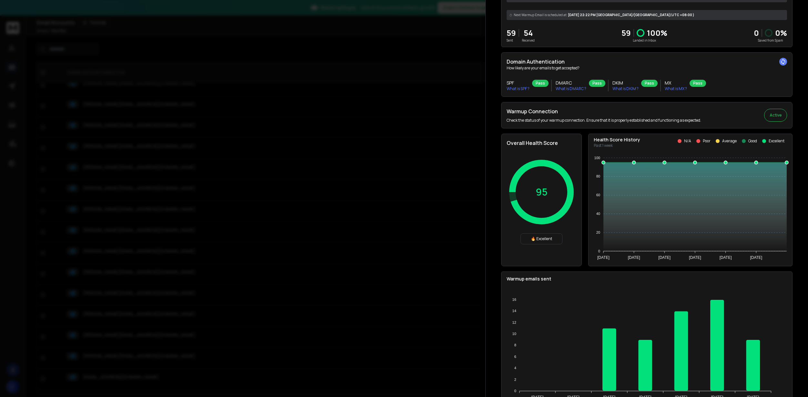
scroll to position [106, 0]
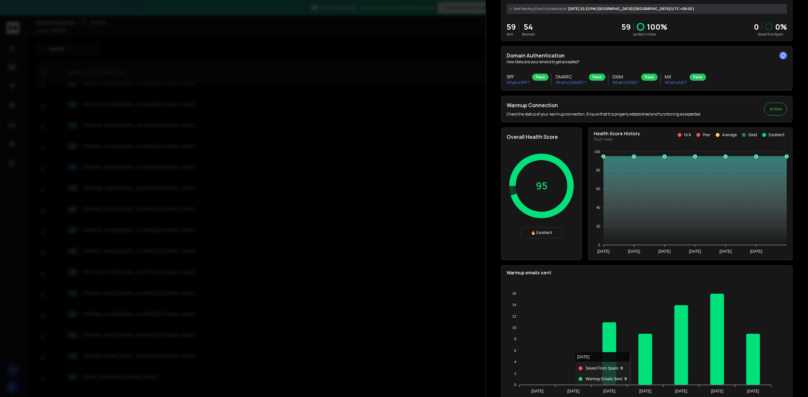
click at [578, 307] on foreignobject at bounding box center [646, 340] width 279 height 113
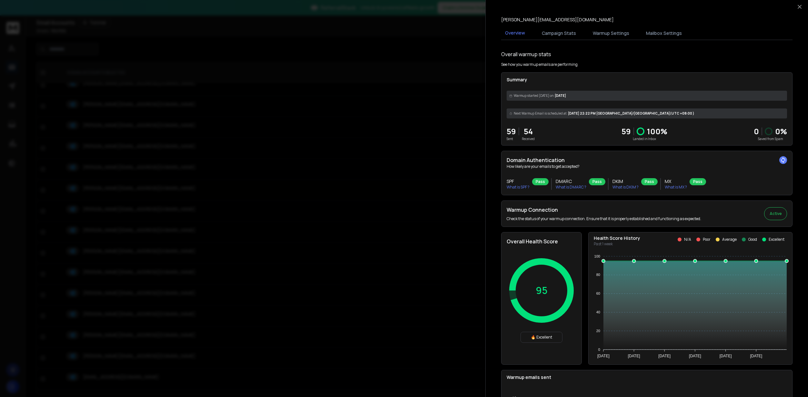
scroll to position [0, 0]
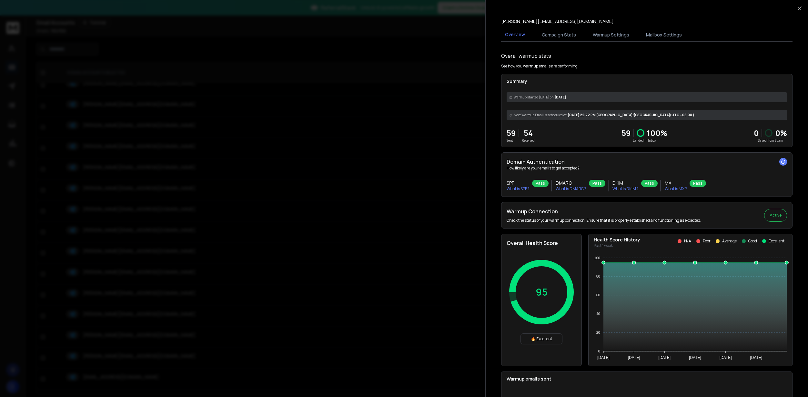
click at [127, 287] on div at bounding box center [404, 198] width 808 height 397
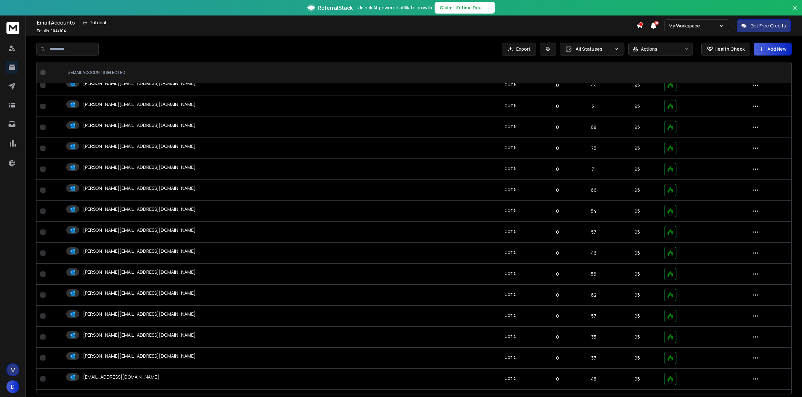
click at [113, 191] on p "[PERSON_NAME][EMAIL_ADDRESS][DOMAIN_NAME]" at bounding box center [139, 188] width 113 height 6
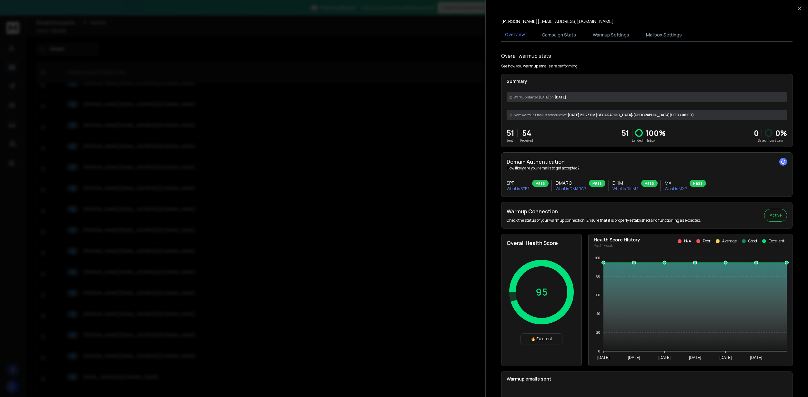
click at [230, 230] on div at bounding box center [404, 198] width 808 height 397
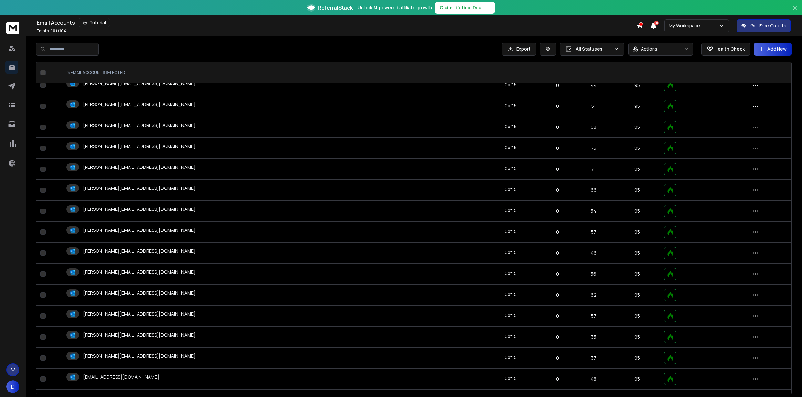
click at [42, 193] on button "button" at bounding box center [42, 189] width 5 height 5
click at [110, 212] on p "[PERSON_NAME][EMAIL_ADDRESS][DOMAIN_NAME]" at bounding box center [139, 209] width 113 height 6
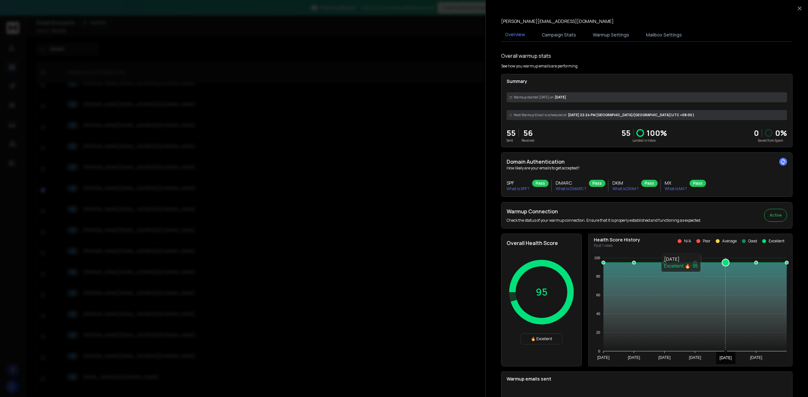
click at [589, 301] on div "Health Score History Past 1 week N/A Poor Average Good Excellent 100 100 80 80 …" at bounding box center [690, 300] width 204 height 133
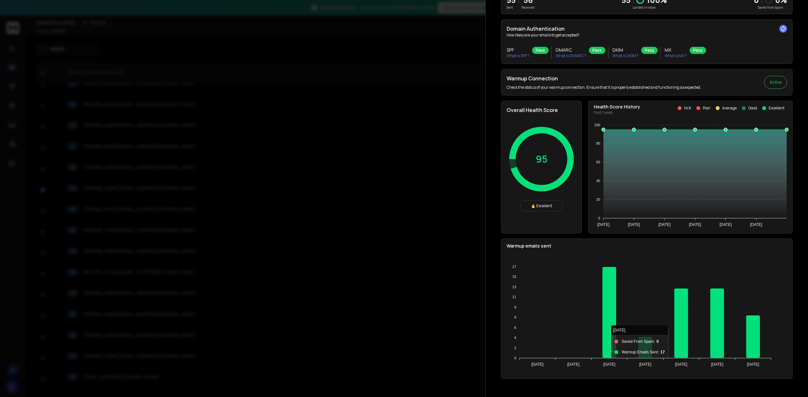
click at [295, 261] on div at bounding box center [404, 198] width 808 height 397
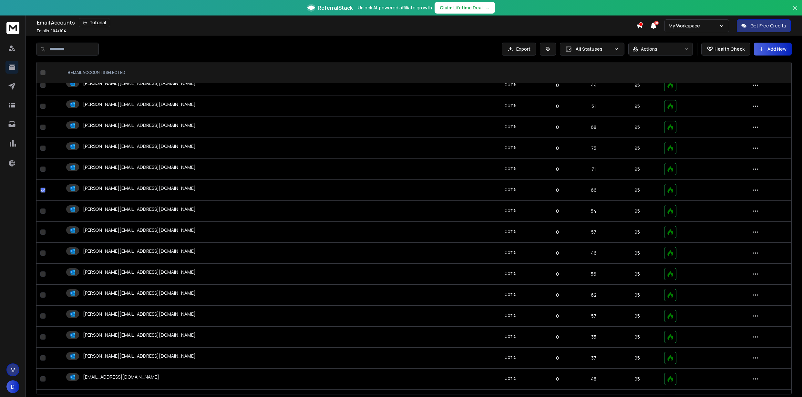
click at [41, 214] on button "button" at bounding box center [42, 210] width 5 height 5
click at [117, 233] on p "[PERSON_NAME][EMAIL_ADDRESS][DOMAIN_NAME]" at bounding box center [139, 230] width 113 height 6
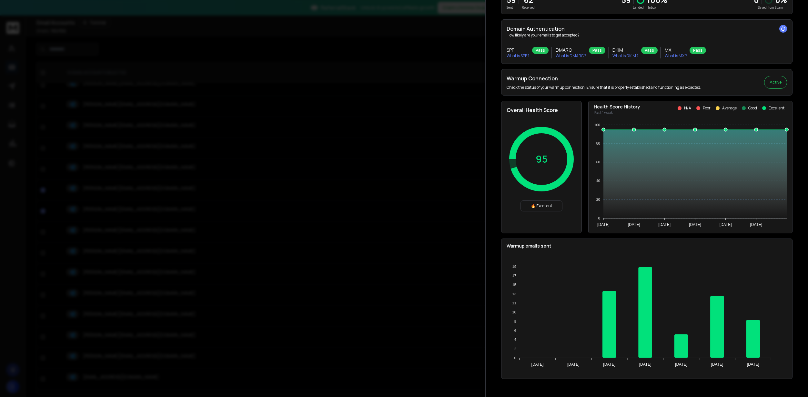
click at [141, 217] on div at bounding box center [404, 198] width 808 height 397
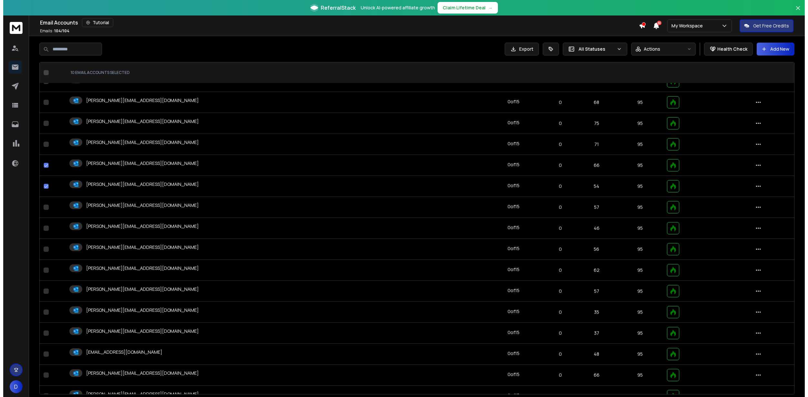
scroll to position [982, 0]
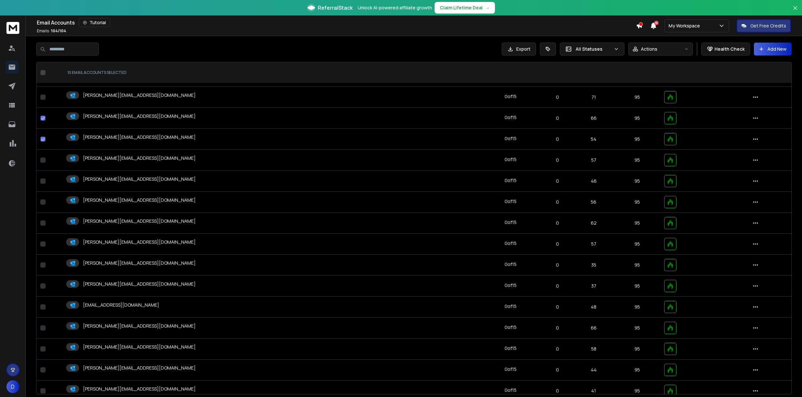
click at [125, 190] on td "[PERSON_NAME][EMAIL_ADDRESS][DOMAIN_NAME]" at bounding box center [270, 181] width 417 height 21
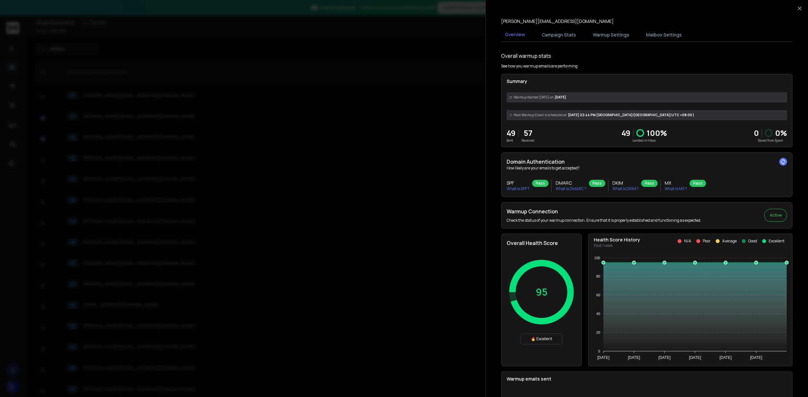
click at [520, 261] on div "95" at bounding box center [541, 292] width 65 height 65
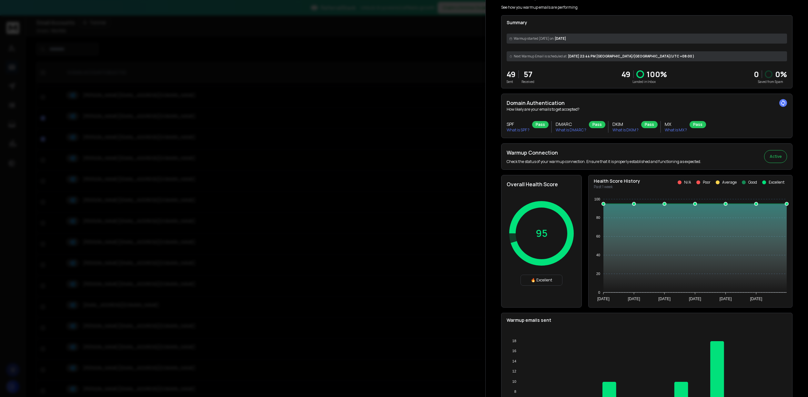
scroll to position [0, 0]
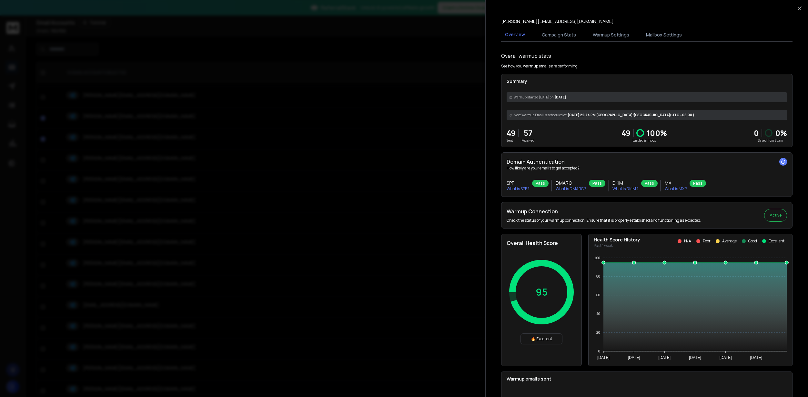
click at [117, 238] on div at bounding box center [404, 198] width 808 height 397
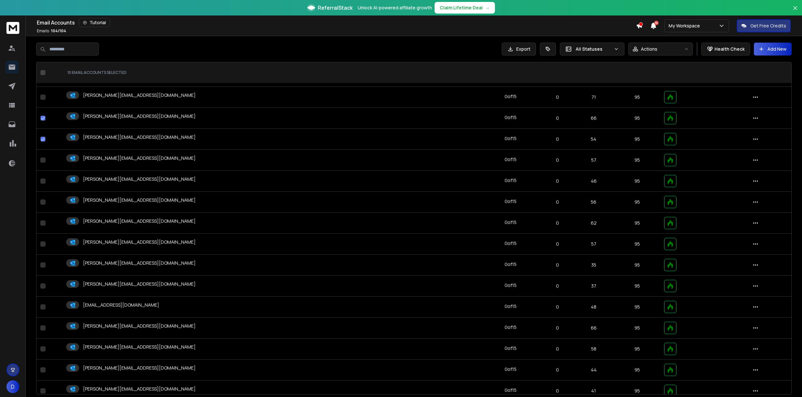
click at [114, 202] on div "[PERSON_NAME][EMAIL_ADDRESS][DOMAIN_NAME]" at bounding box center [130, 200] width 129 height 8
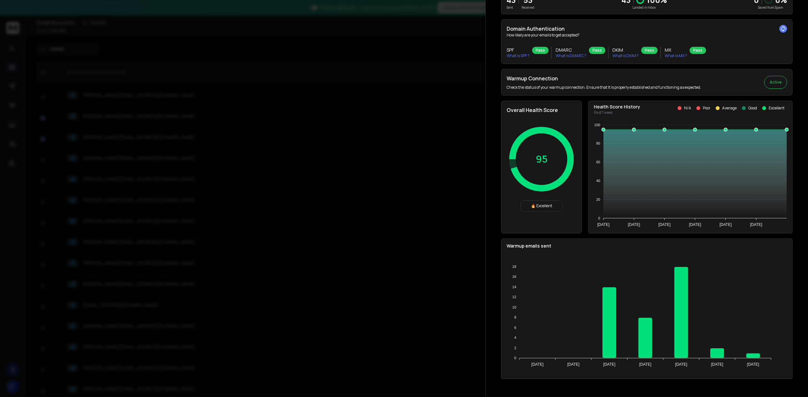
click at [53, 247] on div at bounding box center [404, 198] width 808 height 397
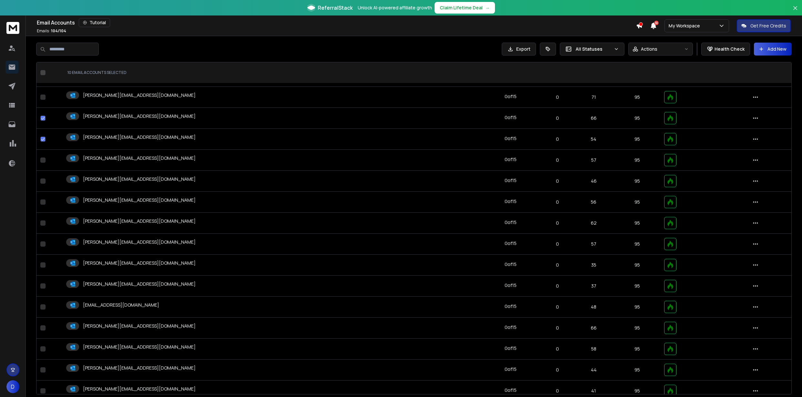
click at [137, 232] on td "[PERSON_NAME][EMAIL_ADDRESS][DOMAIN_NAME]" at bounding box center [270, 223] width 417 height 21
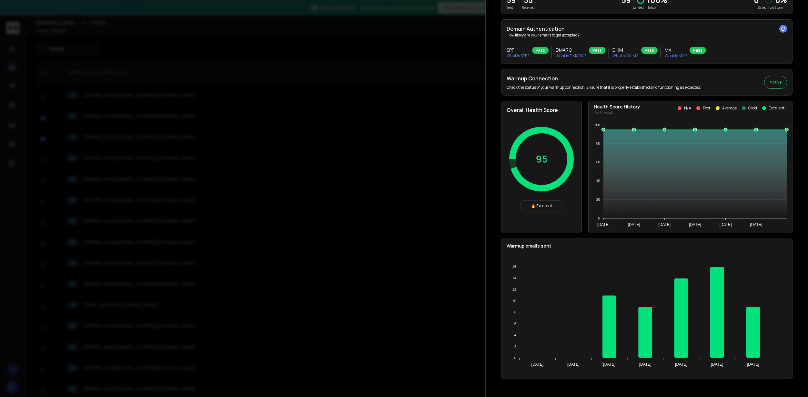
drag, startPoint x: 172, startPoint y: 340, endPoint x: 198, endPoint y: 321, distance: 32.6
click at [173, 340] on div at bounding box center [404, 198] width 808 height 397
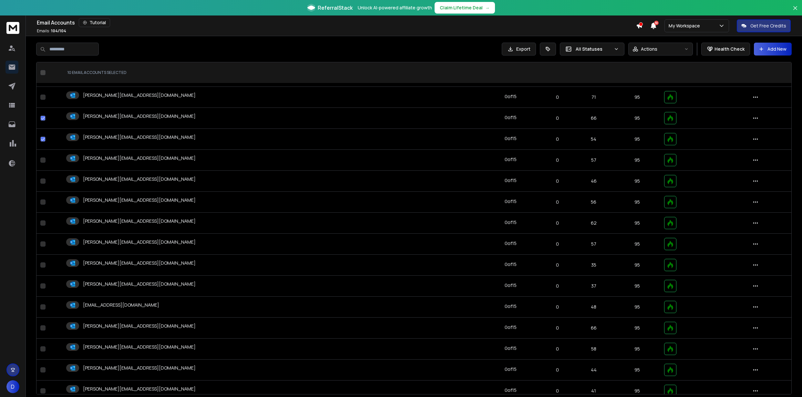
click at [117, 285] on td "[PERSON_NAME][EMAIL_ADDRESS][DOMAIN_NAME]" at bounding box center [270, 286] width 417 height 21
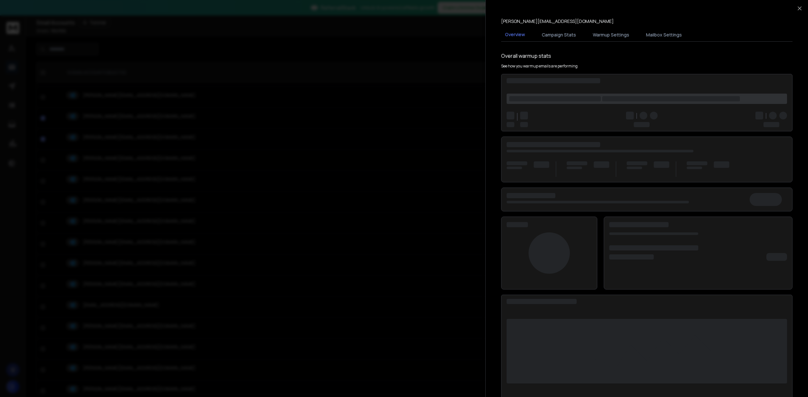
click at [122, 273] on div at bounding box center [404, 198] width 808 height 397
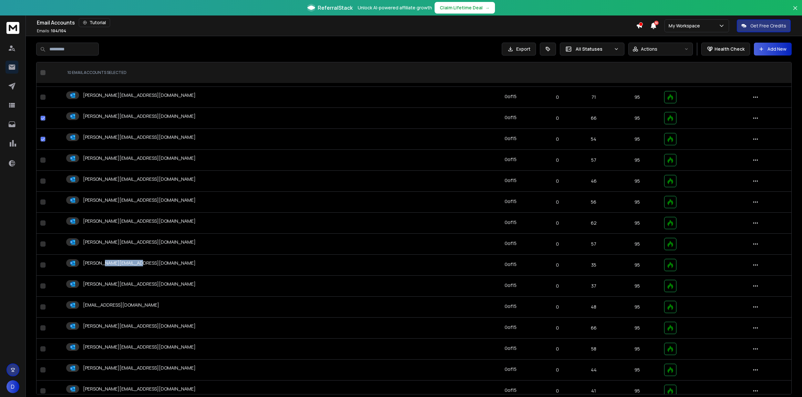
click at [122, 267] on div "[PERSON_NAME][EMAIL_ADDRESS][DOMAIN_NAME]" at bounding box center [130, 263] width 129 height 8
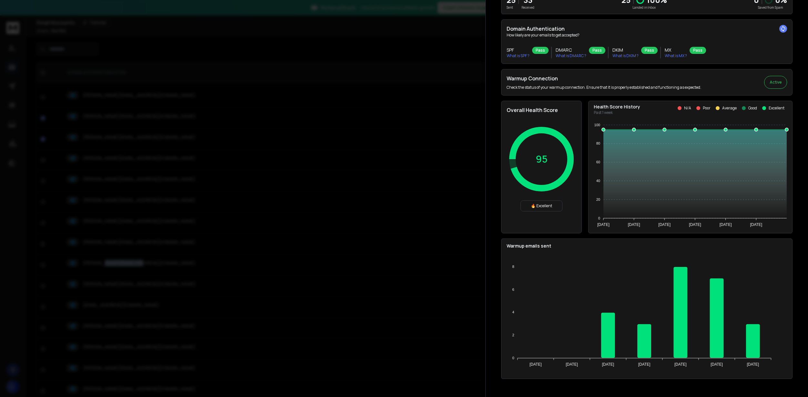
click at [302, 277] on div at bounding box center [404, 198] width 808 height 397
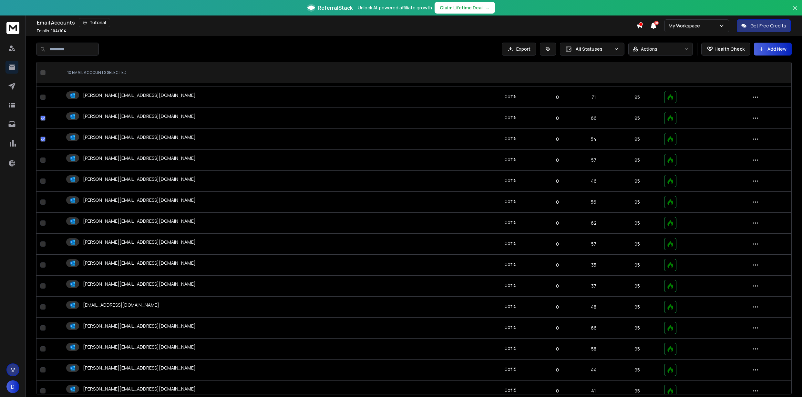
click at [113, 287] on p "[PERSON_NAME][EMAIL_ADDRESS][DOMAIN_NAME]" at bounding box center [139, 284] width 113 height 6
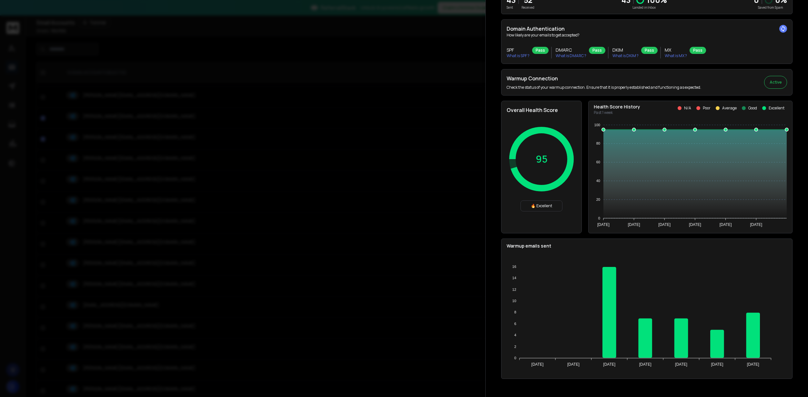
click at [299, 310] on div at bounding box center [404, 198] width 808 height 397
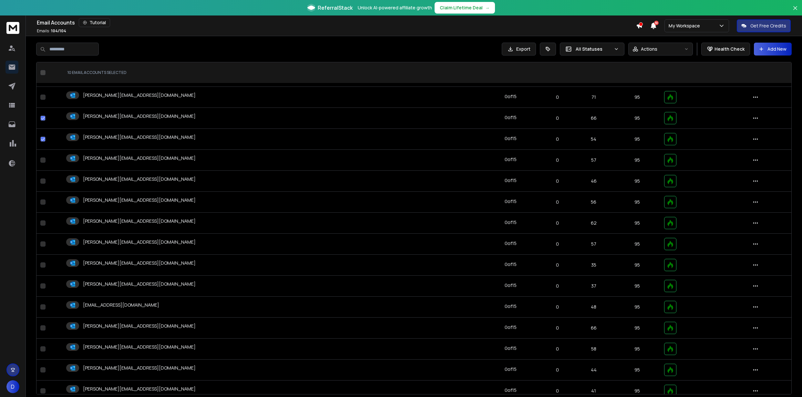
click at [152, 309] on div "[EMAIL_ADDRESS][DOMAIN_NAME]" at bounding box center [271, 305] width 410 height 8
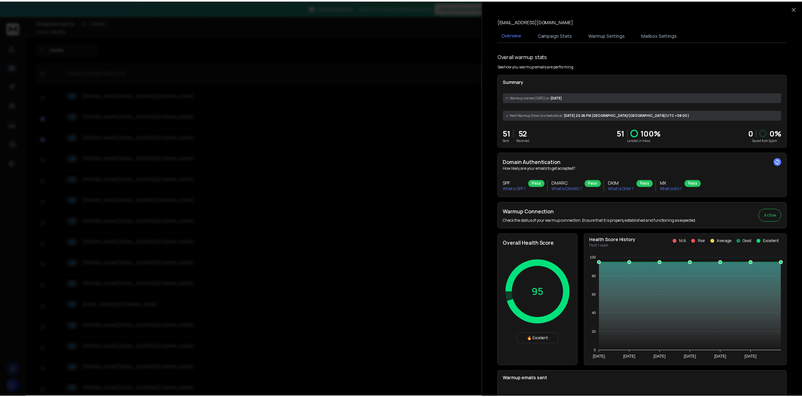
scroll to position [106, 0]
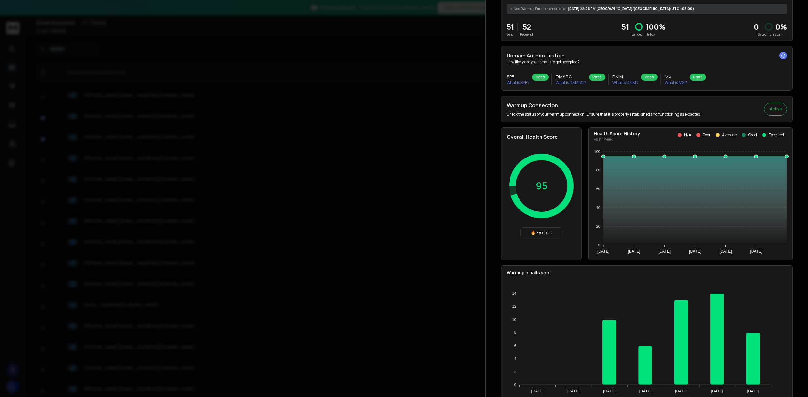
click at [409, 278] on div at bounding box center [404, 198] width 808 height 397
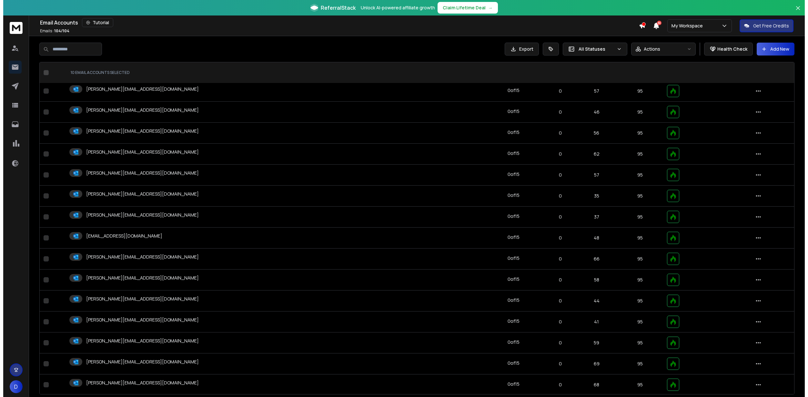
scroll to position [1054, 0]
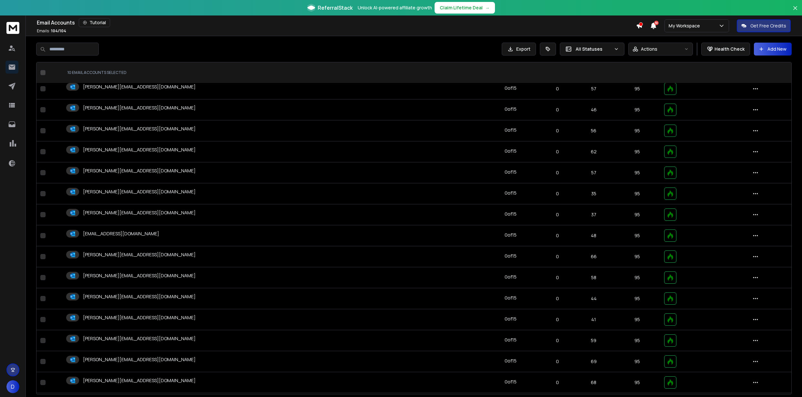
click at [145, 258] on div "[PERSON_NAME][EMAIL_ADDRESS][DOMAIN_NAME]" at bounding box center [271, 255] width 410 height 8
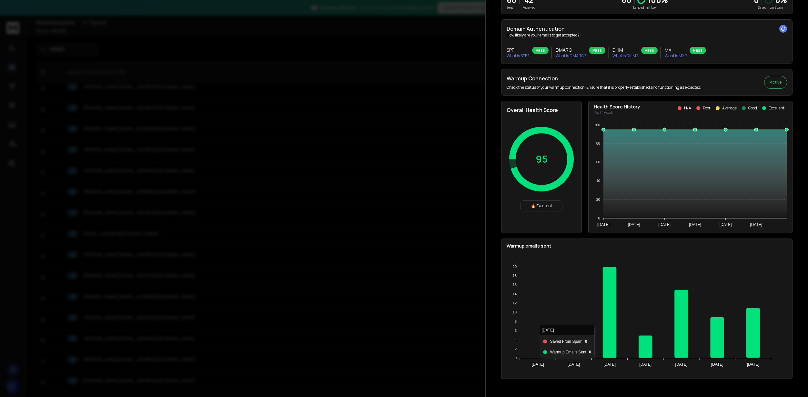
click at [244, 290] on div at bounding box center [404, 198] width 808 height 397
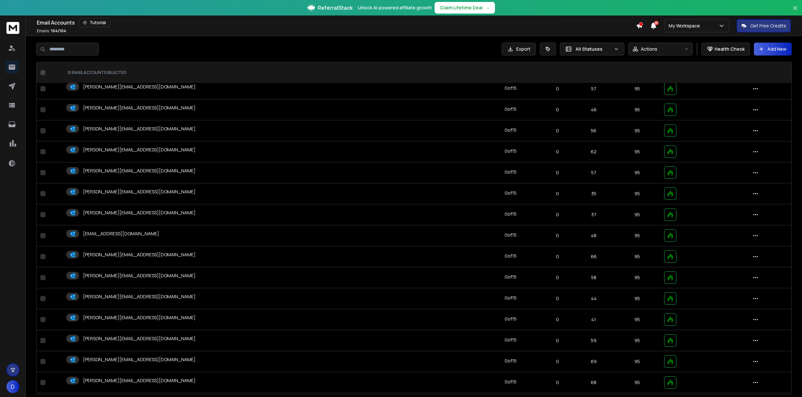
click at [123, 279] on p "[PERSON_NAME][EMAIL_ADDRESS][DOMAIN_NAME]" at bounding box center [139, 275] width 113 height 6
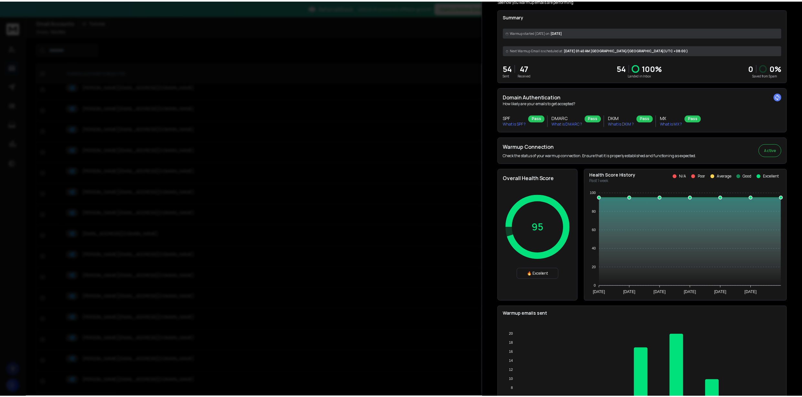
scroll to position [106, 0]
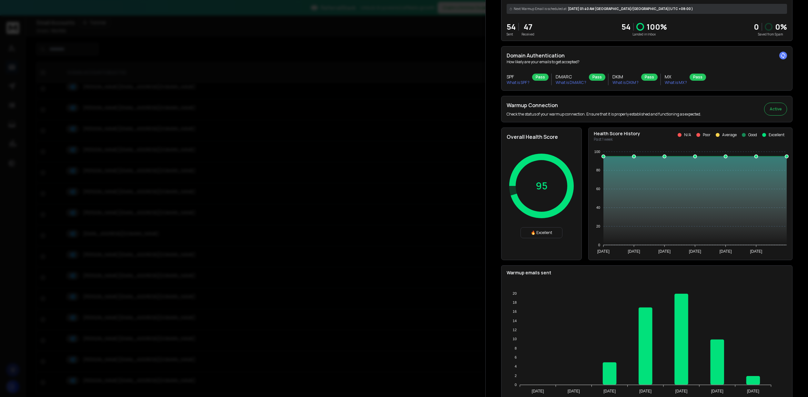
click at [288, 266] on div at bounding box center [404, 198] width 808 height 397
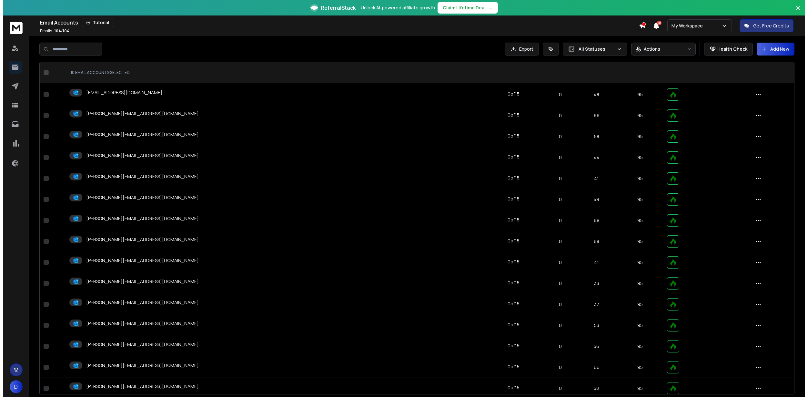
scroll to position [1197, 0]
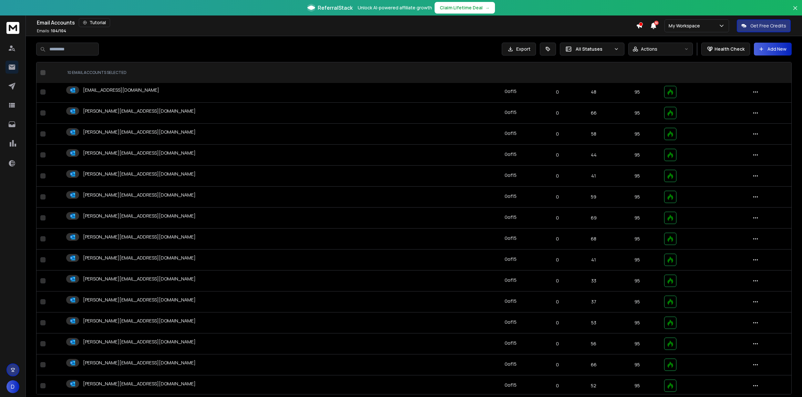
click at [154, 157] on div "[PERSON_NAME][EMAIL_ADDRESS][DOMAIN_NAME]" at bounding box center [271, 153] width 410 height 8
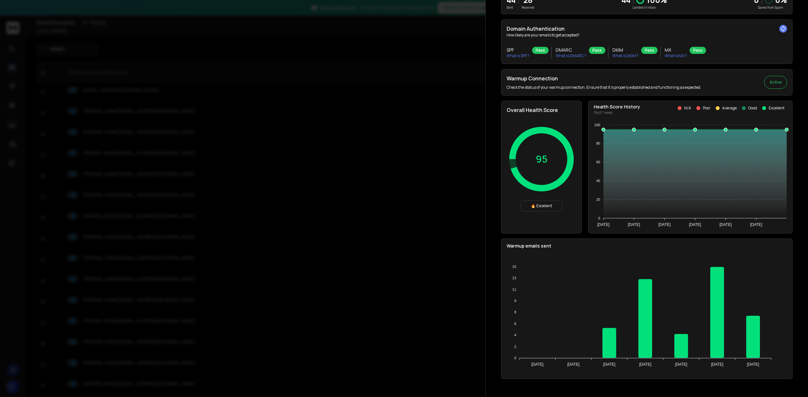
click at [275, 218] on div at bounding box center [404, 198] width 808 height 397
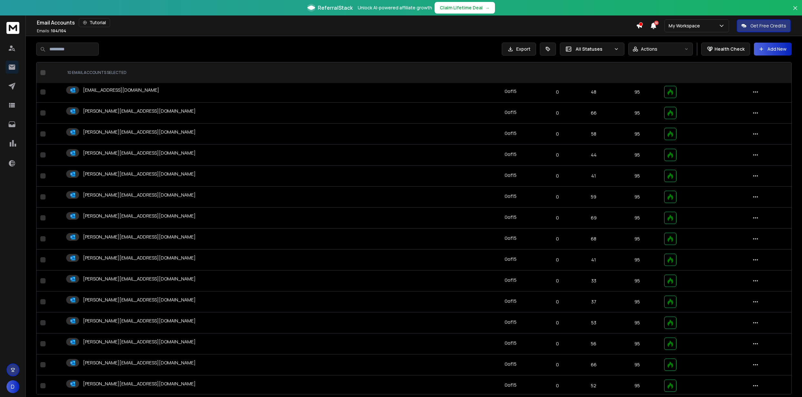
click at [155, 178] on div "[PERSON_NAME][EMAIL_ADDRESS][DOMAIN_NAME]" at bounding box center [271, 174] width 410 height 8
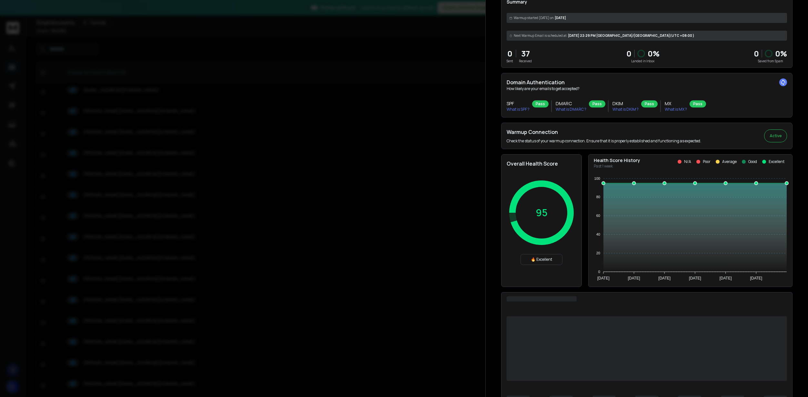
scroll to position [106, 0]
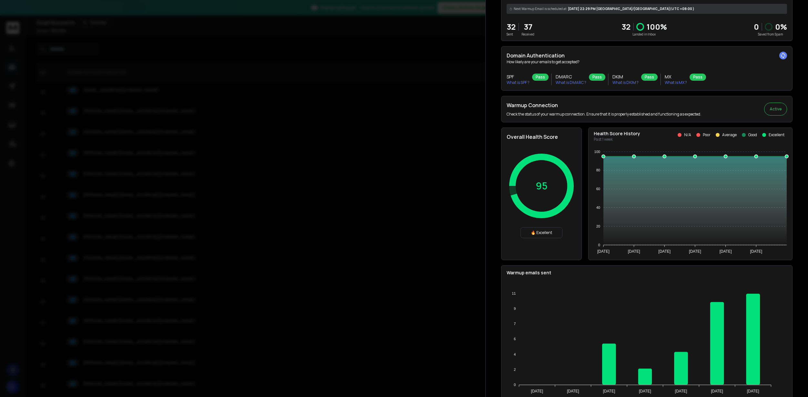
click at [268, 226] on div at bounding box center [404, 198] width 808 height 397
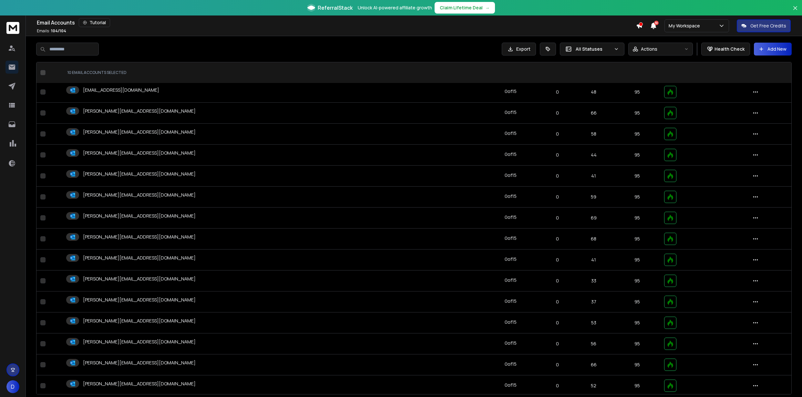
click at [159, 206] on td "[PERSON_NAME][EMAIL_ADDRESS][DOMAIN_NAME]" at bounding box center [270, 197] width 417 height 21
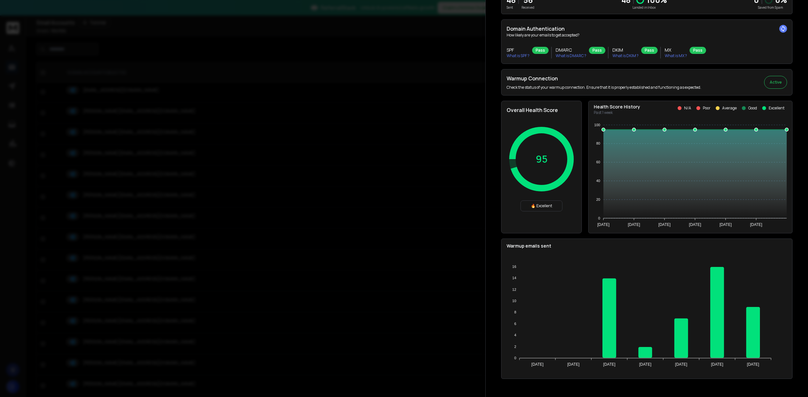
click at [337, 228] on div at bounding box center [404, 198] width 808 height 397
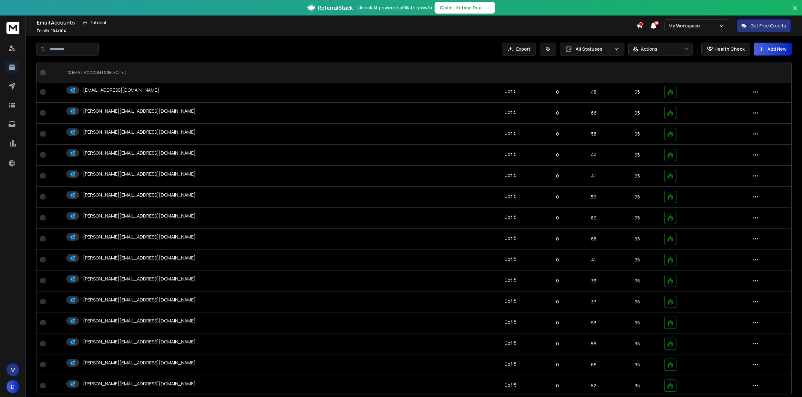
click at [145, 220] on div "[PERSON_NAME][EMAIL_ADDRESS][DOMAIN_NAME]" at bounding box center [271, 216] width 410 height 8
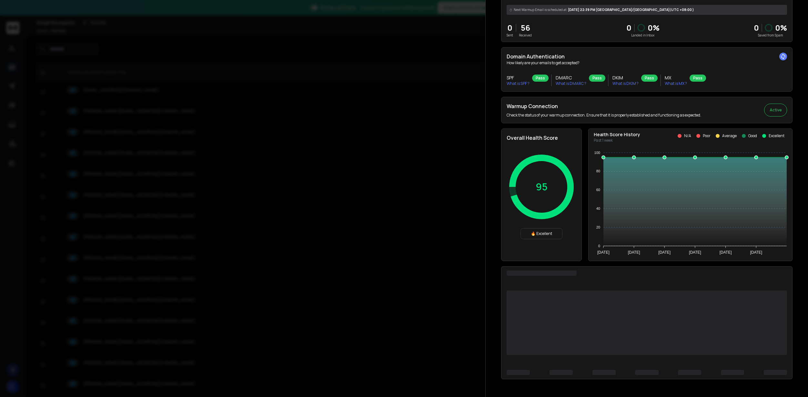
scroll to position [106, 0]
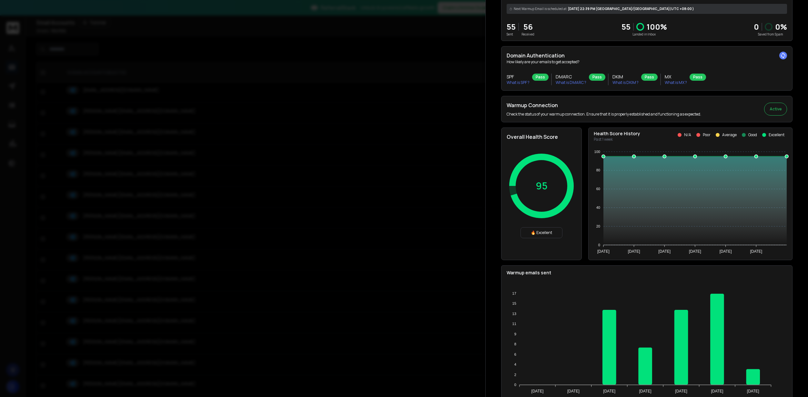
click at [188, 268] on div at bounding box center [404, 198] width 808 height 397
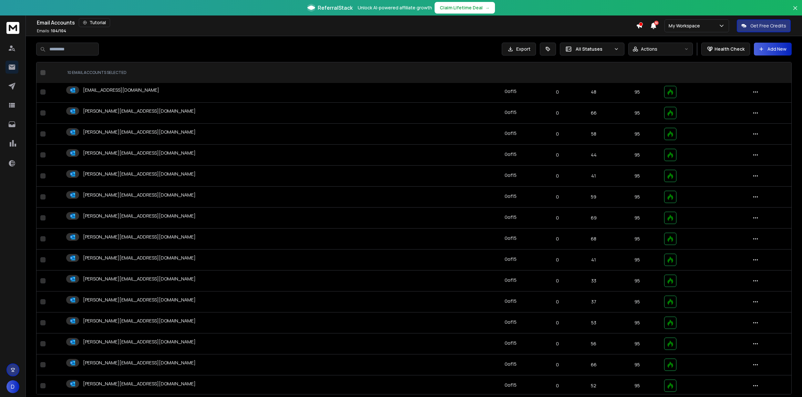
click at [131, 282] on p "[PERSON_NAME][EMAIL_ADDRESS][DOMAIN_NAME]" at bounding box center [139, 279] width 113 height 6
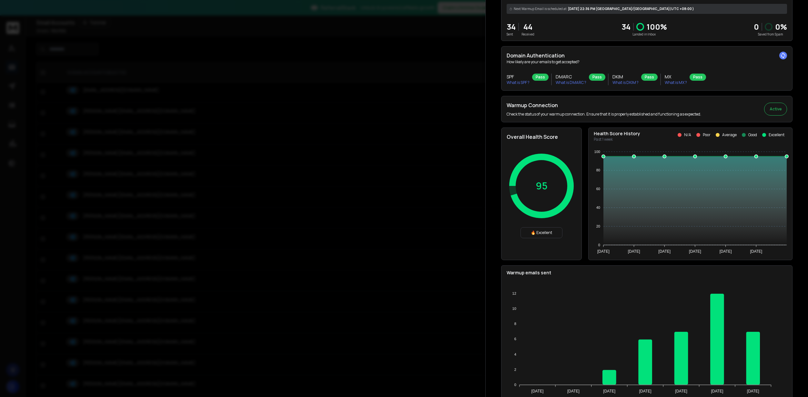
click at [277, 309] on div at bounding box center [404, 198] width 808 height 397
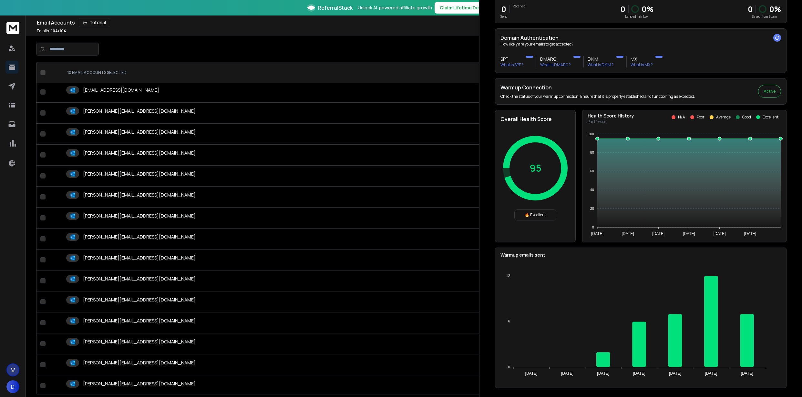
click at [174, 312] on td "[PERSON_NAME][EMAIL_ADDRESS][DOMAIN_NAME]" at bounding box center [270, 301] width 417 height 21
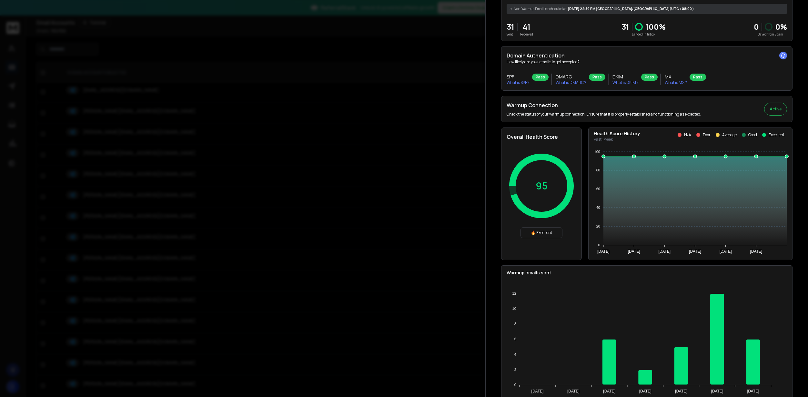
click at [151, 318] on div at bounding box center [404, 198] width 808 height 397
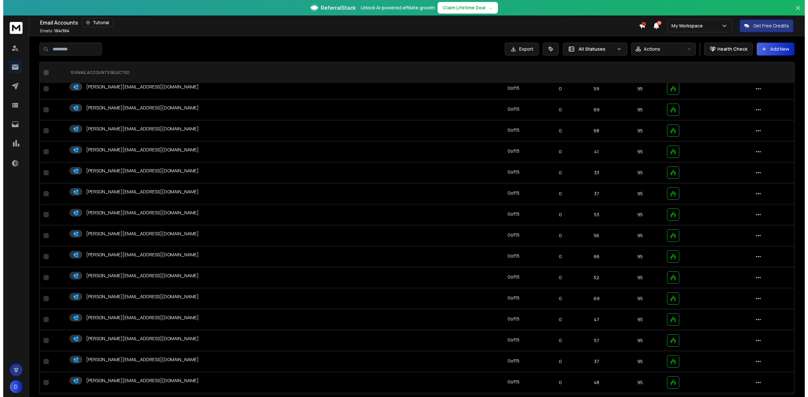
scroll to position [1341, 0]
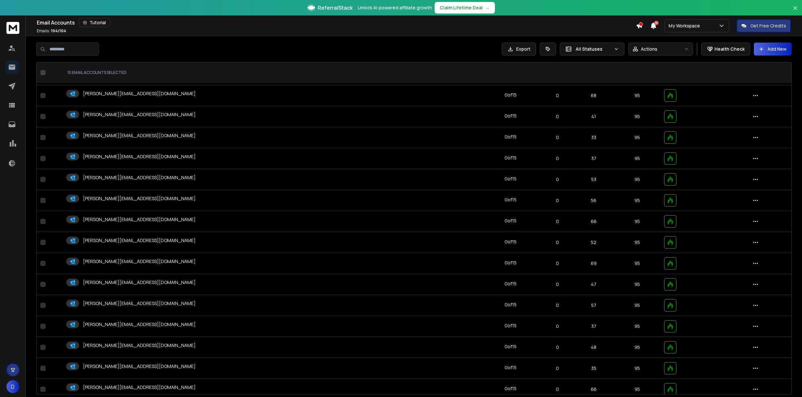
click at [141, 181] on p "[PERSON_NAME][EMAIL_ADDRESS][DOMAIN_NAME]" at bounding box center [139, 177] width 113 height 6
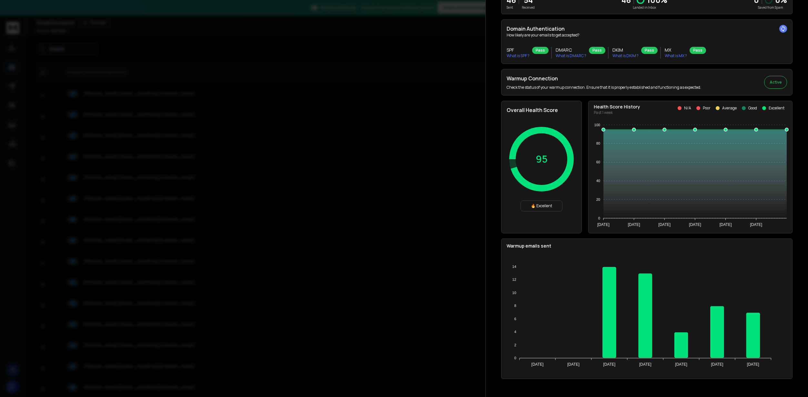
click at [424, 244] on div at bounding box center [404, 198] width 808 height 397
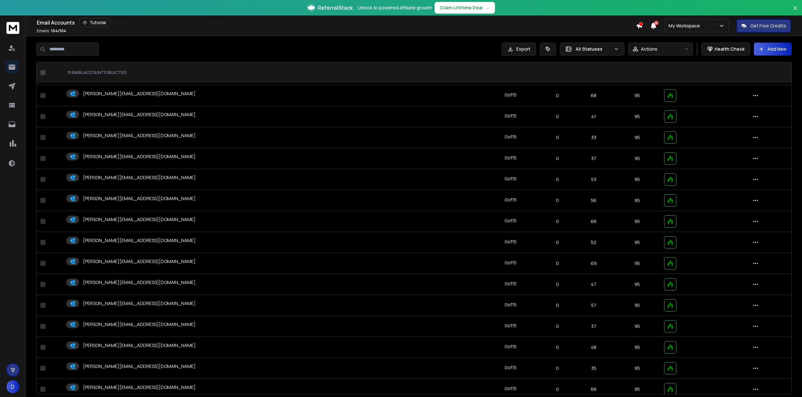
click at [146, 201] on td "[PERSON_NAME][EMAIL_ADDRESS][DOMAIN_NAME]" at bounding box center [270, 200] width 417 height 21
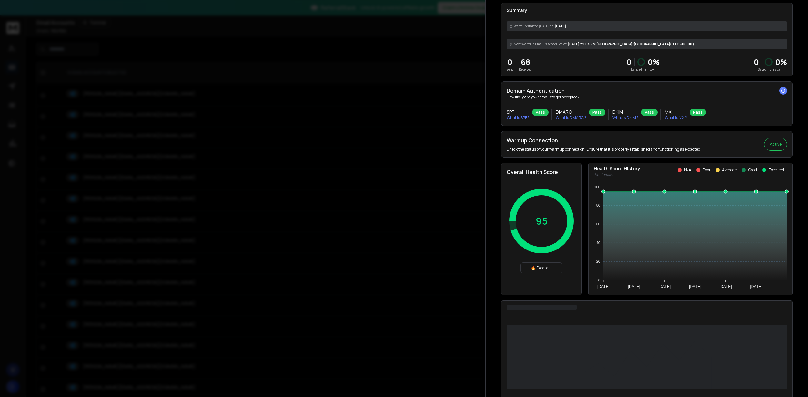
scroll to position [106, 0]
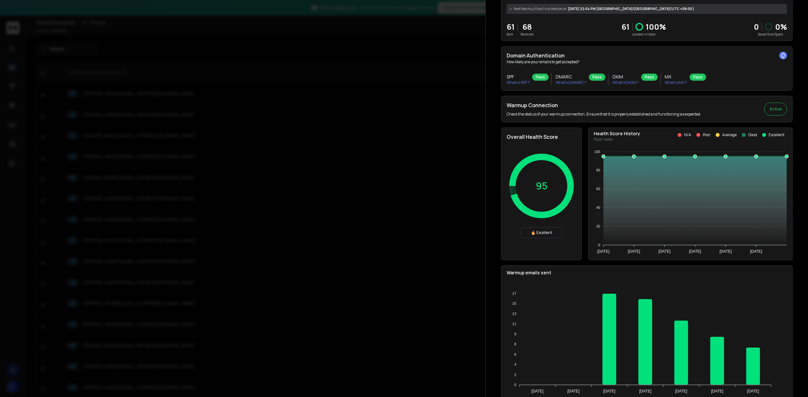
click at [127, 225] on div at bounding box center [404, 198] width 808 height 397
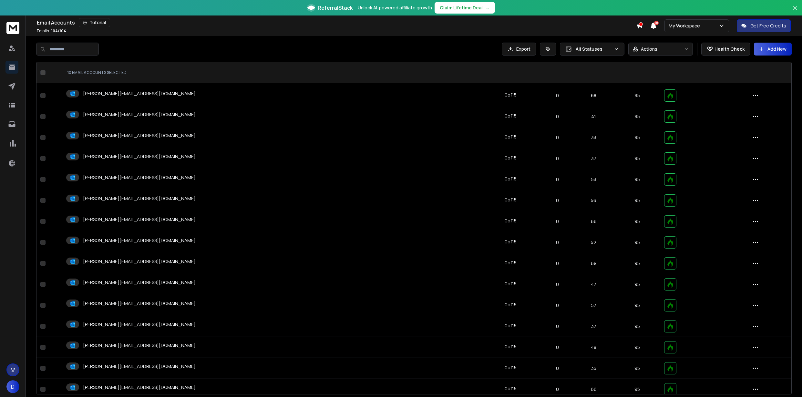
click at [130, 222] on td "[PERSON_NAME][EMAIL_ADDRESS][DOMAIN_NAME]" at bounding box center [270, 221] width 417 height 21
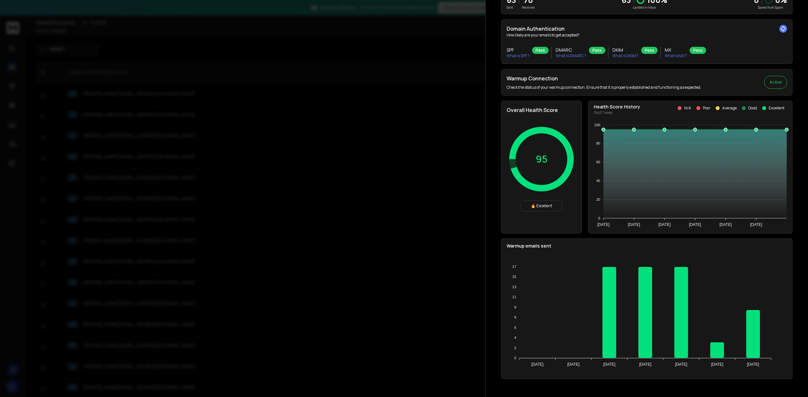
click at [245, 279] on div at bounding box center [404, 198] width 808 height 397
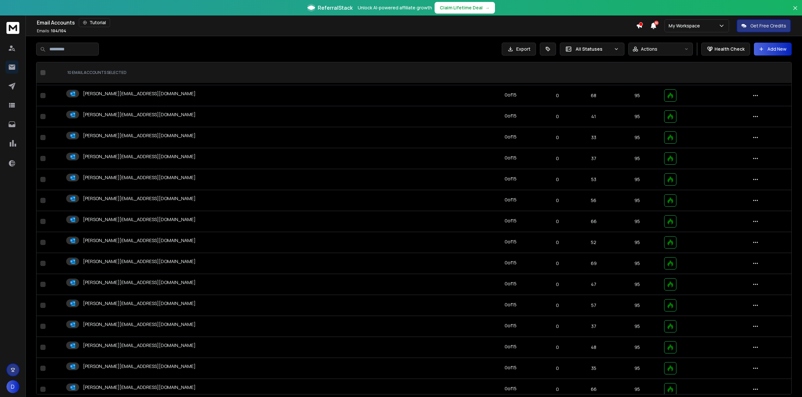
click at [129, 244] on p "[PERSON_NAME][EMAIL_ADDRESS][DOMAIN_NAME]" at bounding box center [139, 240] width 113 height 6
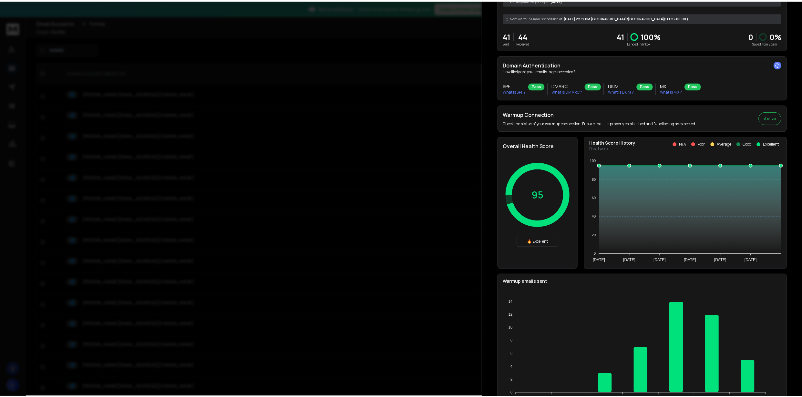
scroll to position [106, 0]
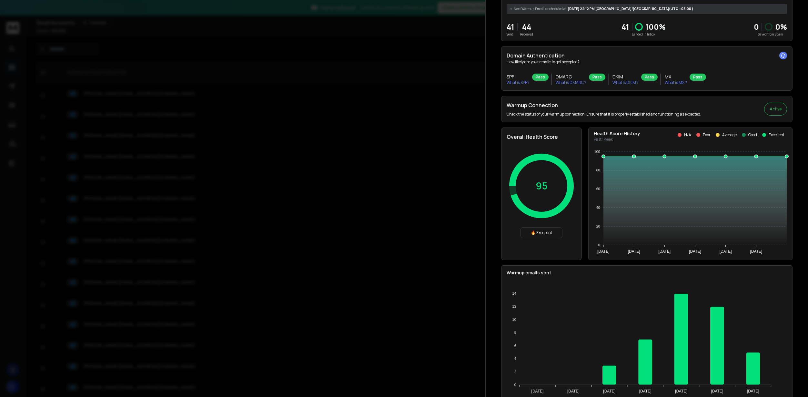
click at [145, 290] on div at bounding box center [404, 198] width 808 height 397
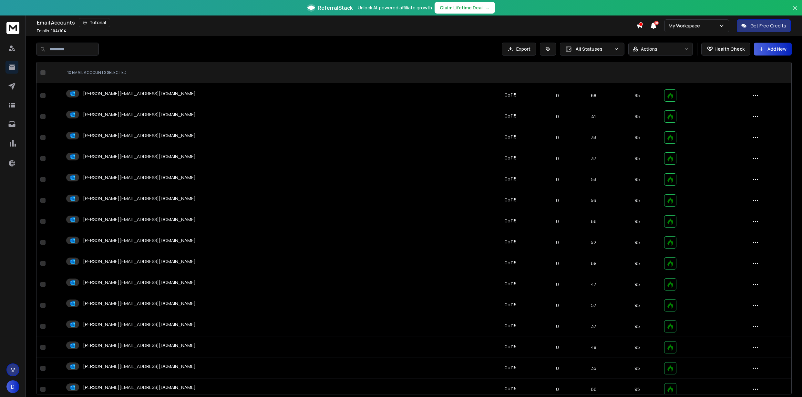
click at [44, 245] on button "button" at bounding box center [42, 242] width 5 height 5
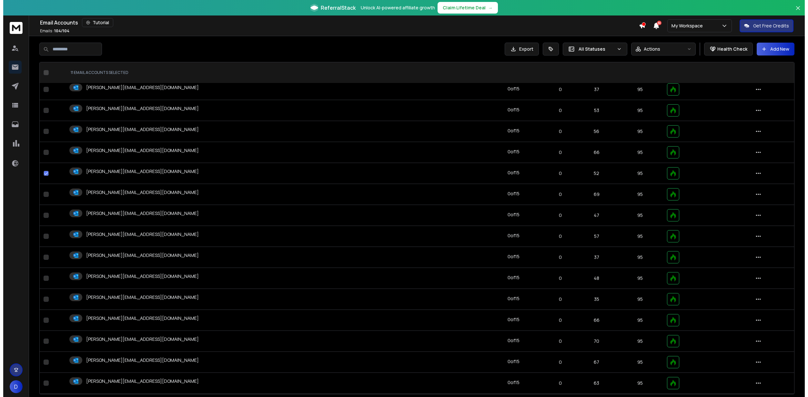
scroll to position [1413, 0]
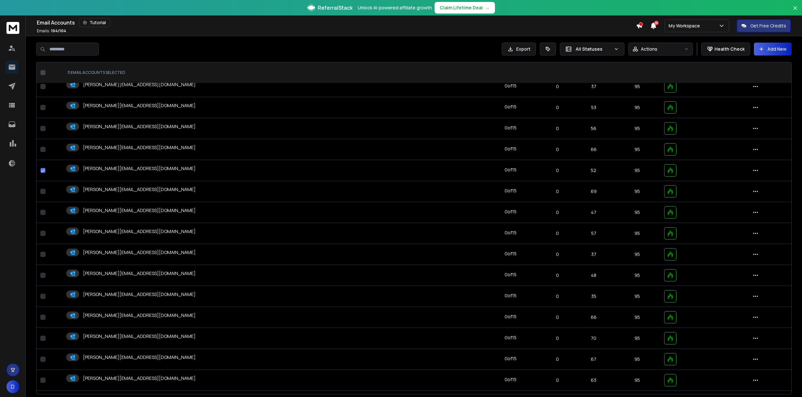
click at [126, 193] on p "[PERSON_NAME][EMAIL_ADDRESS][DOMAIN_NAME]" at bounding box center [139, 189] width 113 height 6
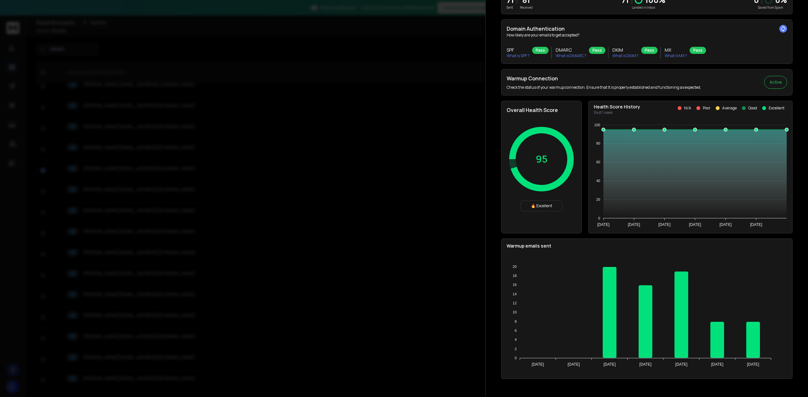
click at [266, 279] on div at bounding box center [404, 198] width 808 height 397
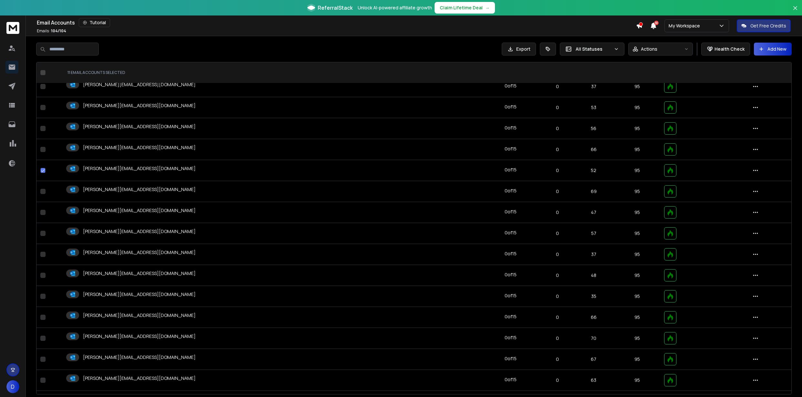
click at [109, 223] on td "[PERSON_NAME][EMAIL_ADDRESS][DOMAIN_NAME]" at bounding box center [270, 212] width 417 height 21
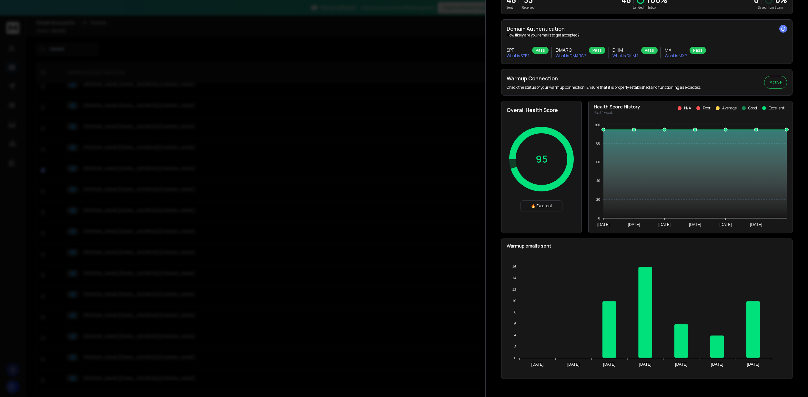
click at [241, 234] on div at bounding box center [404, 198] width 808 height 397
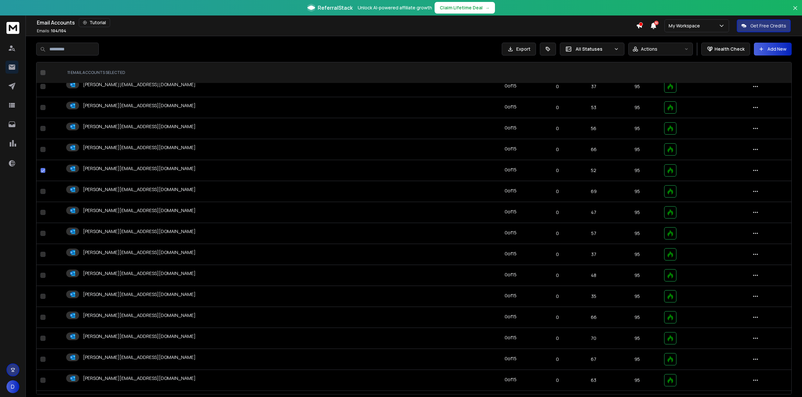
click at [115, 235] on p "[PERSON_NAME][EMAIL_ADDRESS][DOMAIN_NAME]" at bounding box center [139, 231] width 113 height 6
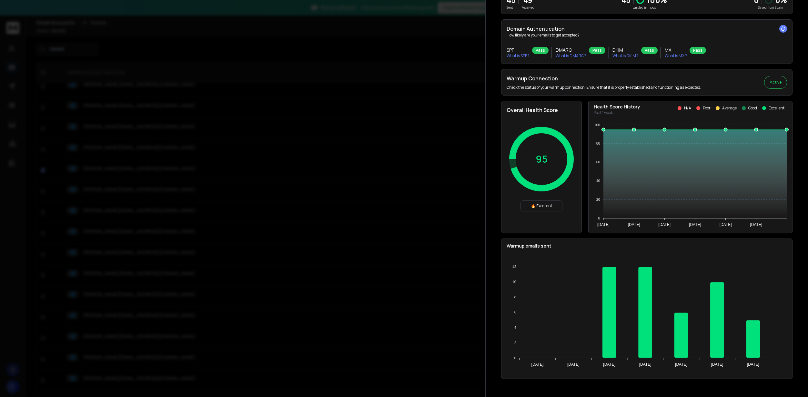
click at [319, 267] on div at bounding box center [404, 198] width 808 height 397
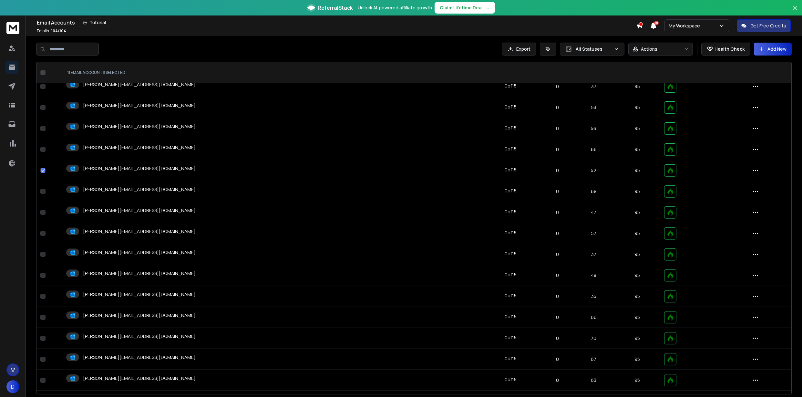
click at [135, 244] on td "[PERSON_NAME][EMAIL_ADDRESS][DOMAIN_NAME]" at bounding box center [270, 233] width 417 height 21
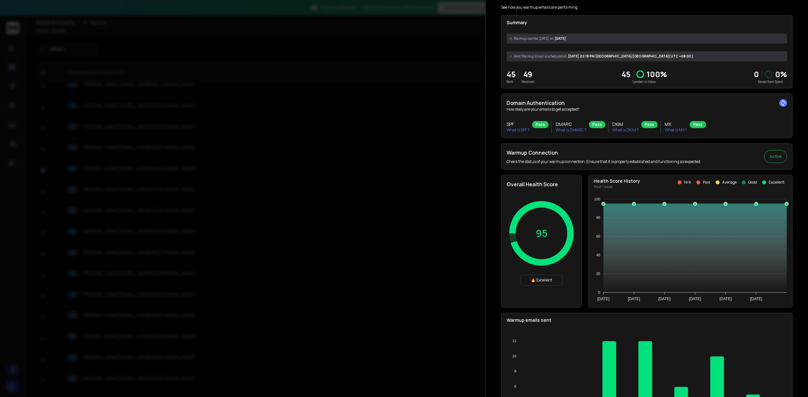
scroll to position [134, 0]
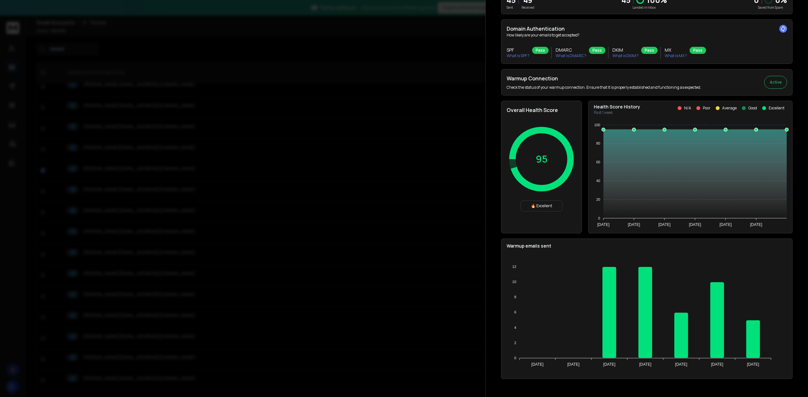
click at [193, 219] on div at bounding box center [404, 198] width 808 height 397
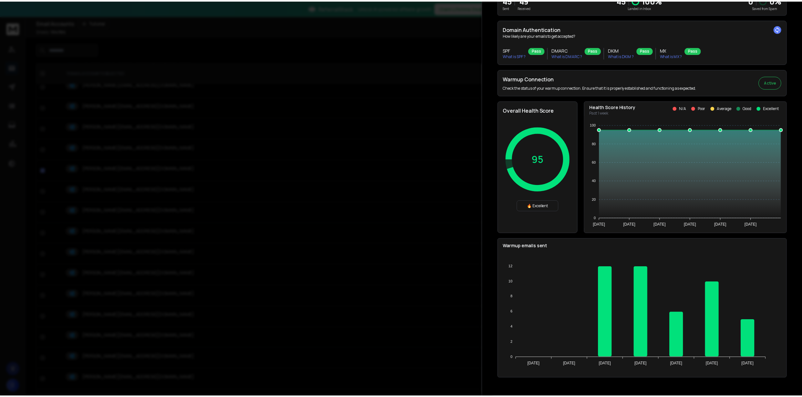
scroll to position [116, 0]
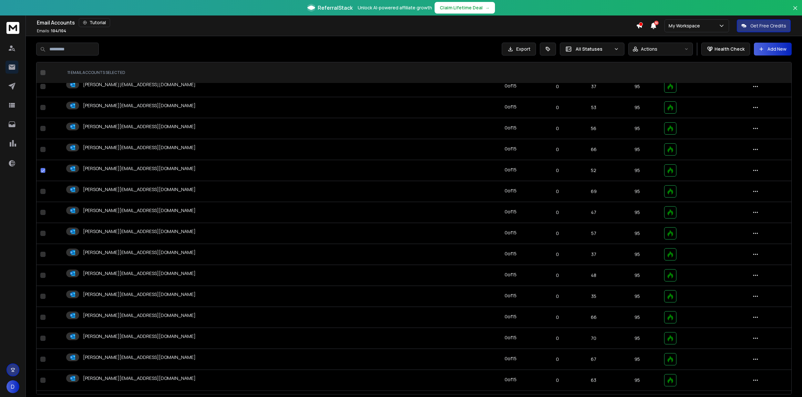
click at [44, 236] on button "button" at bounding box center [42, 233] width 5 height 5
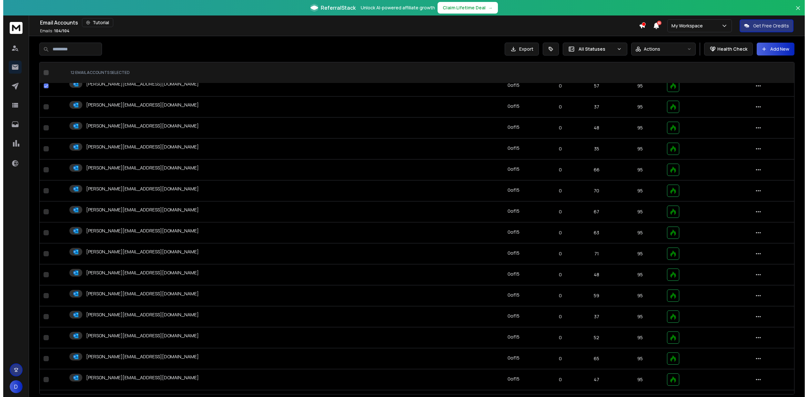
scroll to position [1556, 0]
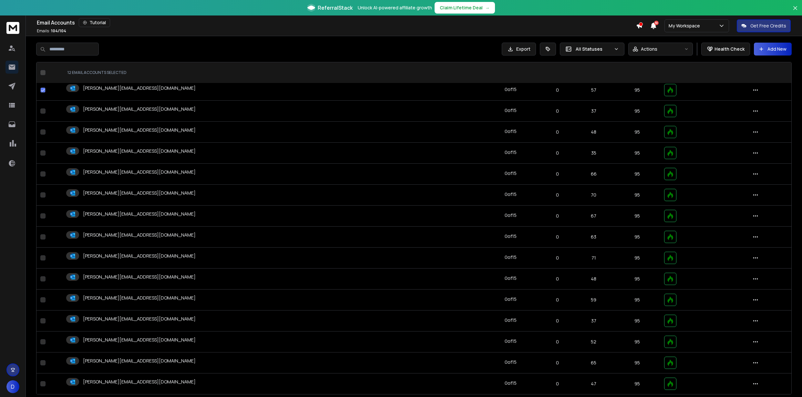
click at [125, 112] on p "[PERSON_NAME][EMAIL_ADDRESS][DOMAIN_NAME]" at bounding box center [139, 109] width 113 height 6
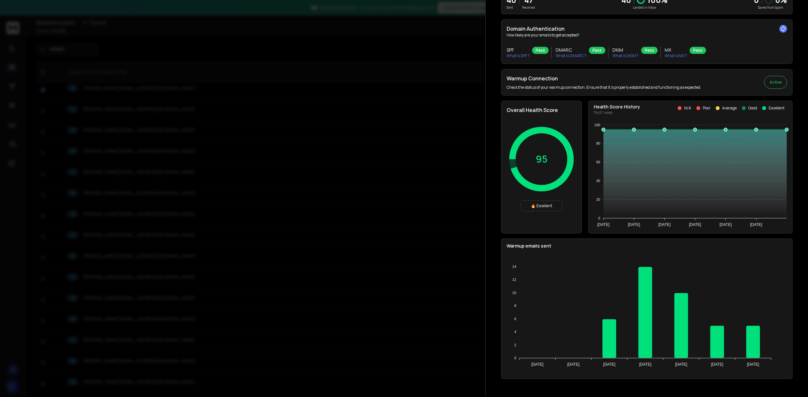
click at [327, 202] on div at bounding box center [404, 198] width 808 height 397
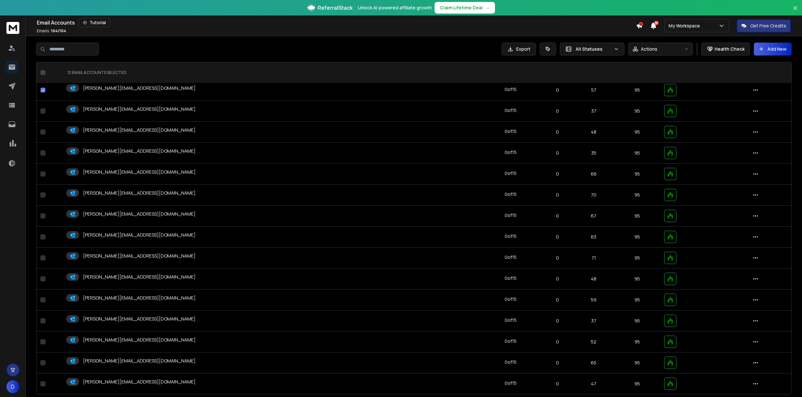
click at [136, 143] on td "[PERSON_NAME][EMAIL_ADDRESS][DOMAIN_NAME]" at bounding box center [270, 132] width 417 height 21
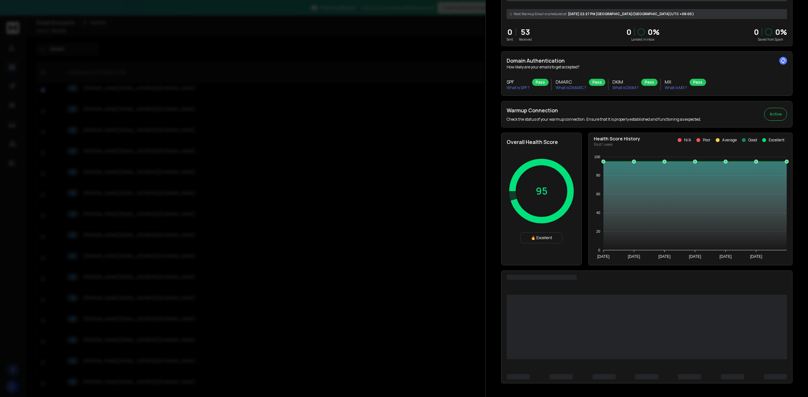
scroll to position [106, 0]
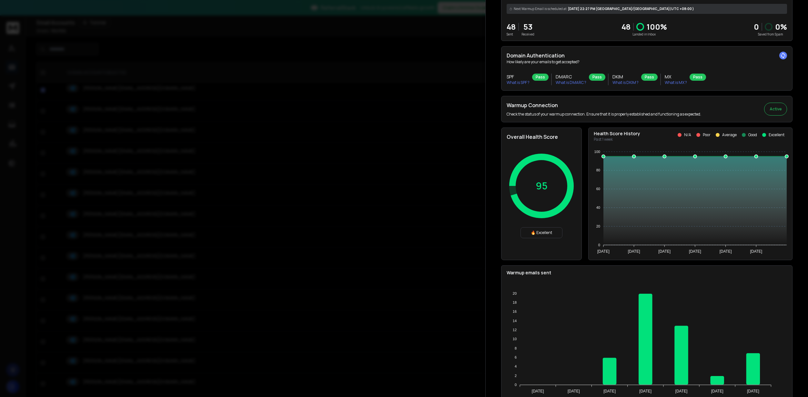
click at [285, 173] on div at bounding box center [404, 198] width 808 height 397
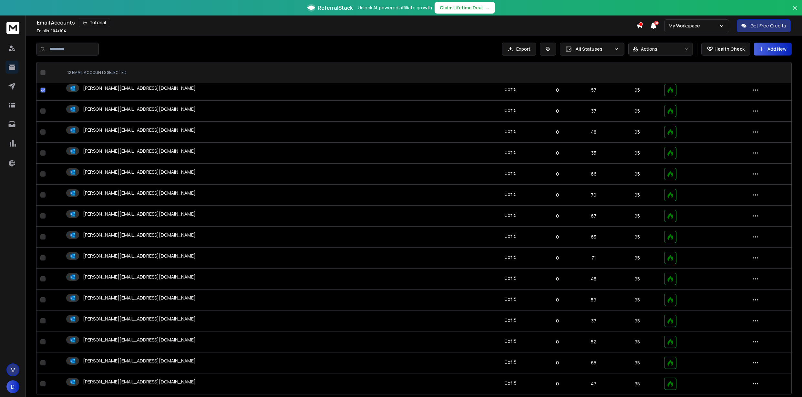
click at [100, 154] on p "[PERSON_NAME][EMAIL_ADDRESS][DOMAIN_NAME]" at bounding box center [139, 151] width 113 height 6
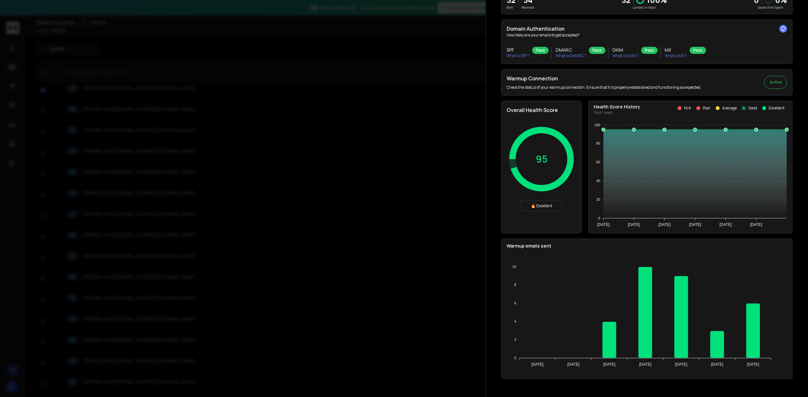
click at [187, 204] on div at bounding box center [404, 198] width 808 height 397
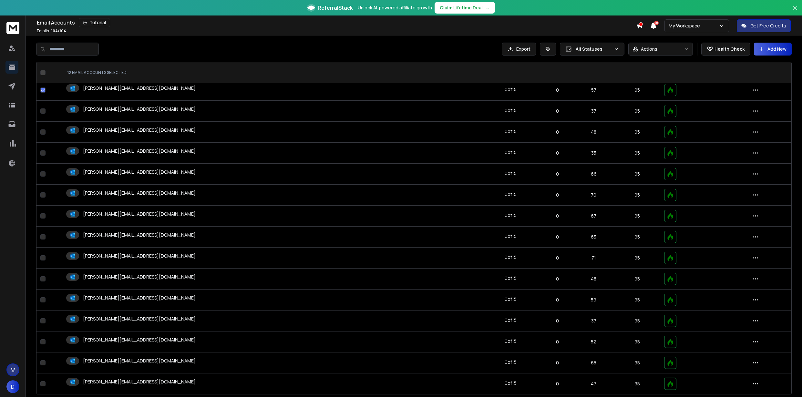
click at [146, 176] on div "[PERSON_NAME][EMAIL_ADDRESS][DOMAIN_NAME]" at bounding box center [271, 172] width 410 height 8
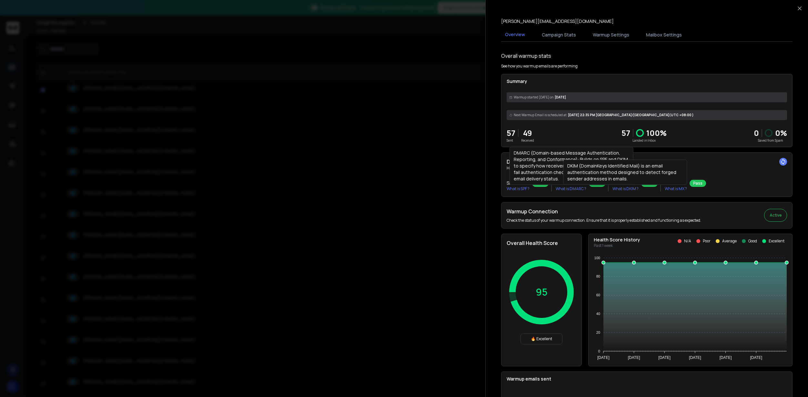
scroll to position [134, 0]
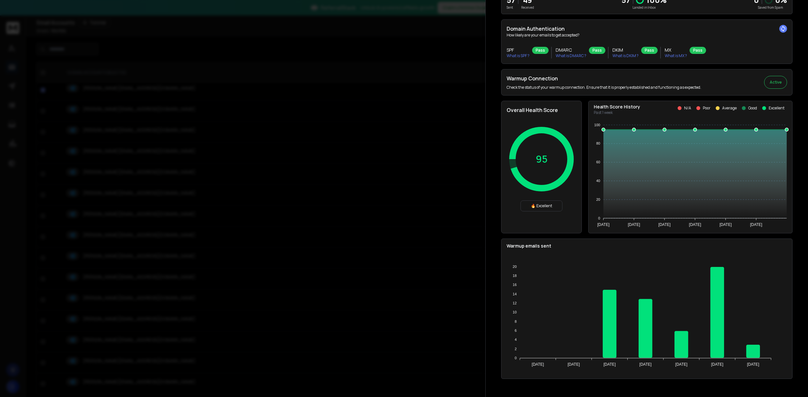
click at [501, 171] on div "Overall Health Score 95 🔥 Excellent" at bounding box center [541, 167] width 81 height 133
click at [319, 256] on div at bounding box center [404, 198] width 808 height 397
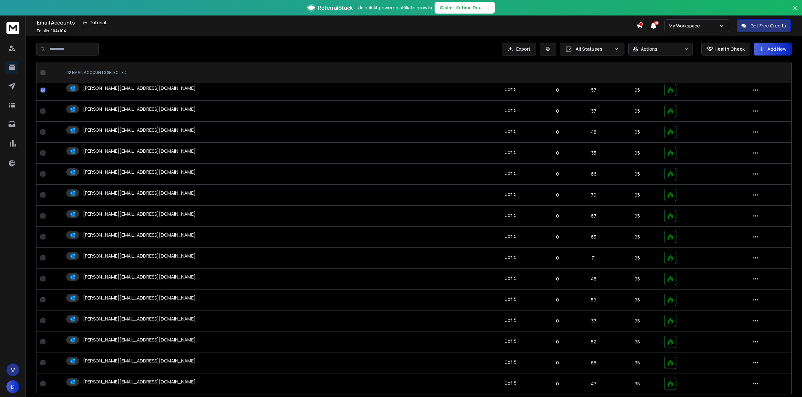
click at [136, 206] on td "[PERSON_NAME][EMAIL_ADDRESS][DOMAIN_NAME]" at bounding box center [270, 195] width 417 height 21
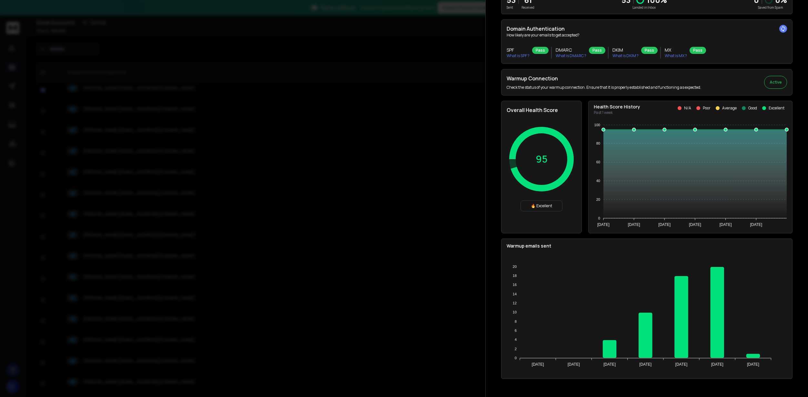
click at [156, 172] on div at bounding box center [404, 198] width 808 height 397
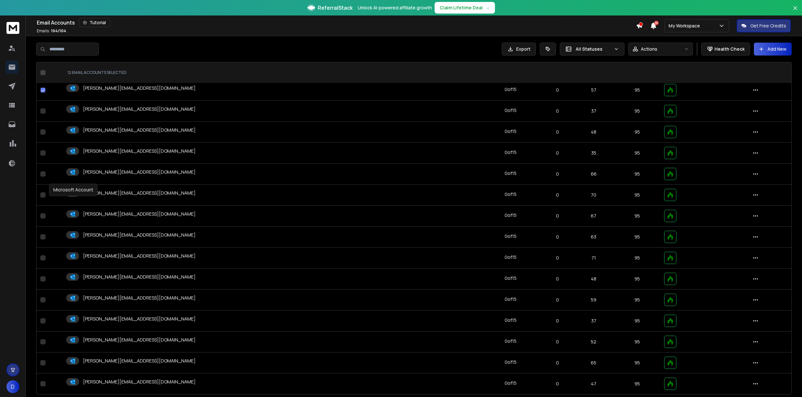
click at [42, 198] on button "button" at bounding box center [42, 194] width 5 height 5
click at [114, 217] on td "[PERSON_NAME][EMAIL_ADDRESS][DOMAIN_NAME]" at bounding box center [270, 216] width 417 height 21
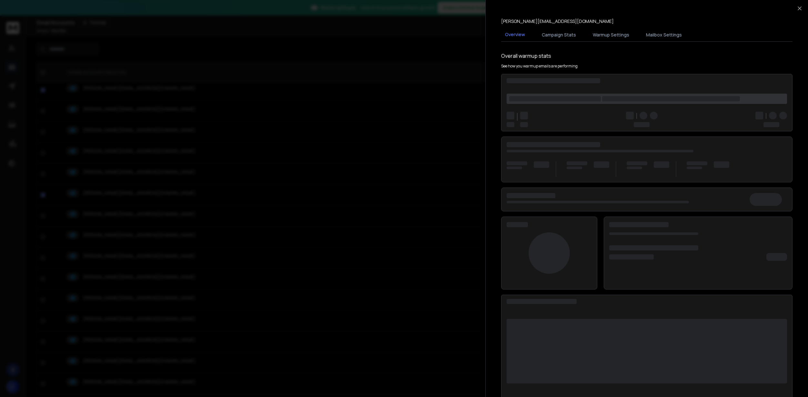
click at [124, 225] on div at bounding box center [404, 198] width 808 height 397
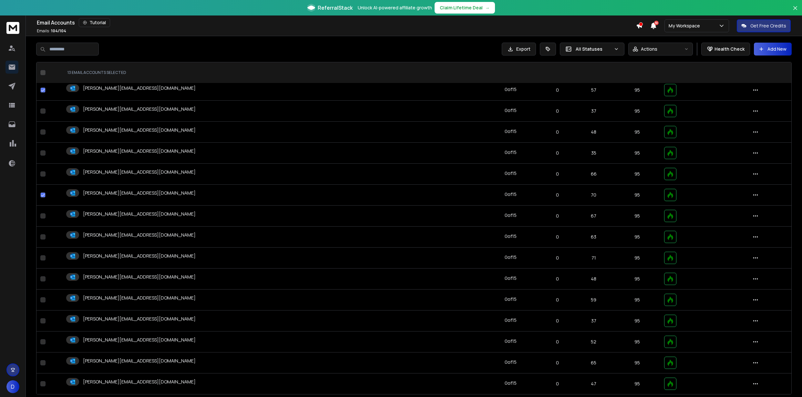
click at [124, 217] on p "[PERSON_NAME][EMAIL_ADDRESS][DOMAIN_NAME]" at bounding box center [139, 214] width 113 height 6
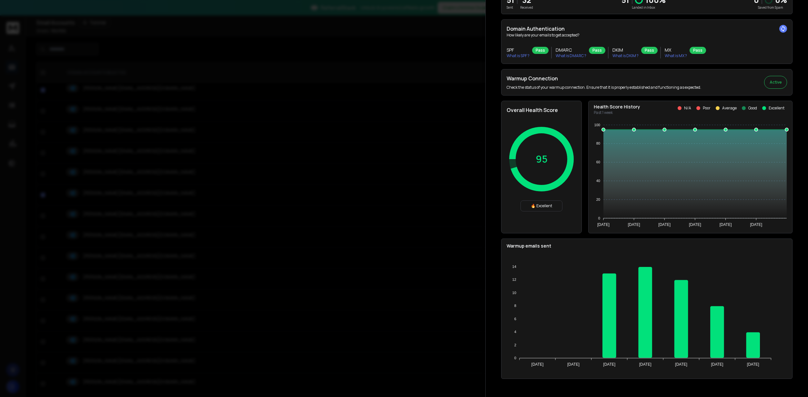
click at [312, 176] on div at bounding box center [404, 198] width 808 height 397
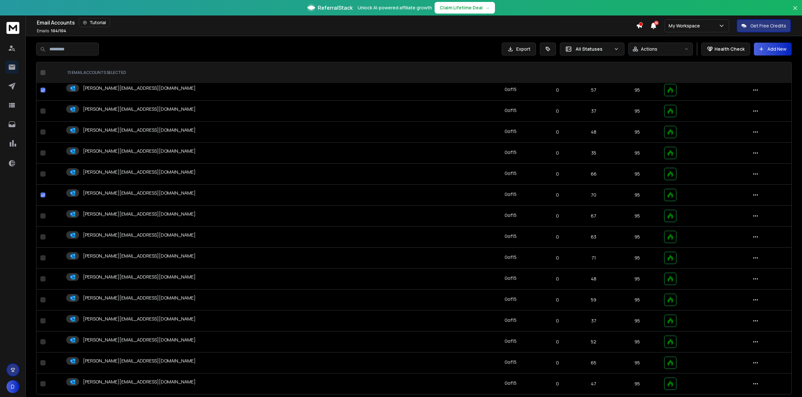
click at [101, 248] on td "[PERSON_NAME][EMAIL_ADDRESS][DOMAIN_NAME]" at bounding box center [270, 237] width 417 height 21
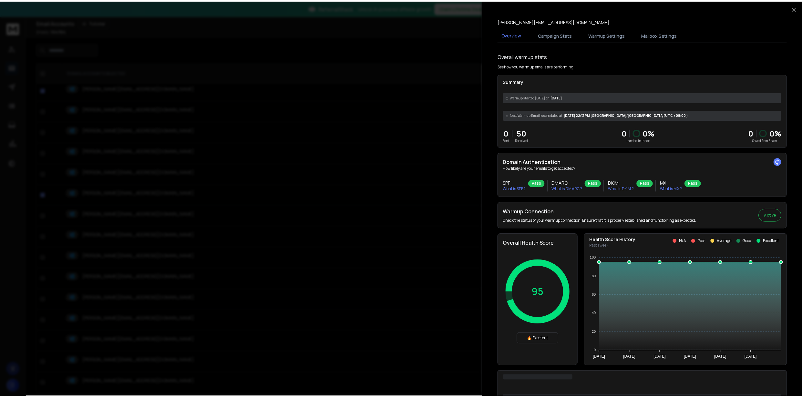
scroll to position [106, 0]
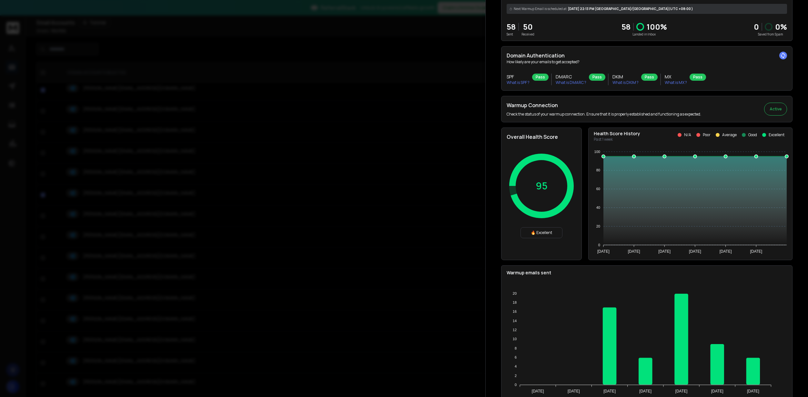
click at [218, 220] on div at bounding box center [404, 198] width 808 height 397
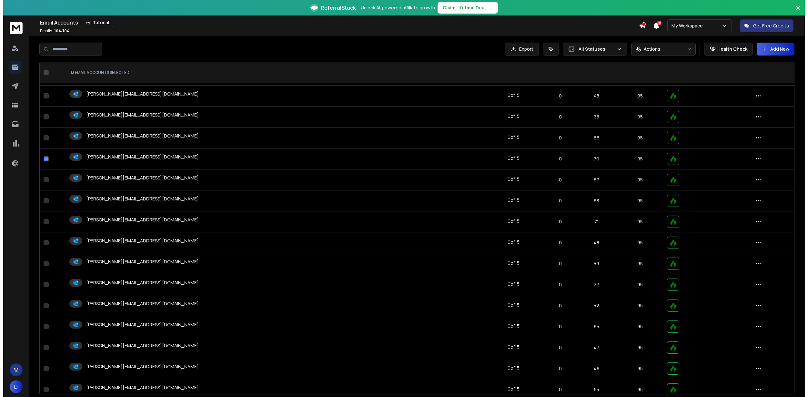
scroll to position [1628, 0]
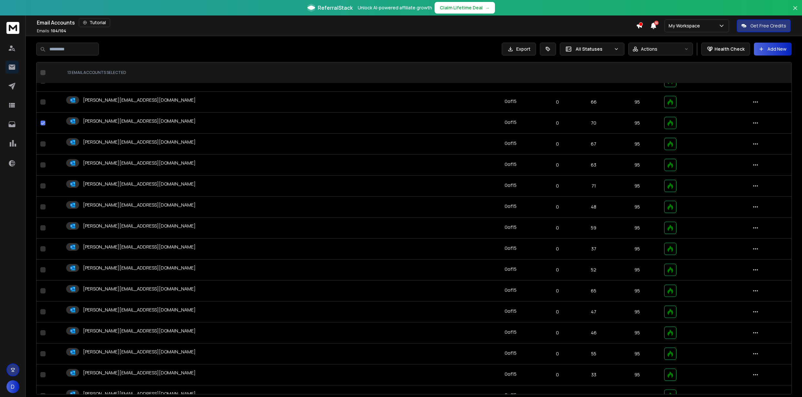
click at [151, 188] on div "[PERSON_NAME][EMAIL_ADDRESS][DOMAIN_NAME]" at bounding box center [271, 184] width 410 height 8
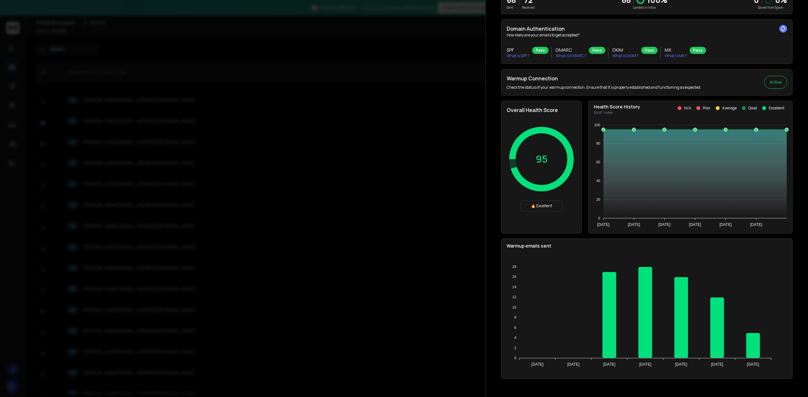
click at [198, 220] on div at bounding box center [404, 198] width 808 height 397
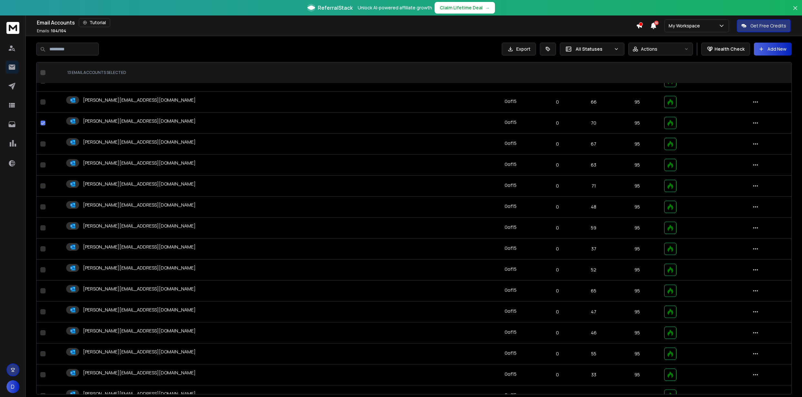
click at [130, 208] on p "[PERSON_NAME][EMAIL_ADDRESS][DOMAIN_NAME]" at bounding box center [139, 205] width 113 height 6
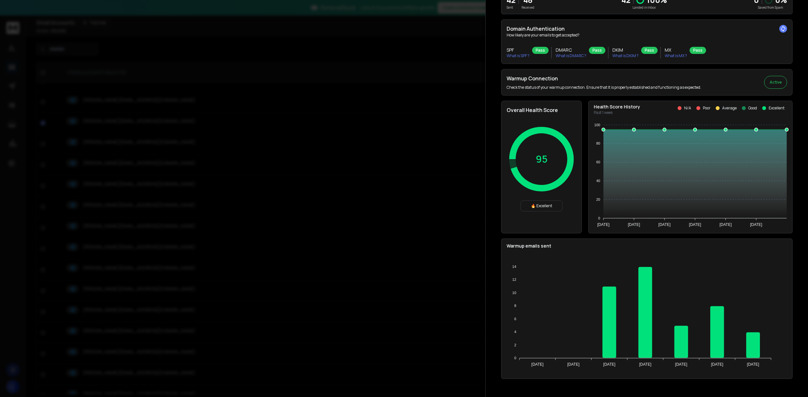
click at [322, 277] on div at bounding box center [404, 198] width 808 height 397
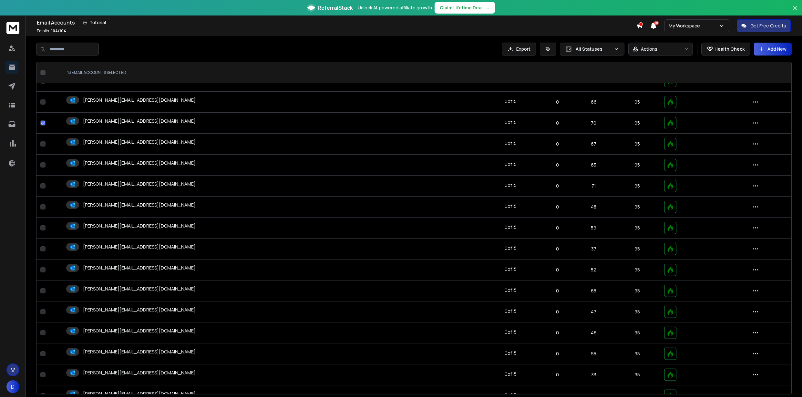
click at [143, 230] on div "[PERSON_NAME][EMAIL_ADDRESS][DOMAIN_NAME]" at bounding box center [271, 226] width 410 height 8
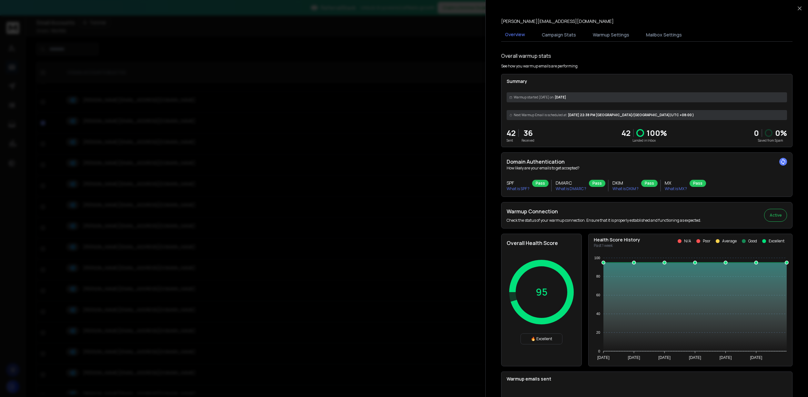
scroll to position [134, 0]
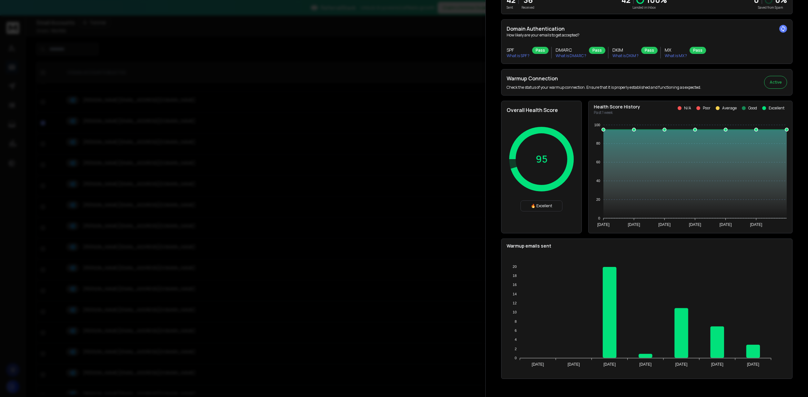
click at [275, 237] on div at bounding box center [404, 198] width 808 height 397
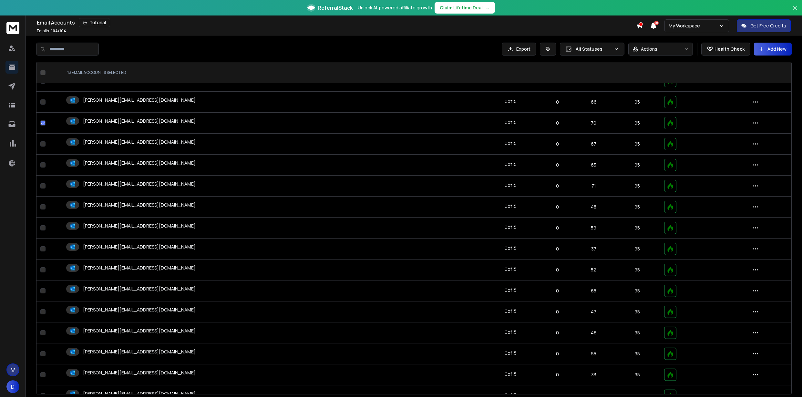
click at [144, 176] on td "[PERSON_NAME][EMAIL_ADDRESS][DOMAIN_NAME]" at bounding box center [270, 165] width 417 height 21
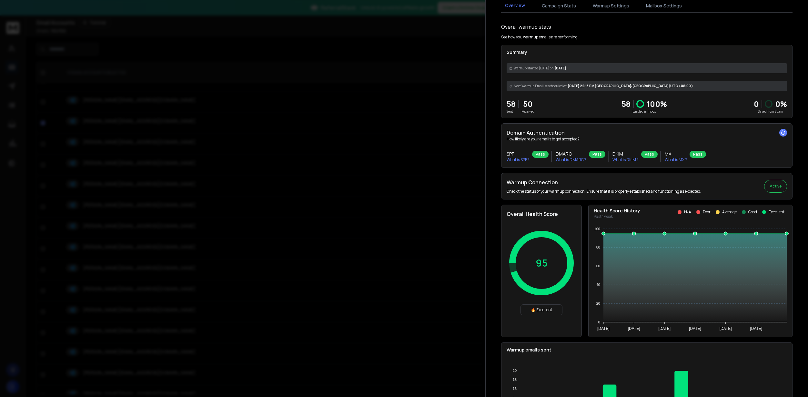
scroll to position [106, 0]
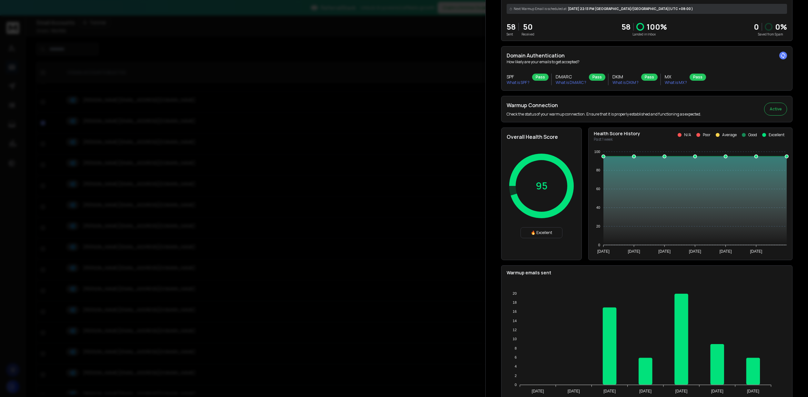
click at [187, 211] on div at bounding box center [404, 198] width 808 height 397
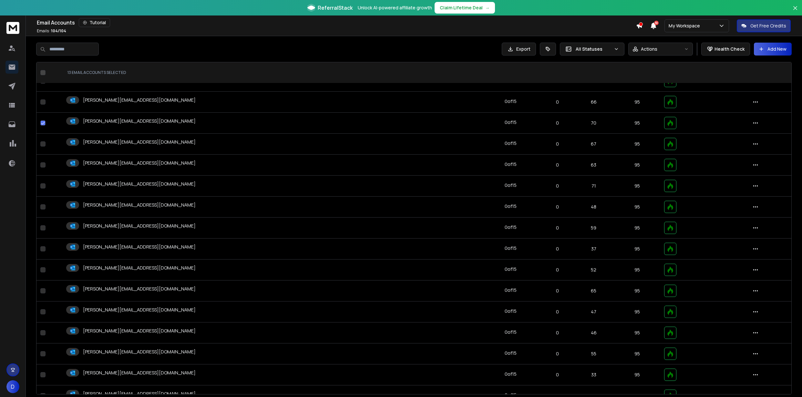
click at [129, 187] on p "[PERSON_NAME][EMAIL_ADDRESS][DOMAIN_NAME]" at bounding box center [139, 184] width 113 height 6
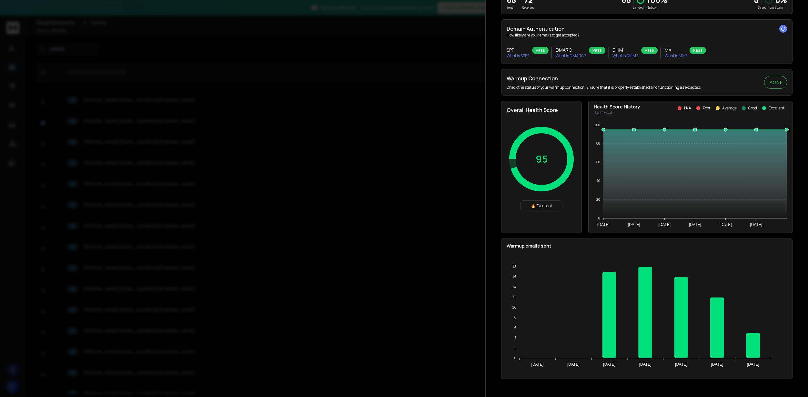
click at [265, 220] on div at bounding box center [404, 198] width 808 height 397
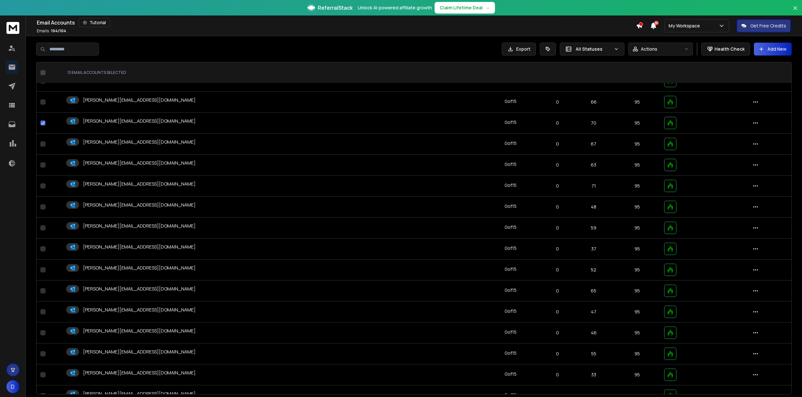
click at [137, 218] on td "[PERSON_NAME][EMAIL_ADDRESS][DOMAIN_NAME]" at bounding box center [270, 207] width 417 height 21
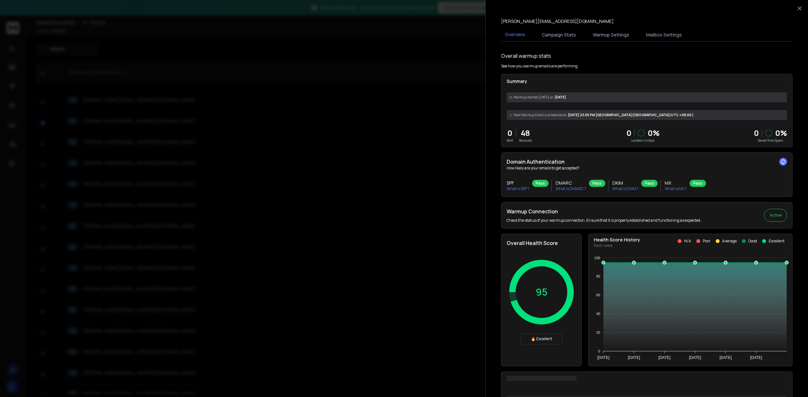
scroll to position [106, 0]
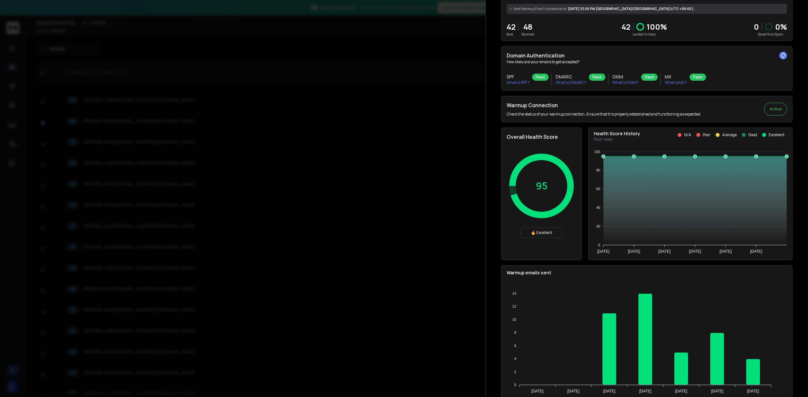
click at [248, 255] on div at bounding box center [404, 198] width 808 height 397
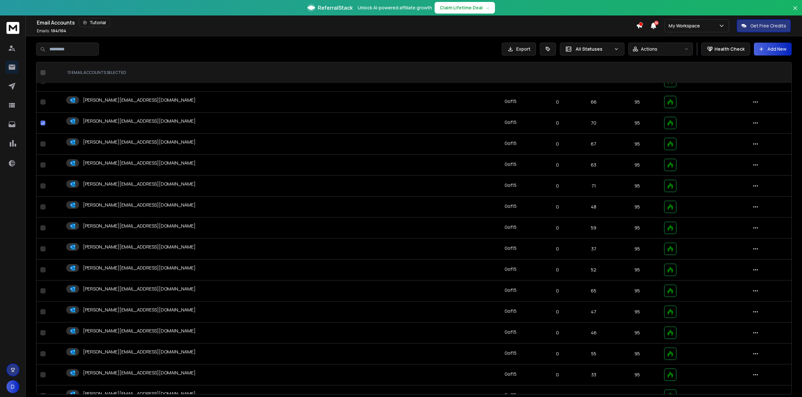
click at [120, 238] on td "[PERSON_NAME][EMAIL_ADDRESS][DOMAIN_NAME]" at bounding box center [270, 228] width 417 height 21
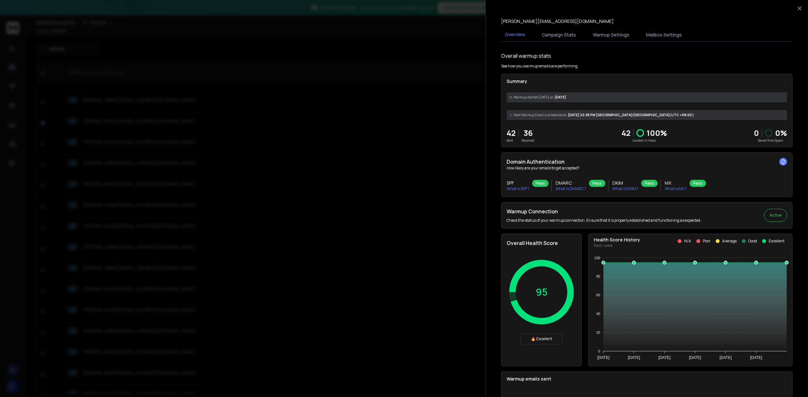
scroll to position [134, 0]
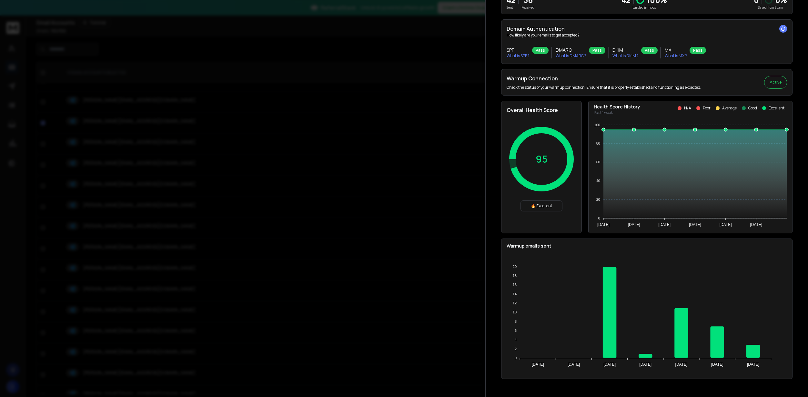
click at [380, 261] on div at bounding box center [404, 198] width 808 height 397
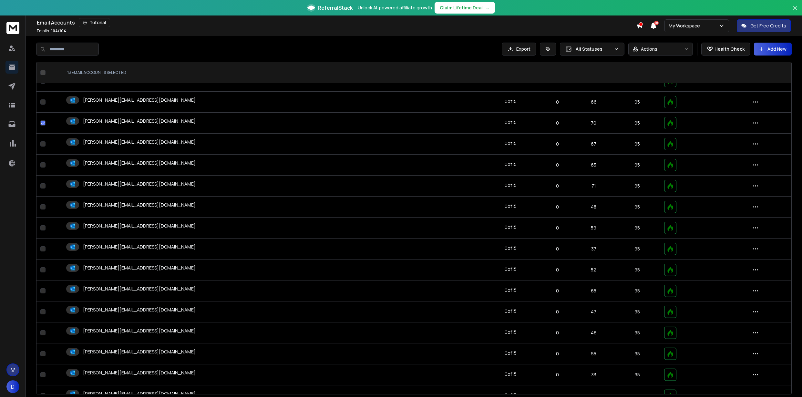
click at [125, 230] on div "[PERSON_NAME][EMAIL_ADDRESS][DOMAIN_NAME]" at bounding box center [130, 226] width 129 height 8
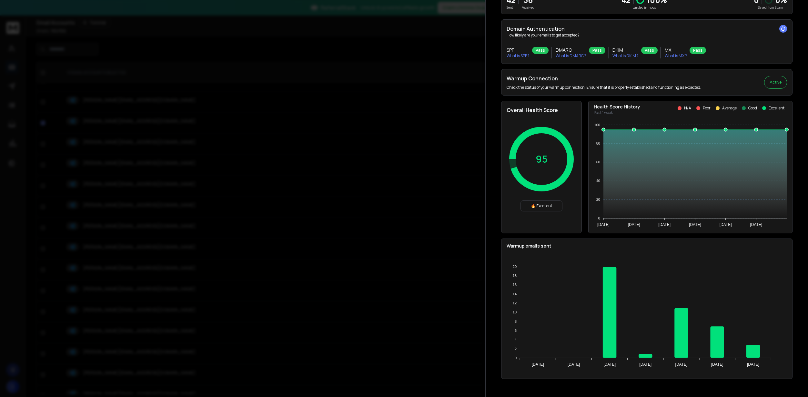
click at [225, 275] on div at bounding box center [404, 198] width 808 height 397
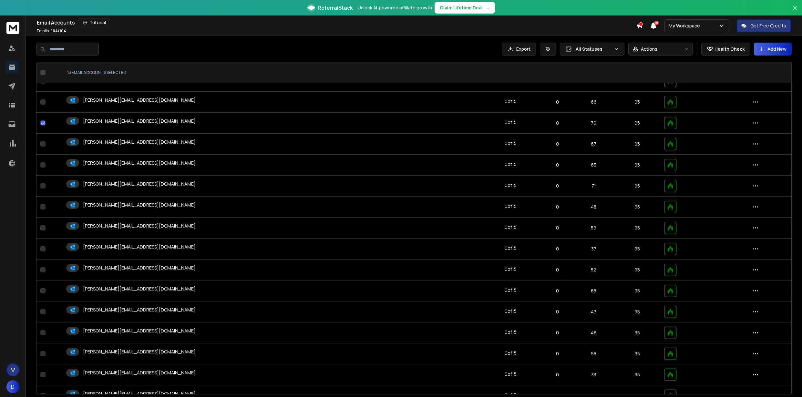
click at [138, 259] on td "[PERSON_NAME][EMAIL_ADDRESS][DOMAIN_NAME]" at bounding box center [270, 248] width 417 height 21
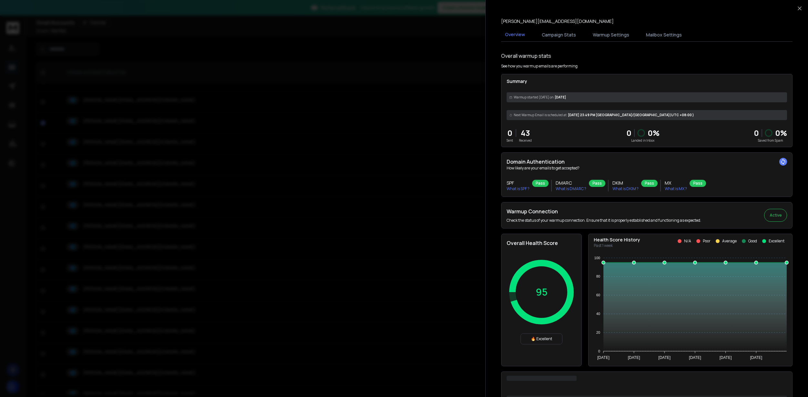
scroll to position [106, 0]
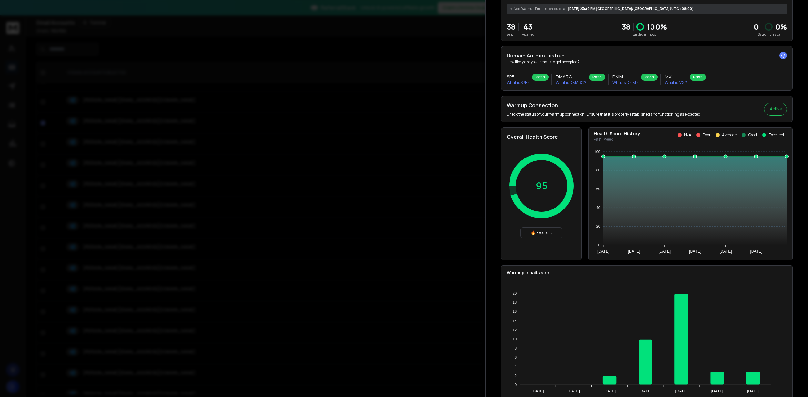
click at [331, 264] on div at bounding box center [404, 198] width 808 height 397
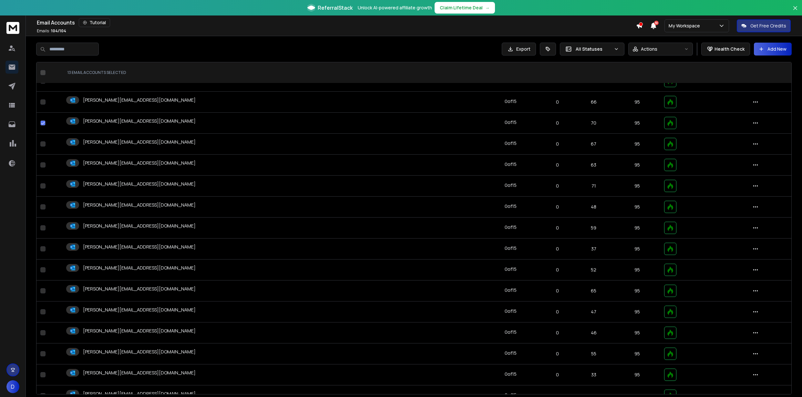
click at [145, 272] on td "[PERSON_NAME][EMAIL_ADDRESS][DOMAIN_NAME]" at bounding box center [270, 269] width 417 height 21
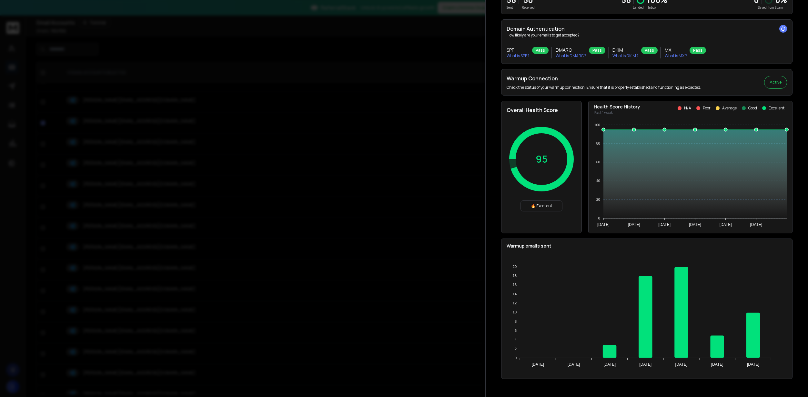
click at [110, 283] on div at bounding box center [404, 198] width 808 height 397
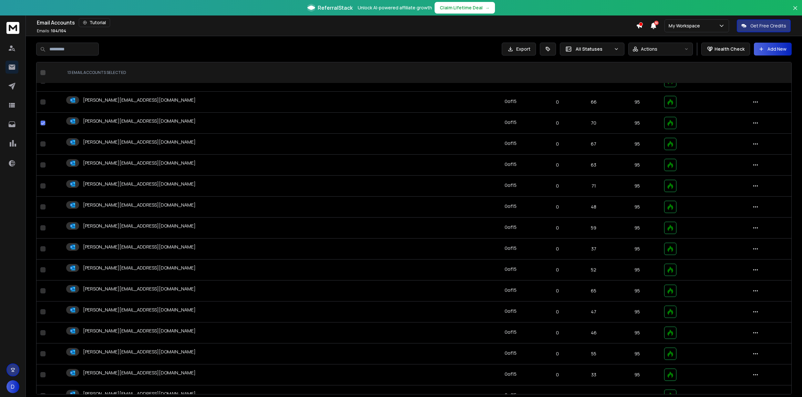
click at [116, 293] on div "[PERSON_NAME][EMAIL_ADDRESS][DOMAIN_NAME]" at bounding box center [130, 289] width 129 height 8
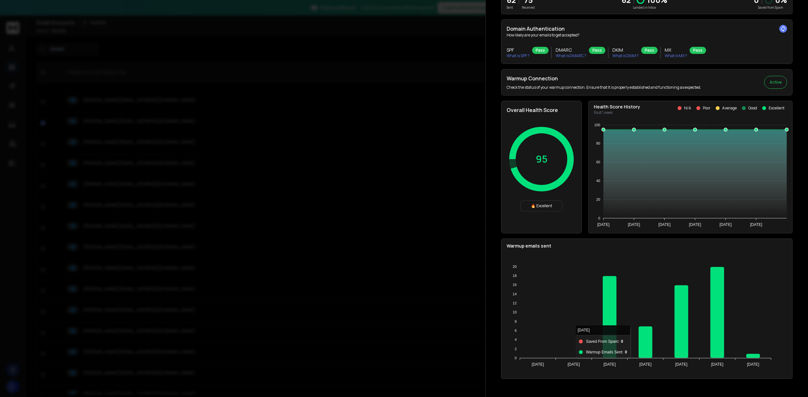
click at [239, 291] on div at bounding box center [404, 198] width 808 height 397
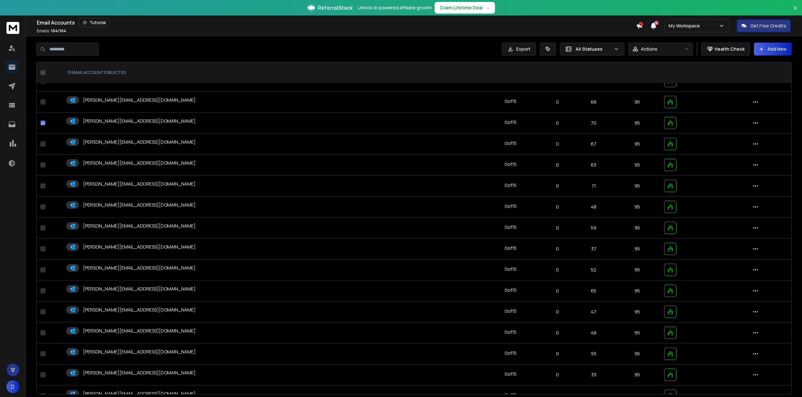
click at [150, 314] on div "[PERSON_NAME][EMAIL_ADDRESS][DOMAIN_NAME]" at bounding box center [271, 310] width 410 height 8
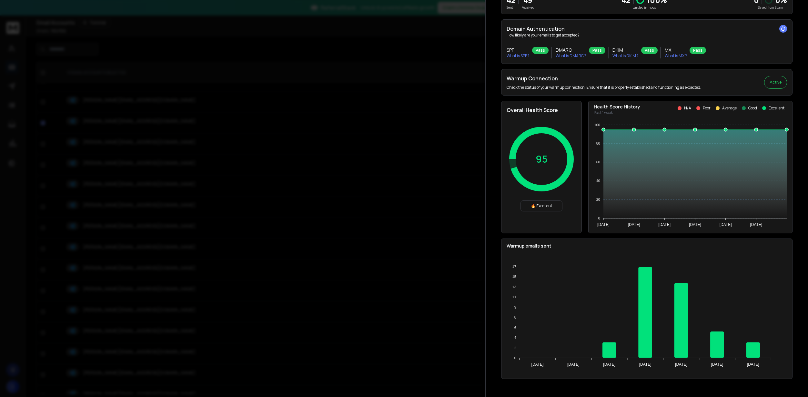
click at [252, 274] on div at bounding box center [404, 198] width 808 height 397
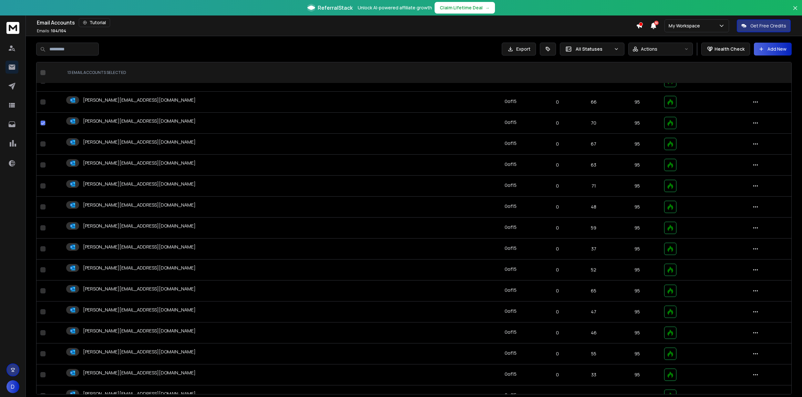
click at [133, 334] on p "[PERSON_NAME][EMAIL_ADDRESS][DOMAIN_NAME]" at bounding box center [139, 331] width 113 height 6
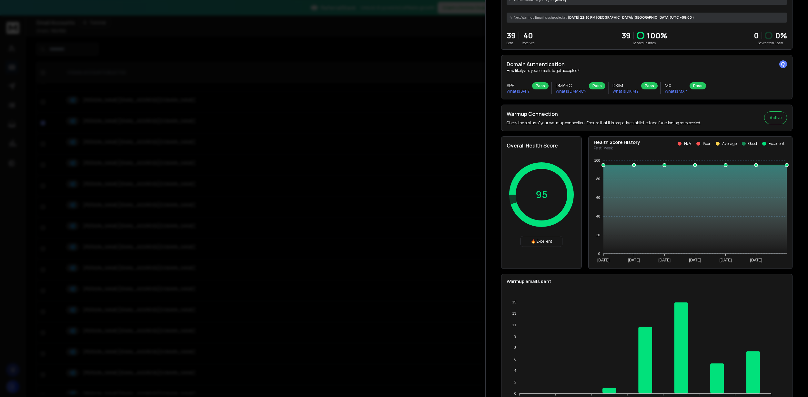
scroll to position [106, 0]
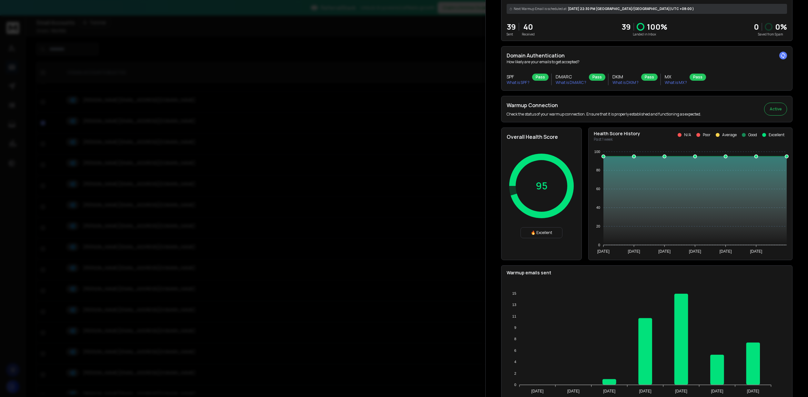
click at [122, 297] on div at bounding box center [404, 198] width 808 height 397
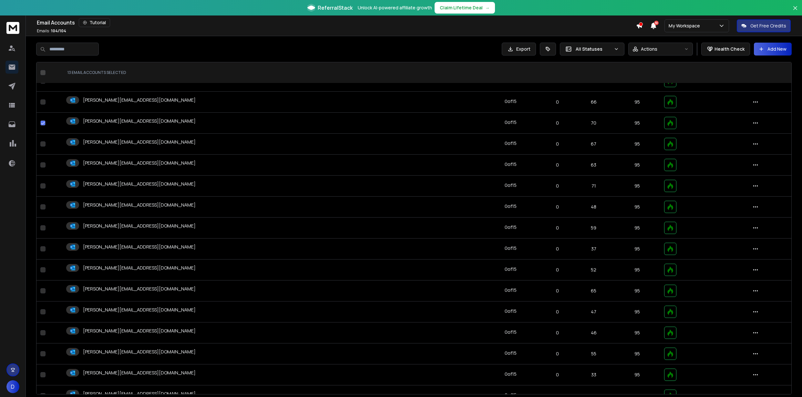
click at [123, 355] on p "[PERSON_NAME][EMAIL_ADDRESS][DOMAIN_NAME]" at bounding box center [139, 352] width 113 height 6
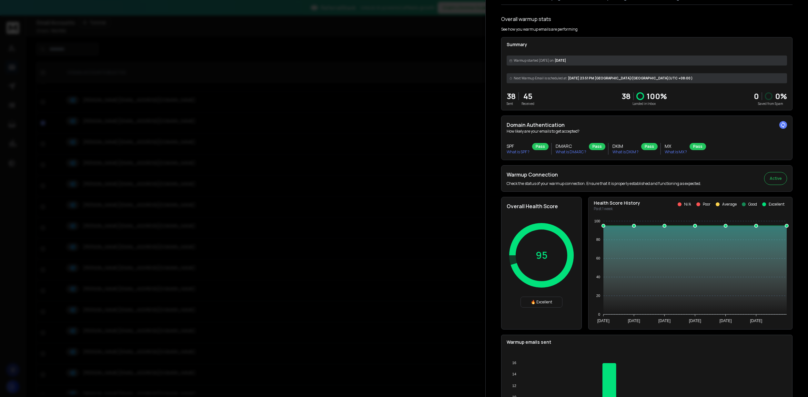
scroll to position [0, 0]
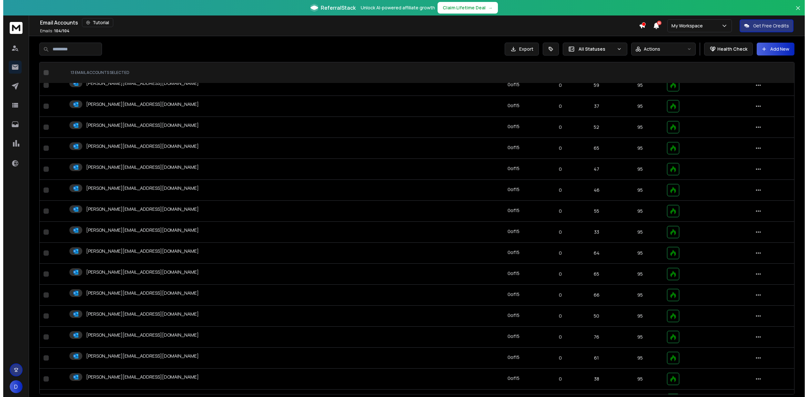
scroll to position [1771, 0]
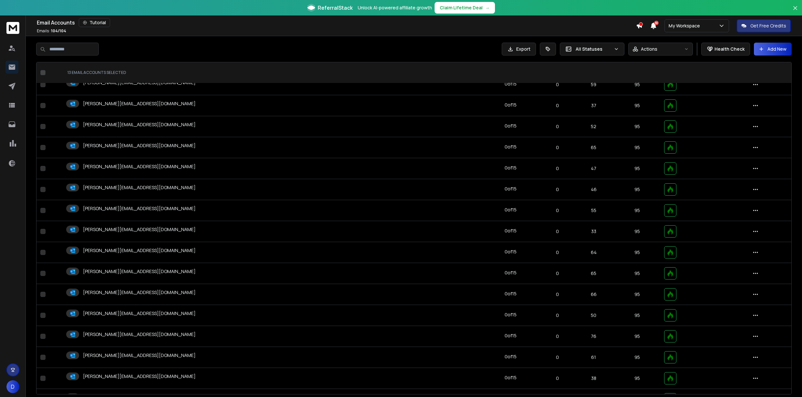
click at [139, 233] on p "[PERSON_NAME][EMAIL_ADDRESS][DOMAIN_NAME]" at bounding box center [139, 229] width 113 height 6
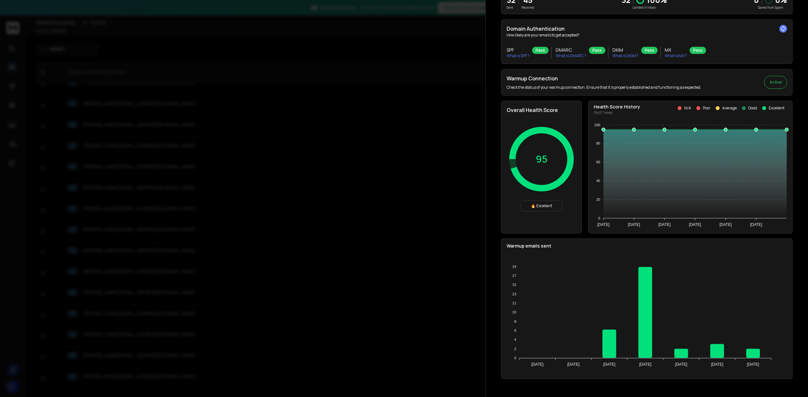
click at [261, 282] on div at bounding box center [404, 198] width 808 height 397
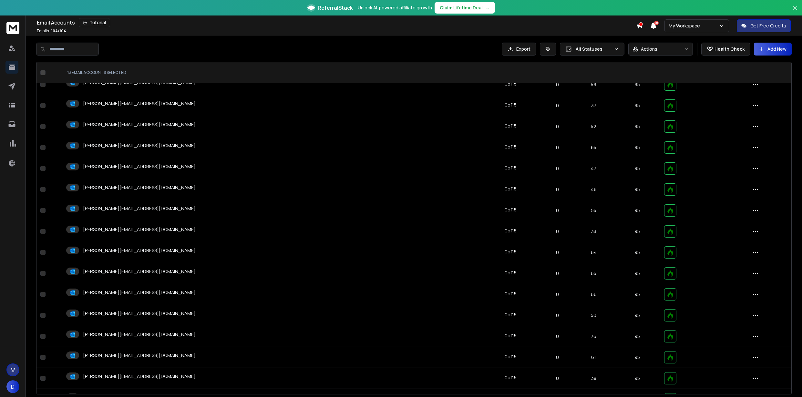
click at [133, 254] on p "[PERSON_NAME][EMAIL_ADDRESS][DOMAIN_NAME]" at bounding box center [139, 250] width 113 height 6
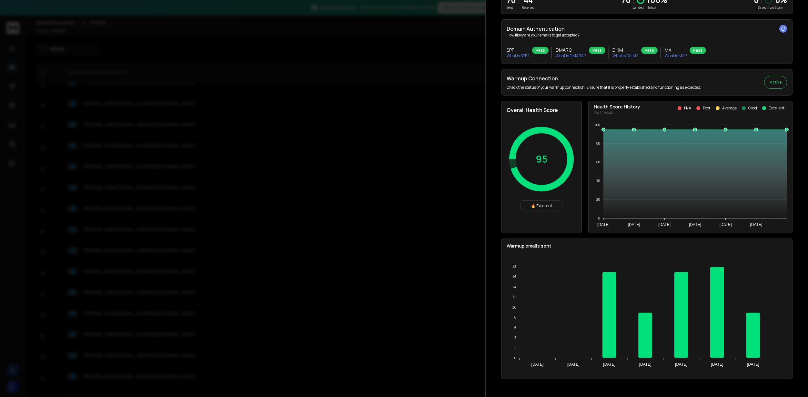
click at [326, 315] on div at bounding box center [404, 198] width 808 height 397
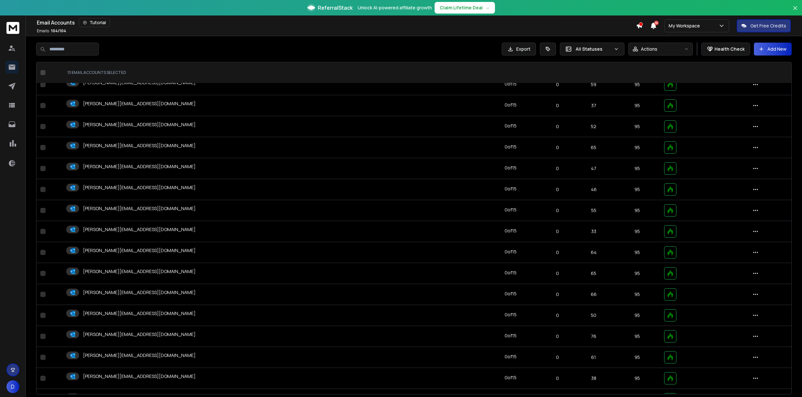
click at [175, 275] on div "[PERSON_NAME][EMAIL_ADDRESS][DOMAIN_NAME]" at bounding box center [271, 272] width 410 height 8
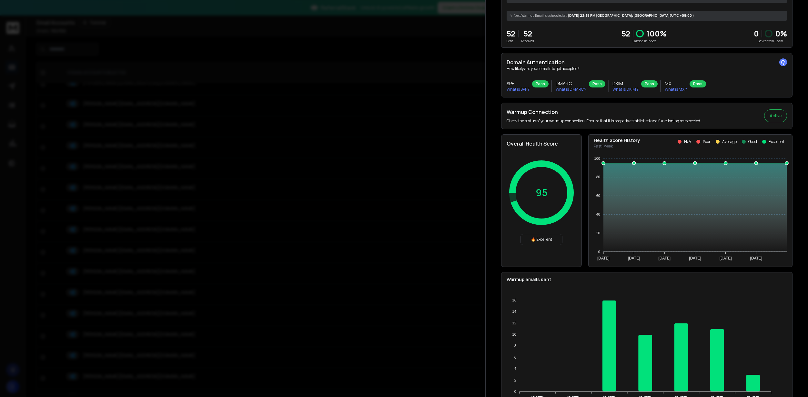
scroll to position [106, 0]
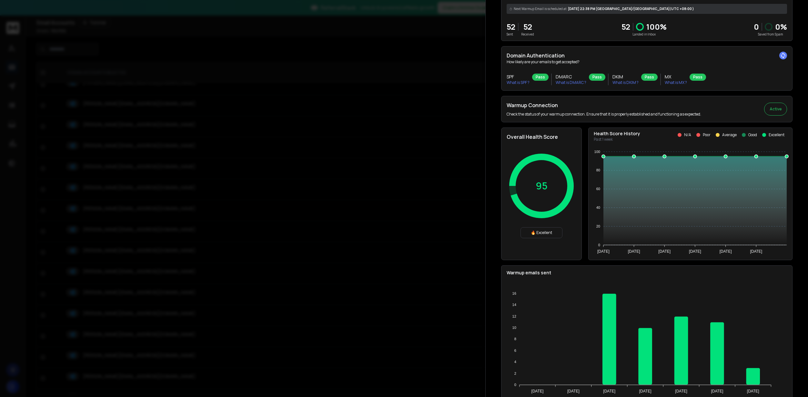
click at [275, 282] on div at bounding box center [404, 198] width 808 height 397
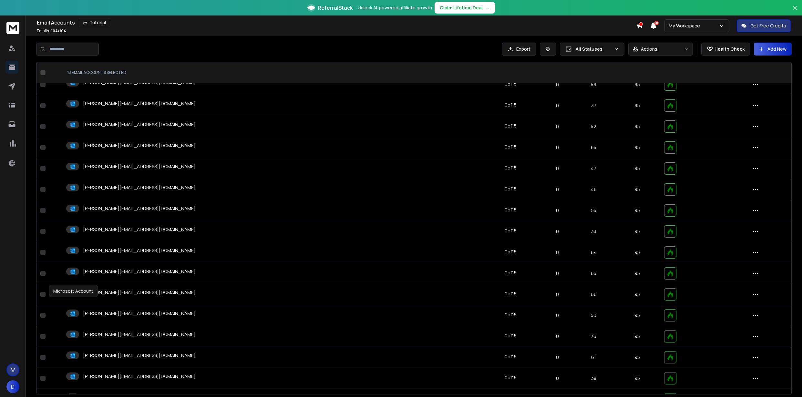
click at [152, 296] on div "[PERSON_NAME][EMAIL_ADDRESS][DOMAIN_NAME]" at bounding box center [271, 293] width 410 height 8
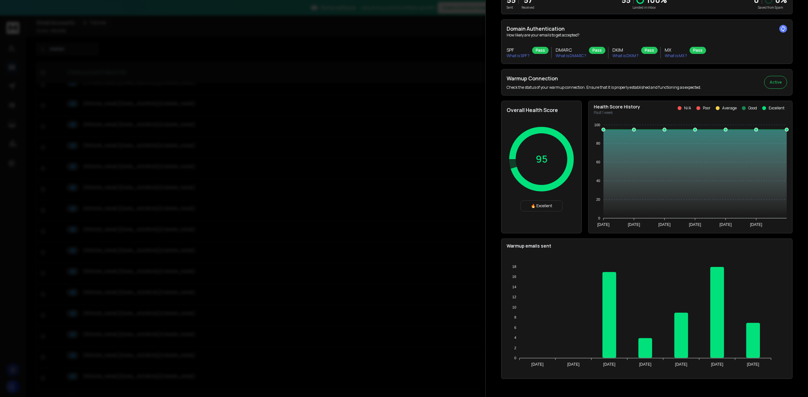
click at [399, 284] on div at bounding box center [404, 198] width 808 height 397
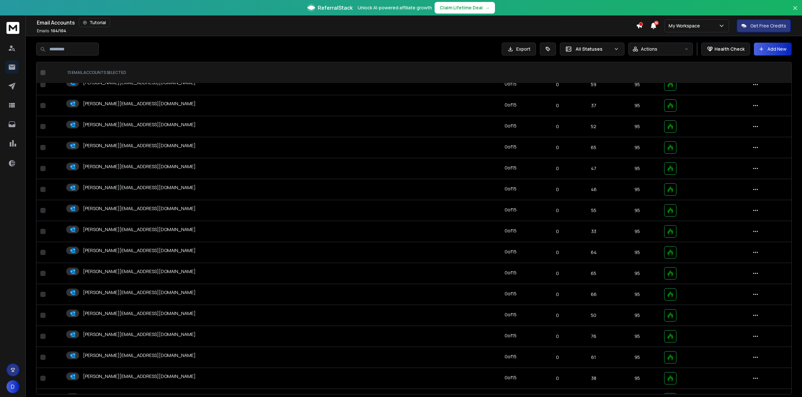
click at [137, 326] on td "[PERSON_NAME][EMAIL_ADDRESS][DOMAIN_NAME]" at bounding box center [270, 315] width 417 height 21
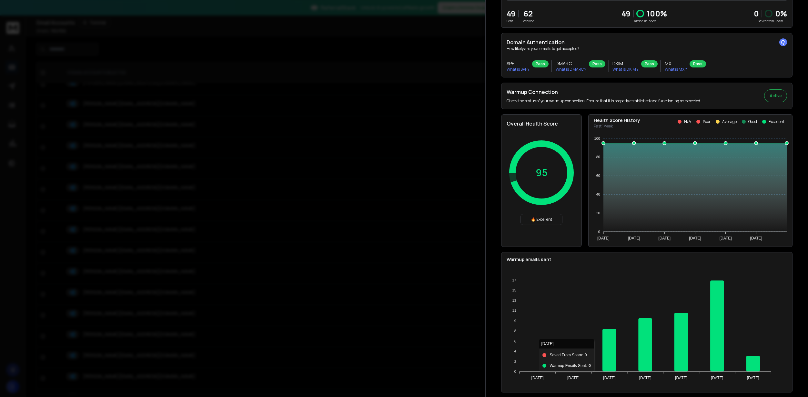
scroll to position [134, 0]
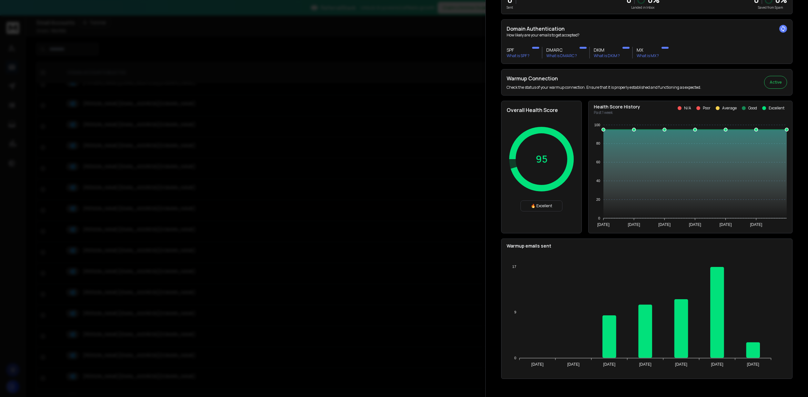
click at [287, 289] on div at bounding box center [404, 198] width 808 height 397
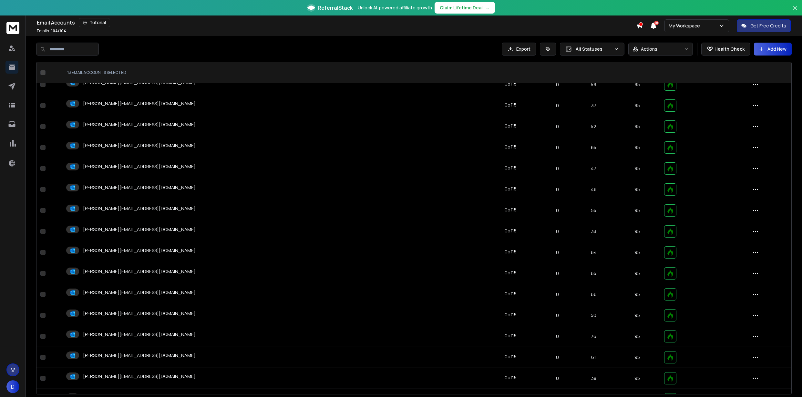
click at [161, 340] on td "[PERSON_NAME][EMAIL_ADDRESS][DOMAIN_NAME]" at bounding box center [270, 336] width 417 height 21
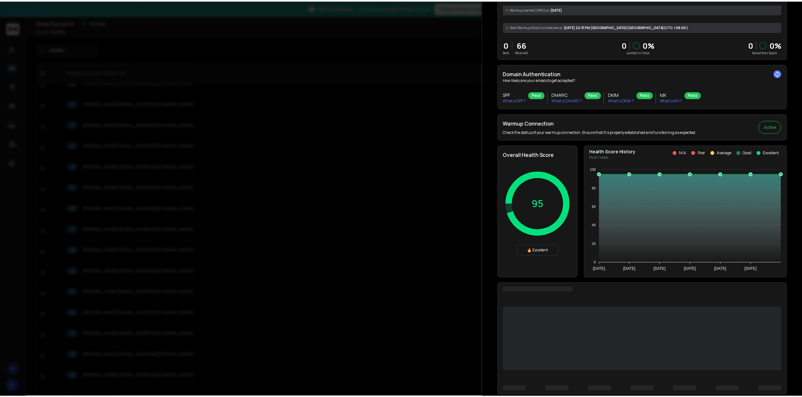
scroll to position [106, 0]
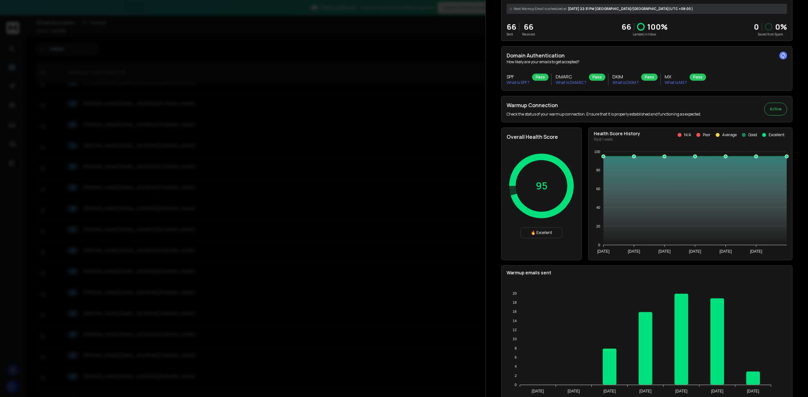
click at [186, 293] on div at bounding box center [404, 198] width 808 height 397
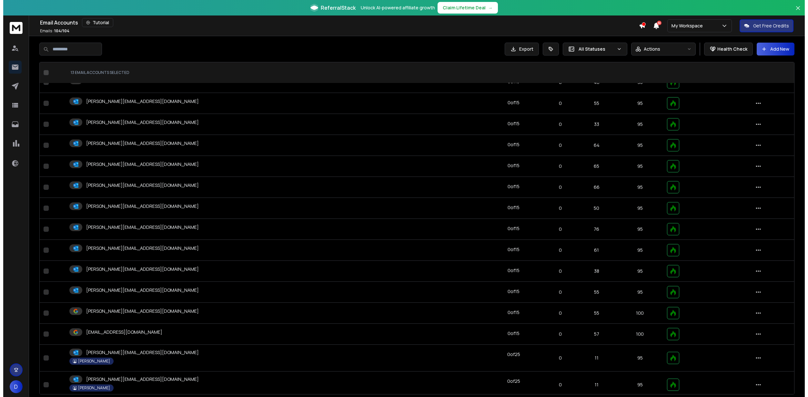
scroll to position [1899, 0]
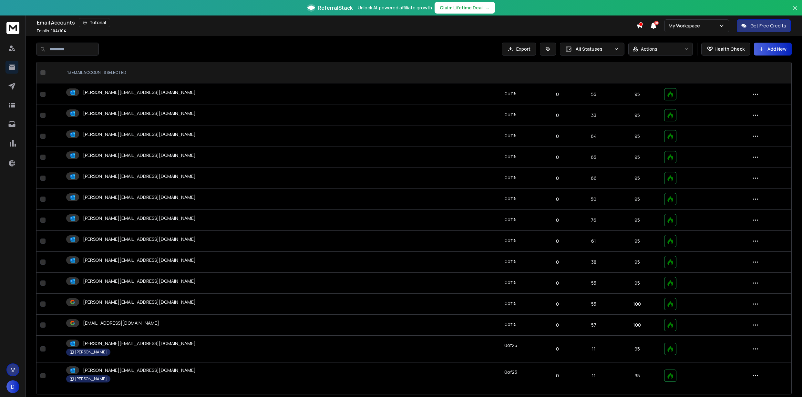
click at [127, 240] on p "[PERSON_NAME][EMAIL_ADDRESS][DOMAIN_NAME]" at bounding box center [139, 239] width 113 height 6
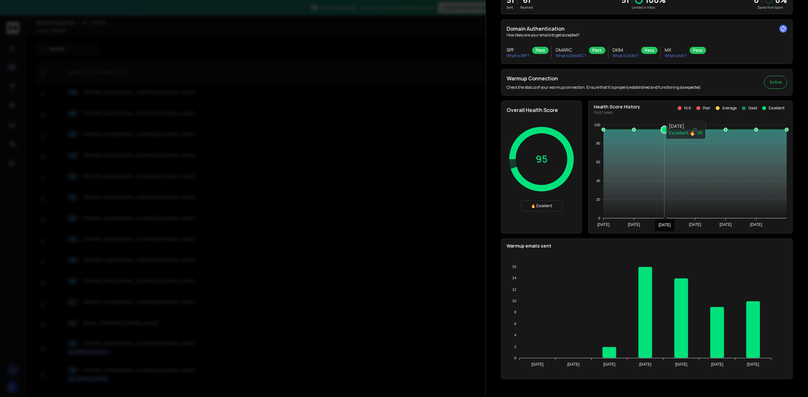
click at [329, 274] on div at bounding box center [404, 198] width 808 height 397
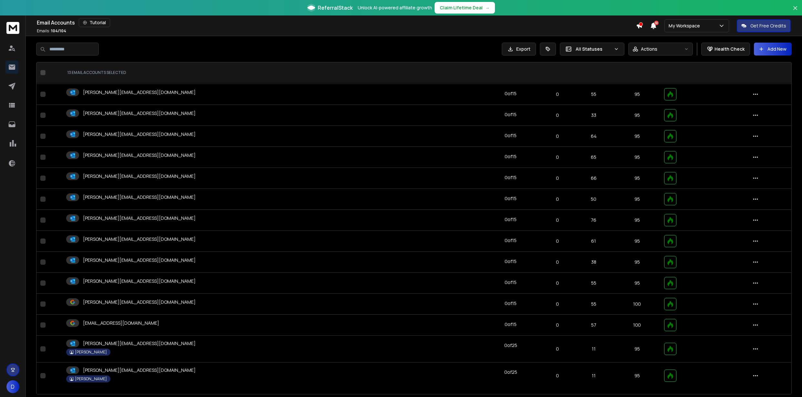
click at [184, 279] on div "[PERSON_NAME][EMAIL_ADDRESS][DOMAIN_NAME]" at bounding box center [271, 281] width 410 height 8
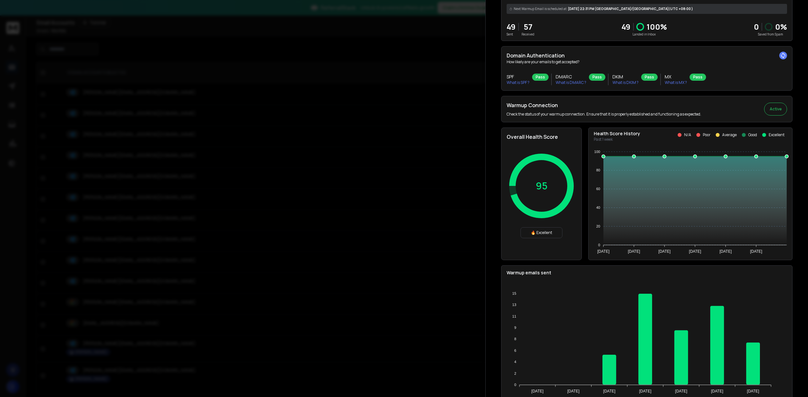
scroll to position [134, 0]
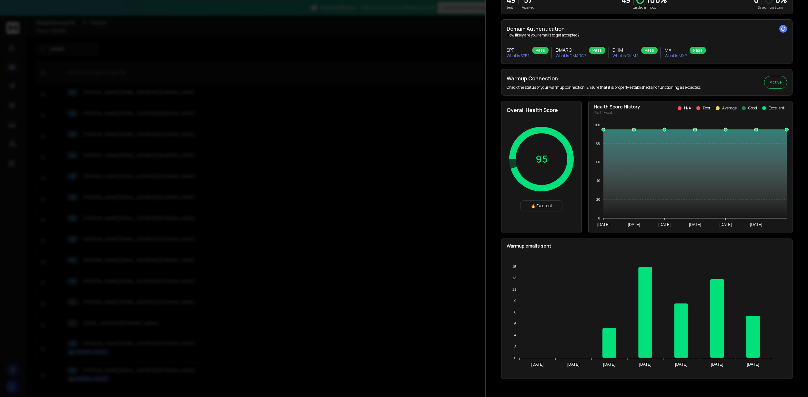
click at [64, 112] on div at bounding box center [404, 198] width 808 height 397
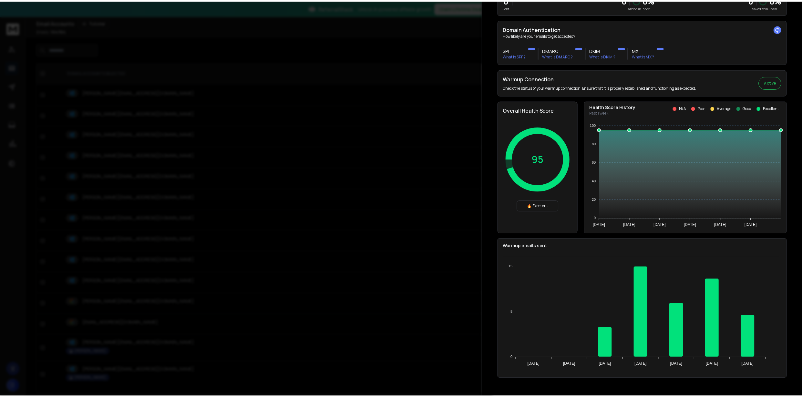
scroll to position [116, 0]
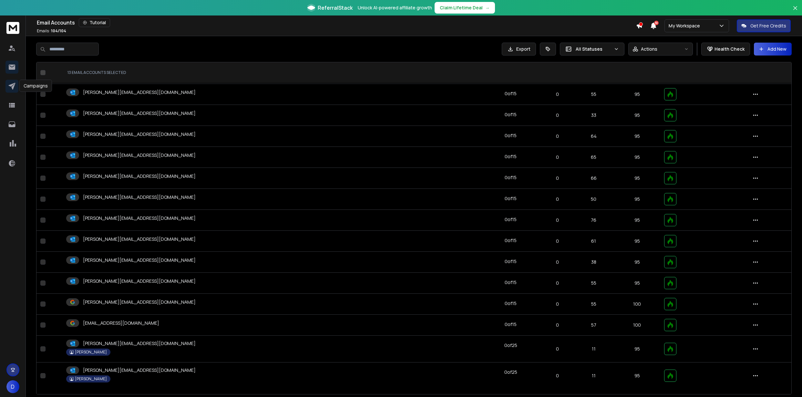
click at [15, 85] on icon at bounding box center [12, 86] width 8 height 8
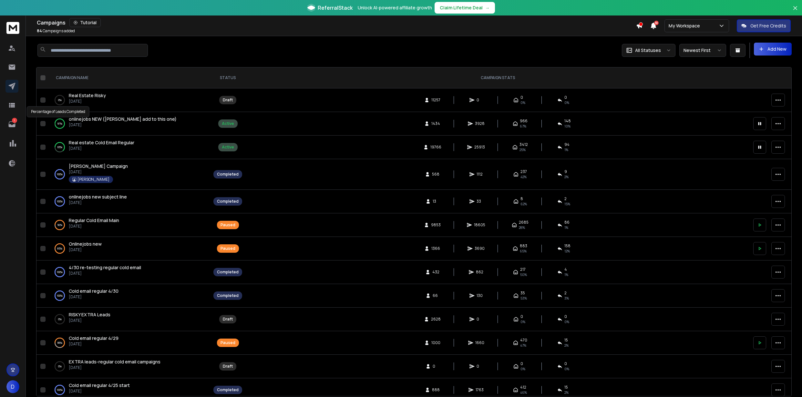
click at [81, 124] on p "[DATE]" at bounding box center [123, 124] width 108 height 5
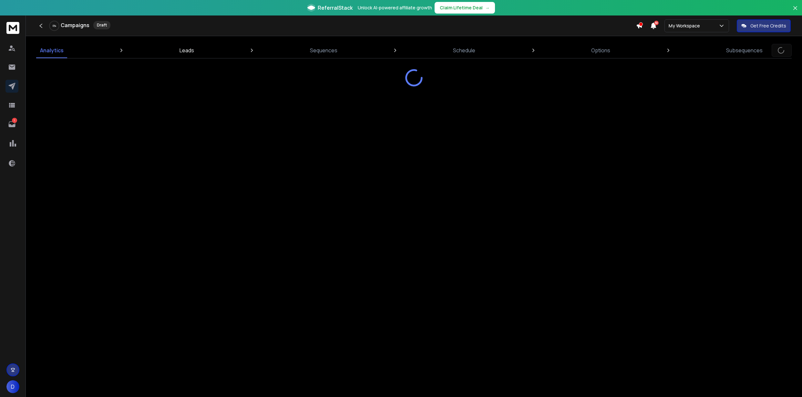
click at [189, 52] on p "Leads" at bounding box center [186, 50] width 15 height 8
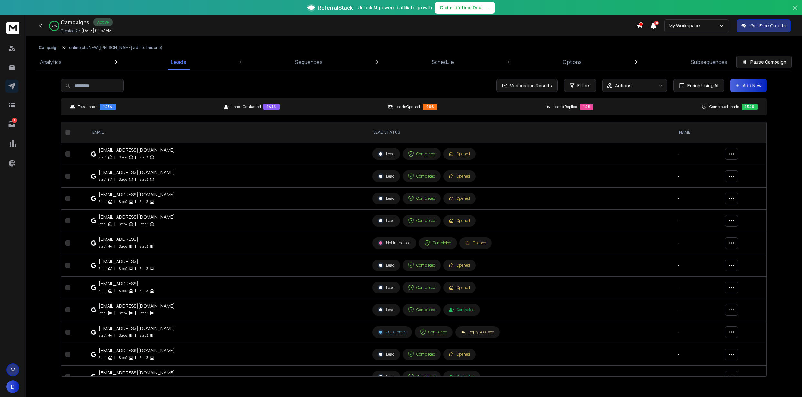
click at [749, 88] on button "Add New" at bounding box center [748, 85] width 36 height 13
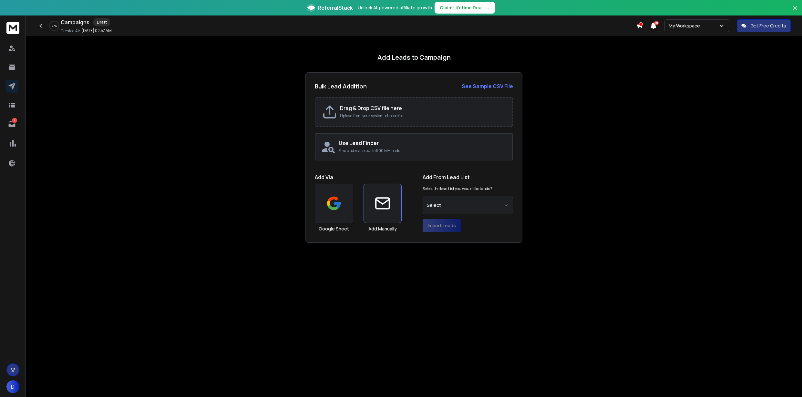
click at [380, 210] on icon at bounding box center [382, 203] width 16 height 19
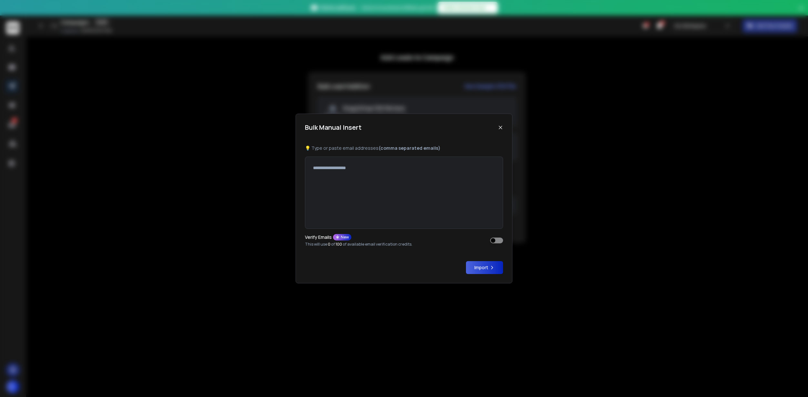
click at [376, 178] on textarea at bounding box center [404, 193] width 198 height 72
paste textarea "**********"
click at [313, 176] on textarea "**********" at bounding box center [404, 193] width 198 height 72
click at [311, 181] on textarea "**********" at bounding box center [404, 193] width 198 height 72
click at [313, 188] on textarea "**********" at bounding box center [404, 193] width 198 height 72
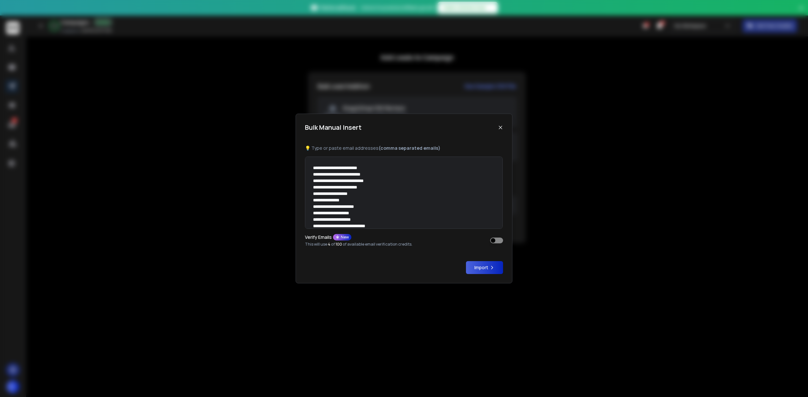
click at [309, 195] on textarea "**********" at bounding box center [404, 193] width 198 height 72
click at [309, 199] on textarea "**********" at bounding box center [404, 193] width 198 height 72
click at [309, 204] on textarea "**********" at bounding box center [404, 193] width 198 height 72
click at [309, 208] on textarea "**********" at bounding box center [404, 193] width 198 height 72
click at [310, 213] on textarea "**********" at bounding box center [404, 193] width 198 height 72
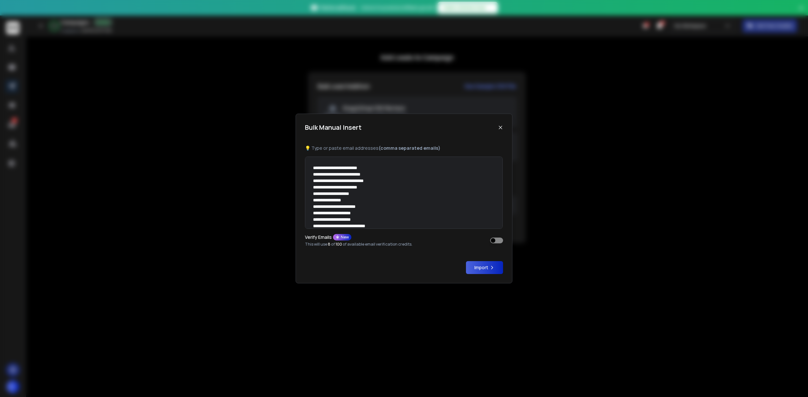
click at [310, 219] on textarea "**********" at bounding box center [404, 193] width 198 height 72
click at [309, 223] on textarea "**********" at bounding box center [404, 193] width 198 height 72
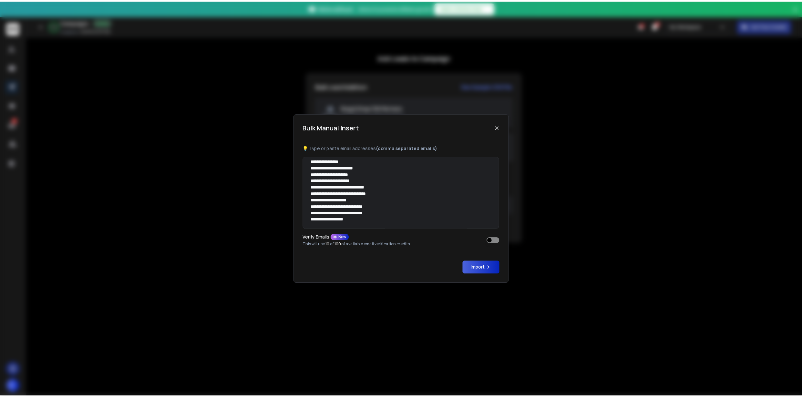
scroll to position [41, 0]
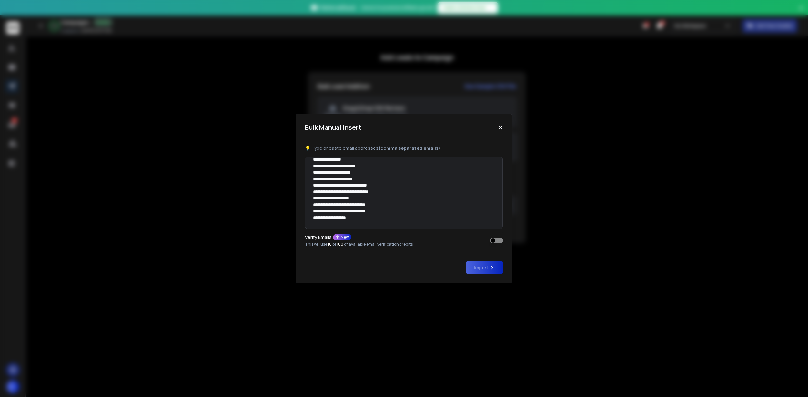
click at [309, 194] on textarea "**********" at bounding box center [404, 193] width 198 height 72
click at [309, 199] on textarea "**********" at bounding box center [404, 193] width 198 height 72
click at [307, 208] on textarea "**********" at bounding box center [404, 193] width 198 height 72
click at [310, 202] on textarea "**********" at bounding box center [404, 193] width 198 height 72
click at [309, 215] on textarea "**********" at bounding box center [404, 193] width 198 height 72
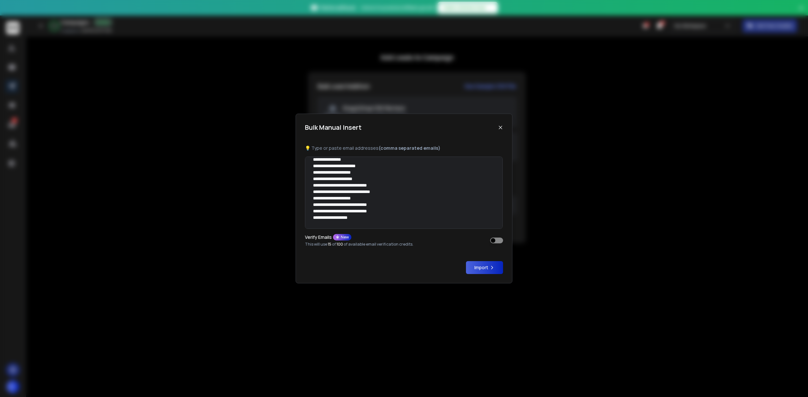
type textarea "**********"
click at [465, 258] on div "Verify Emails New This will use 15 of 100 of available email verification credi…" at bounding box center [404, 251] width 198 height 45
click at [468, 264] on button "Import" at bounding box center [484, 267] width 37 height 13
